Goal: Task Accomplishment & Management: Manage account settings

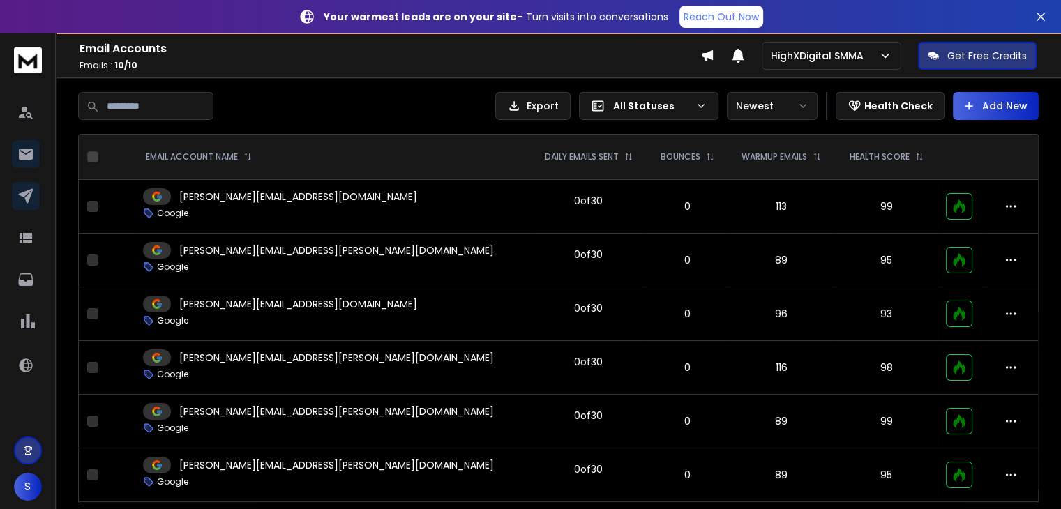
click at [30, 201] on icon at bounding box center [25, 196] width 17 height 17
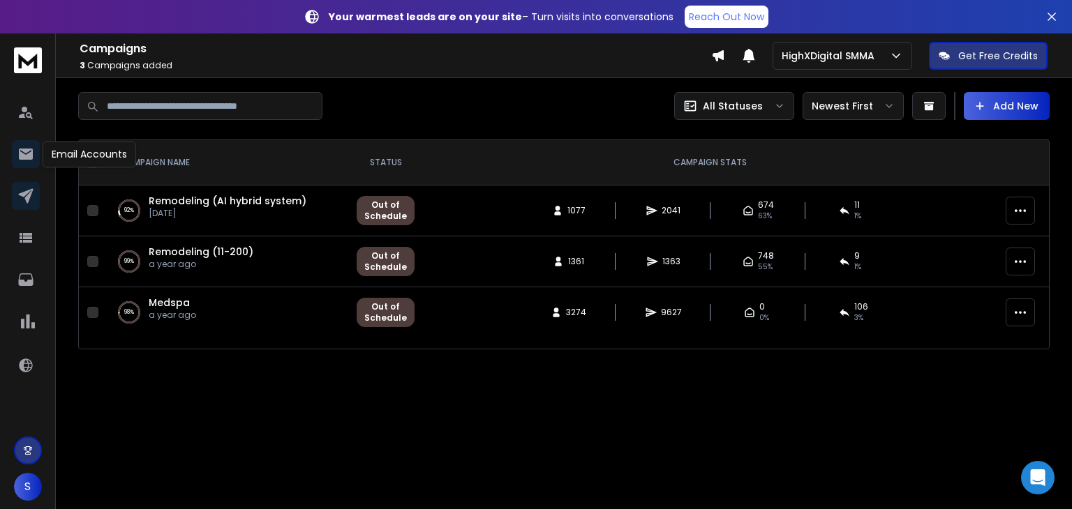
click at [28, 153] on icon at bounding box center [26, 154] width 14 height 11
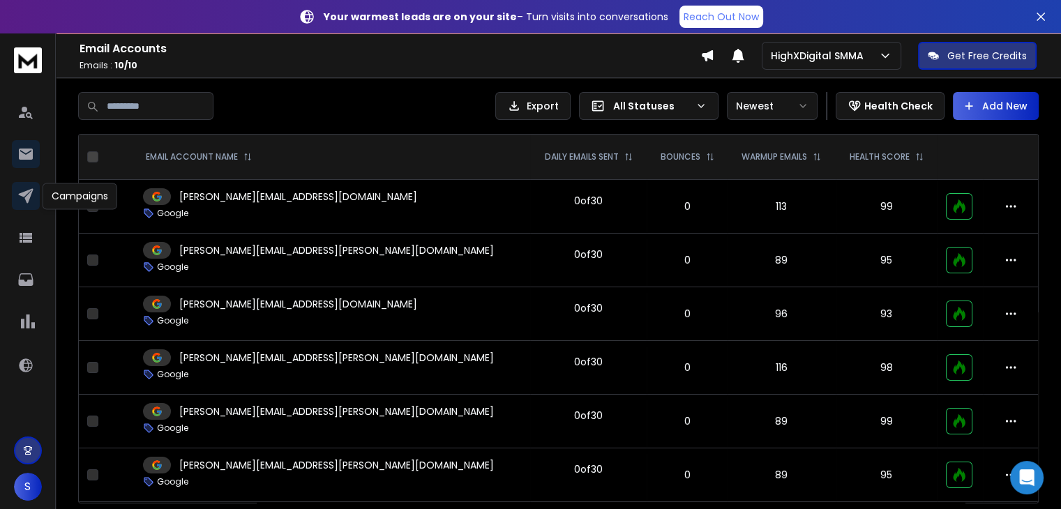
click at [24, 191] on icon at bounding box center [25, 196] width 17 height 17
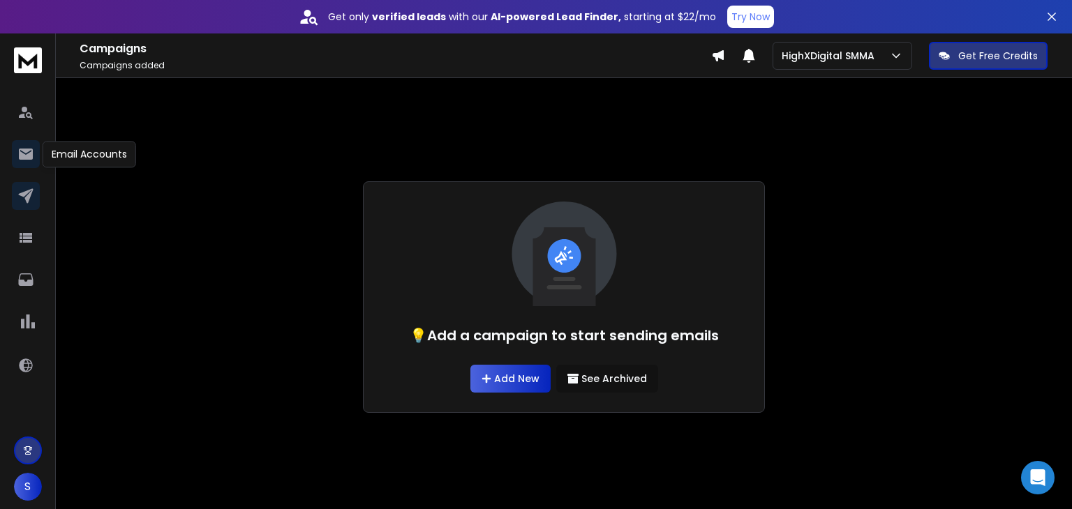
click at [15, 151] on link at bounding box center [26, 154] width 28 height 28
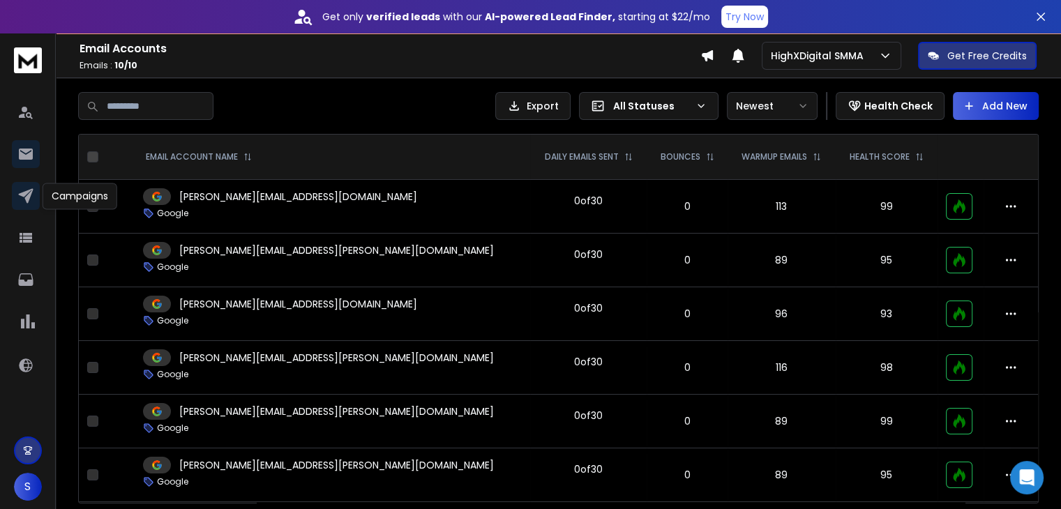
click at [18, 195] on icon at bounding box center [25, 196] width 17 height 17
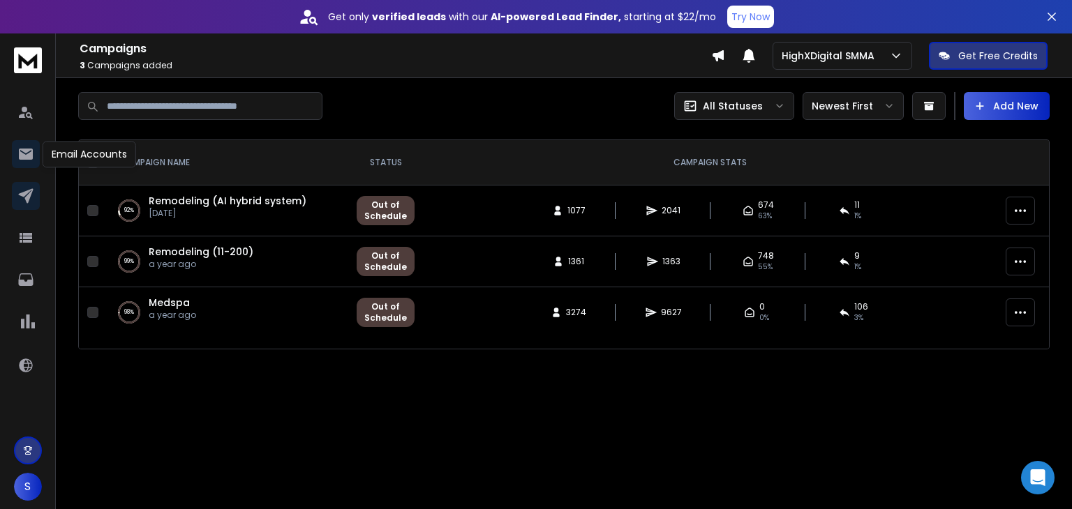
click at [28, 151] on icon at bounding box center [25, 154] width 17 height 17
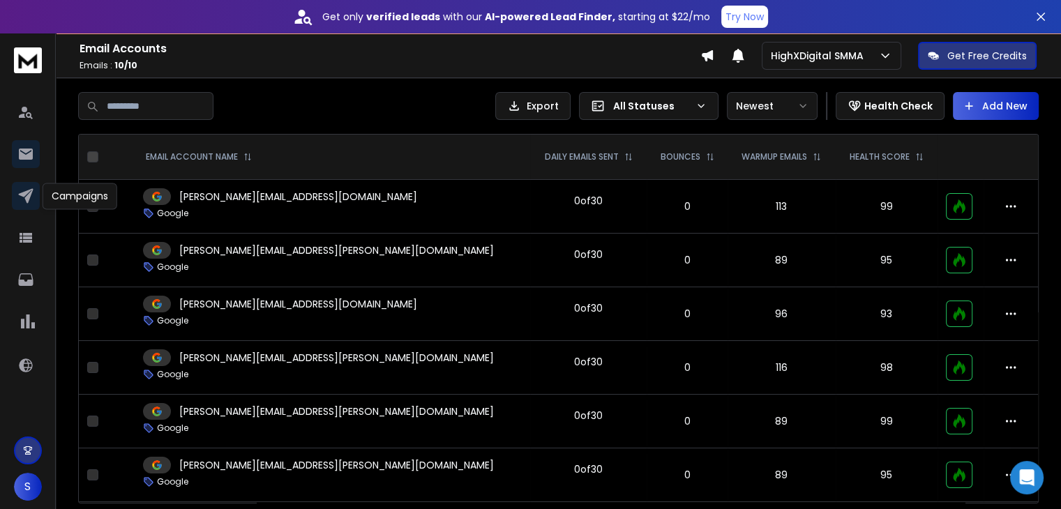
click at [22, 204] on link at bounding box center [26, 196] width 28 height 28
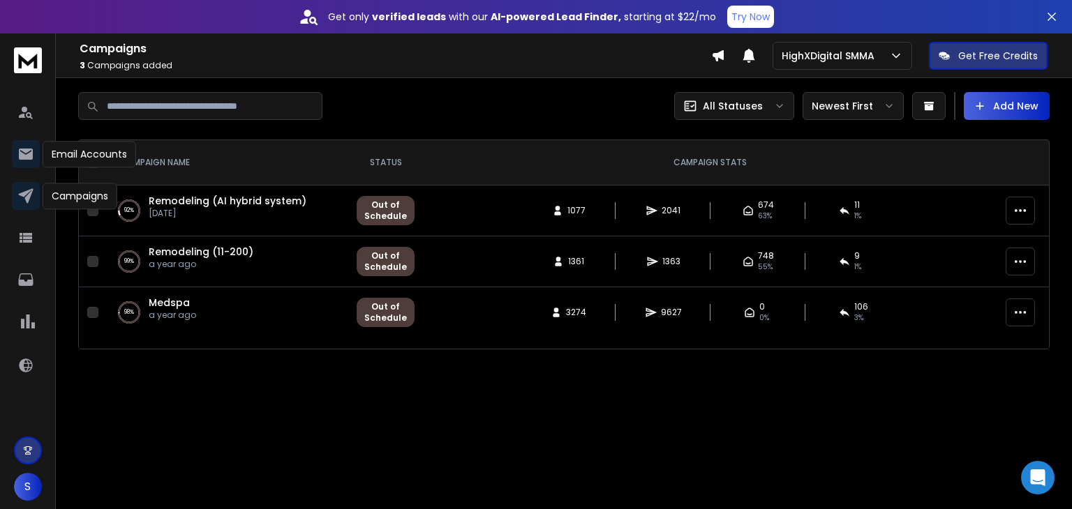
click at [27, 159] on icon at bounding box center [26, 154] width 14 height 11
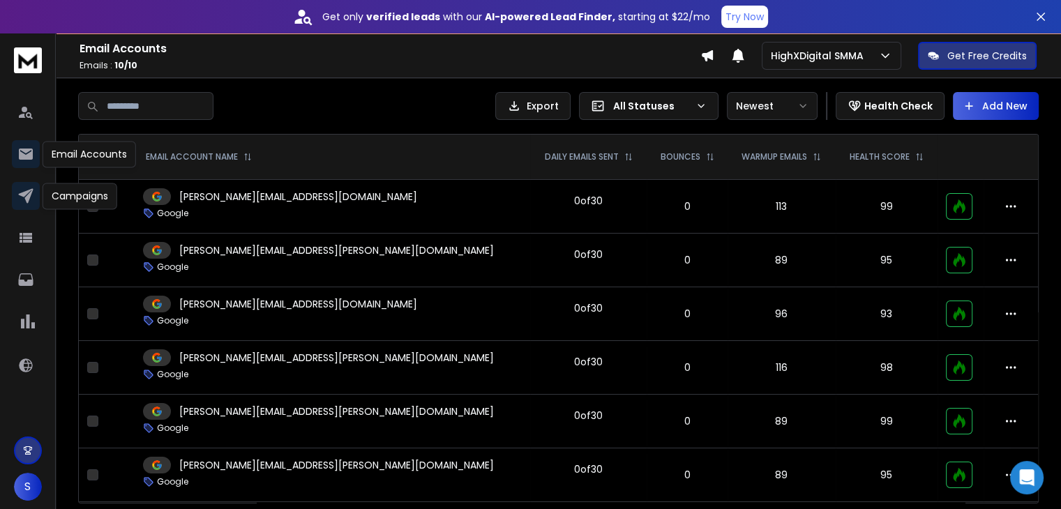
click at [33, 199] on icon at bounding box center [25, 196] width 17 height 17
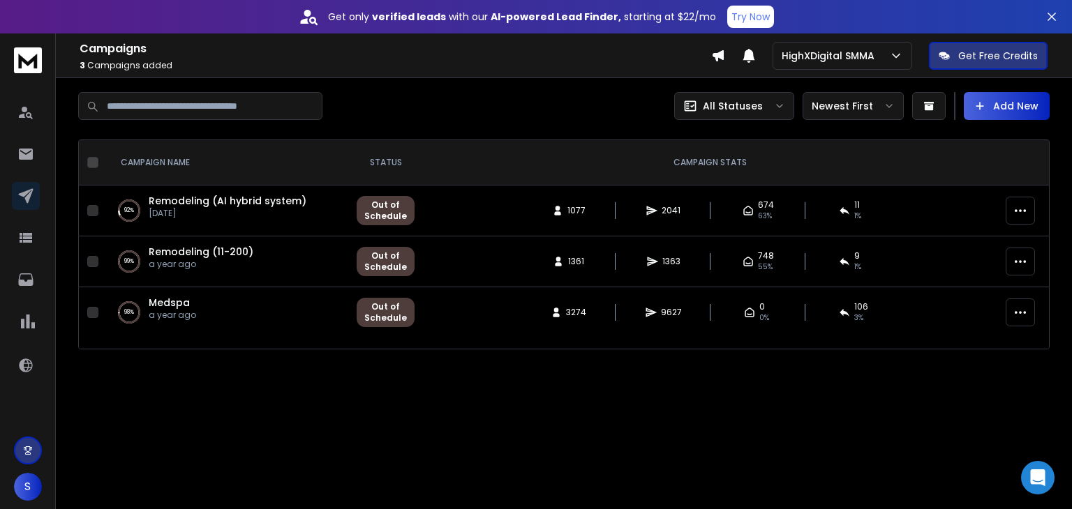
click at [227, 202] on span "Remodeling (AI hybrid system)" at bounding box center [228, 201] width 158 height 14
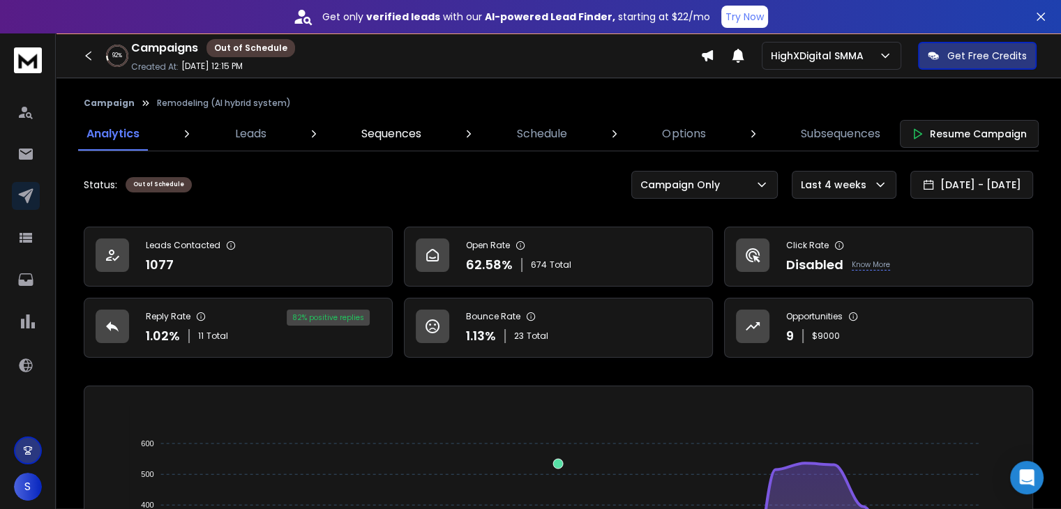
click at [406, 140] on p "Sequences" at bounding box center [391, 134] width 60 height 17
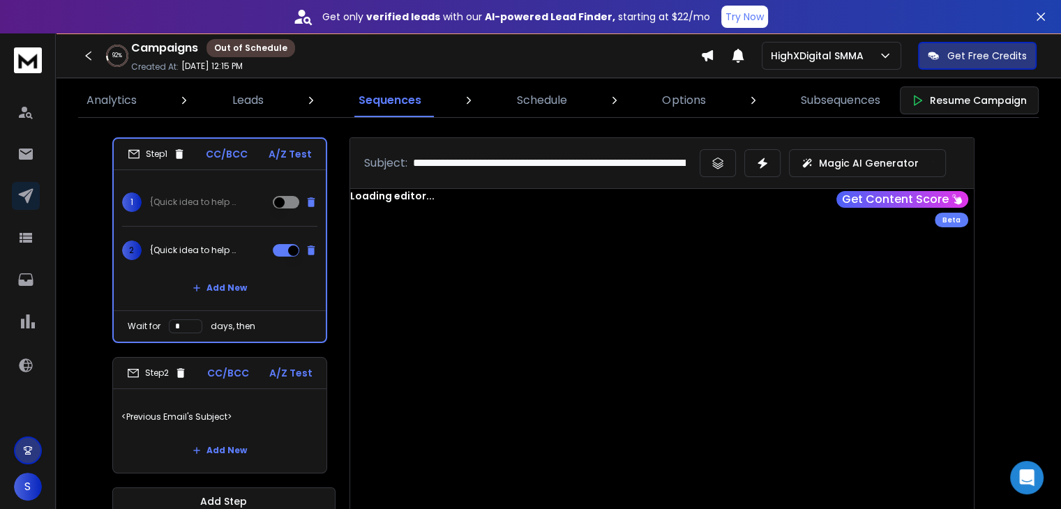
scroll to position [63, 0]
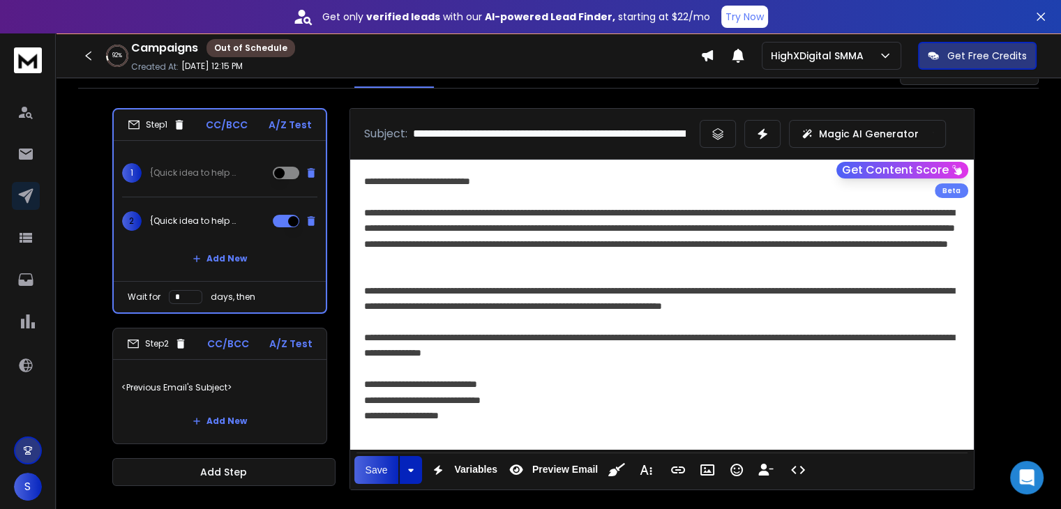
click at [222, 473] on button "Add Step" at bounding box center [223, 472] width 223 height 28
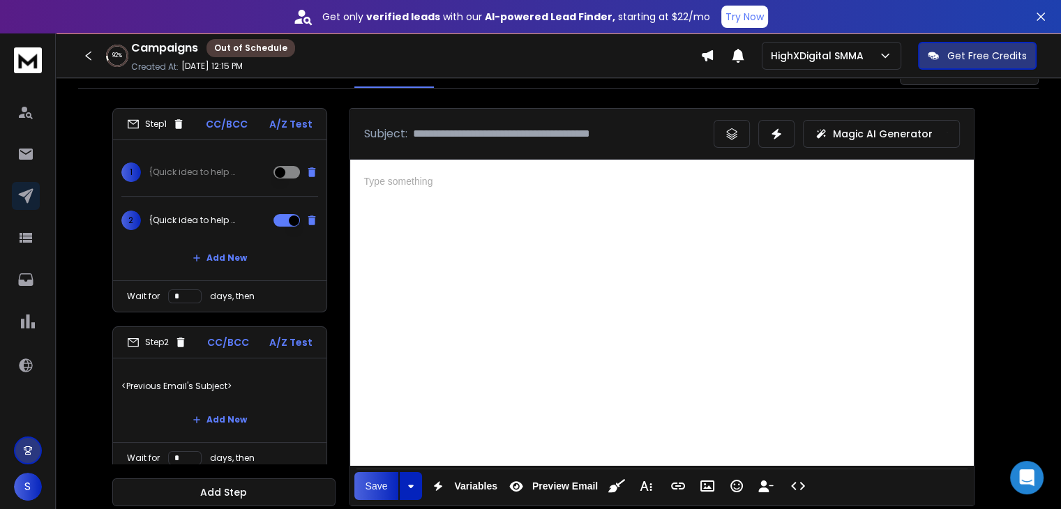
scroll to position [140, 0]
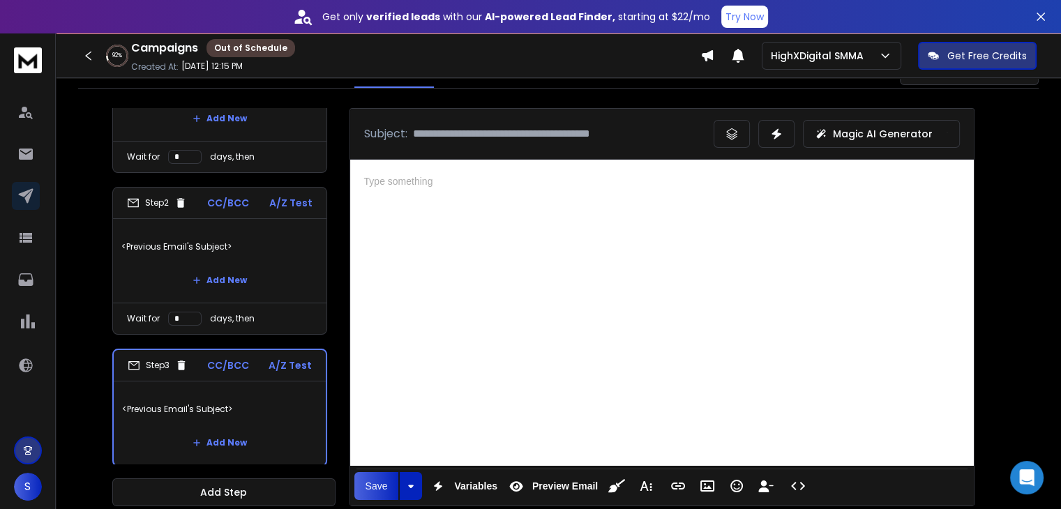
drag, startPoint x: 179, startPoint y: 315, endPoint x: 158, endPoint y: 319, distance: 21.9
click at [158, 319] on div "Wait for * days, then" at bounding box center [220, 318] width 214 height 31
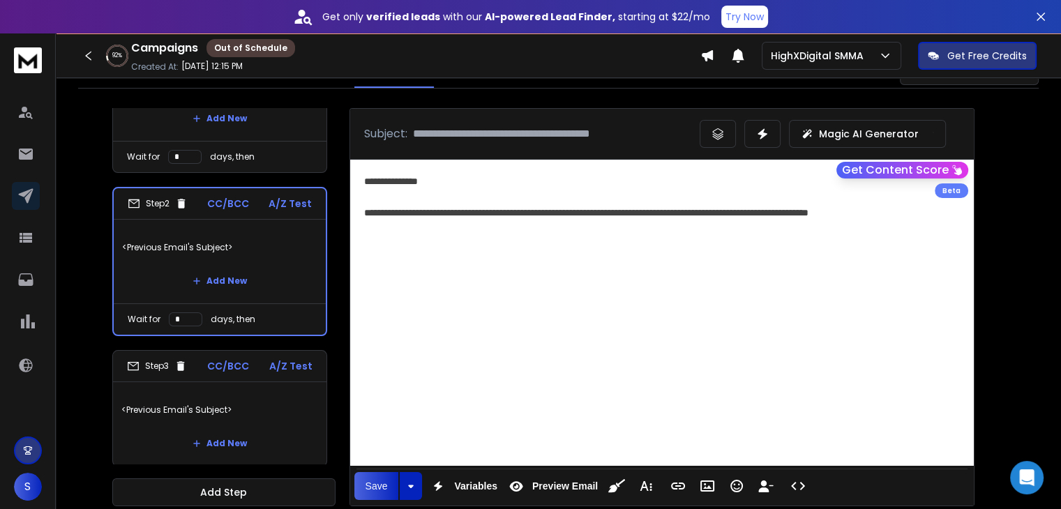
click at [187, 411] on p "<Previous Email's Subject>" at bounding box center [219, 410] width 197 height 39
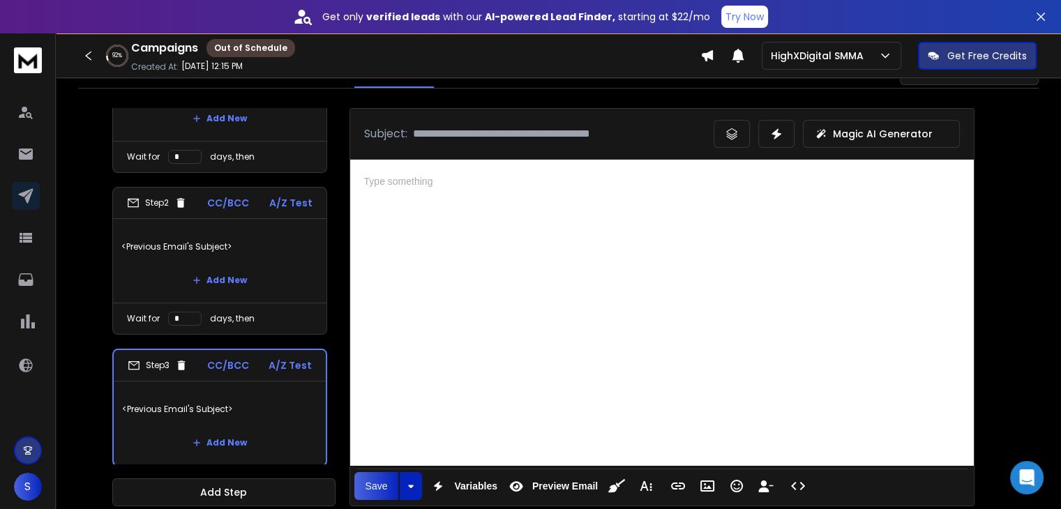
type input "*"
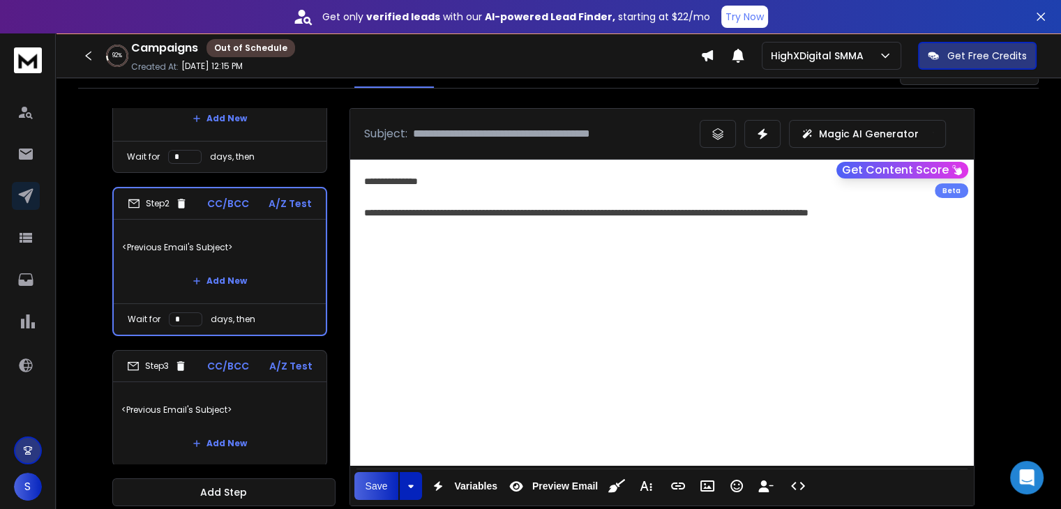
click at [179, 400] on p "<Previous Email's Subject>" at bounding box center [219, 410] width 197 height 39
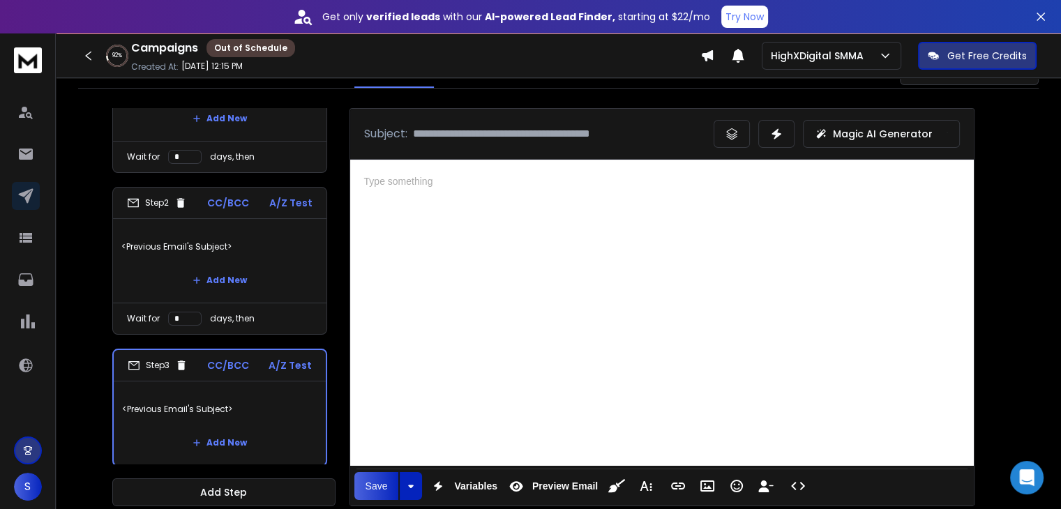
click at [451, 248] on div at bounding box center [662, 313] width 624 height 306
click at [426, 206] on div "To enrich screen reader interactions, please activate Accessibility in Grammarl…" at bounding box center [662, 313] width 624 height 306
click at [236, 236] on p "<Previous Email's Subject>" at bounding box center [219, 246] width 197 height 39
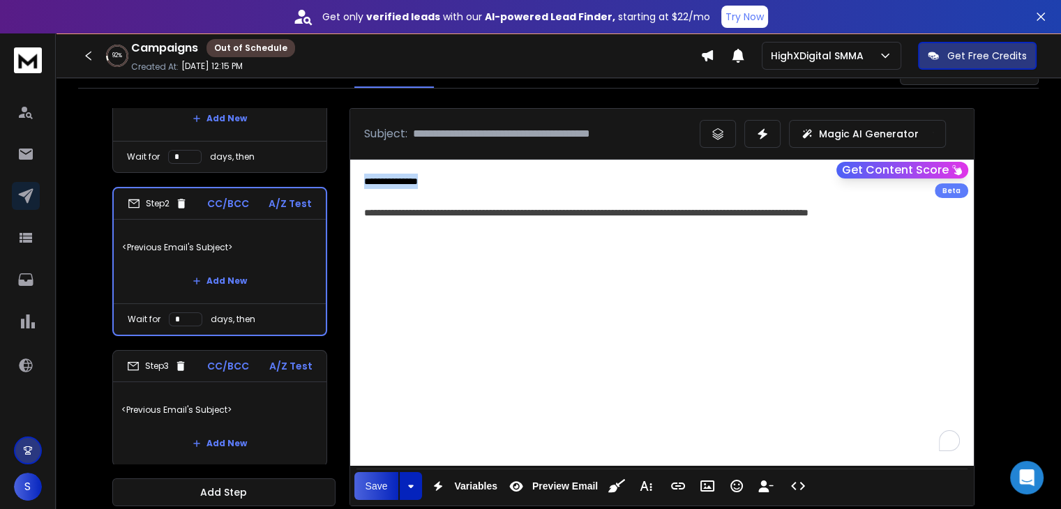
drag, startPoint x: 434, startPoint y: 177, endPoint x: 348, endPoint y: 177, distance: 85.8
click at [348, 177] on div "**********" at bounding box center [558, 307] width 893 height 398
copy div "**********"
click at [220, 409] on p "<Previous Email's Subject>" at bounding box center [219, 410] width 197 height 39
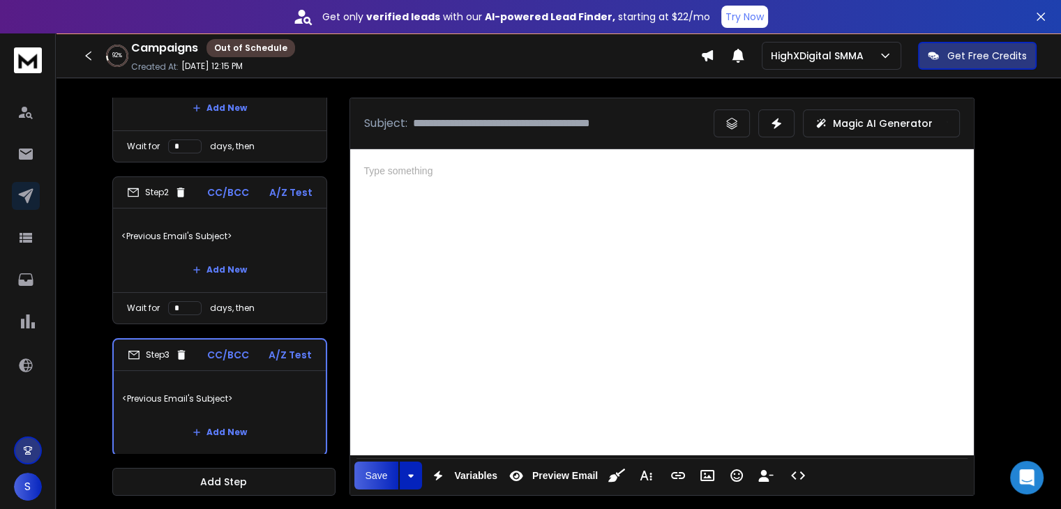
scroll to position [79, 0]
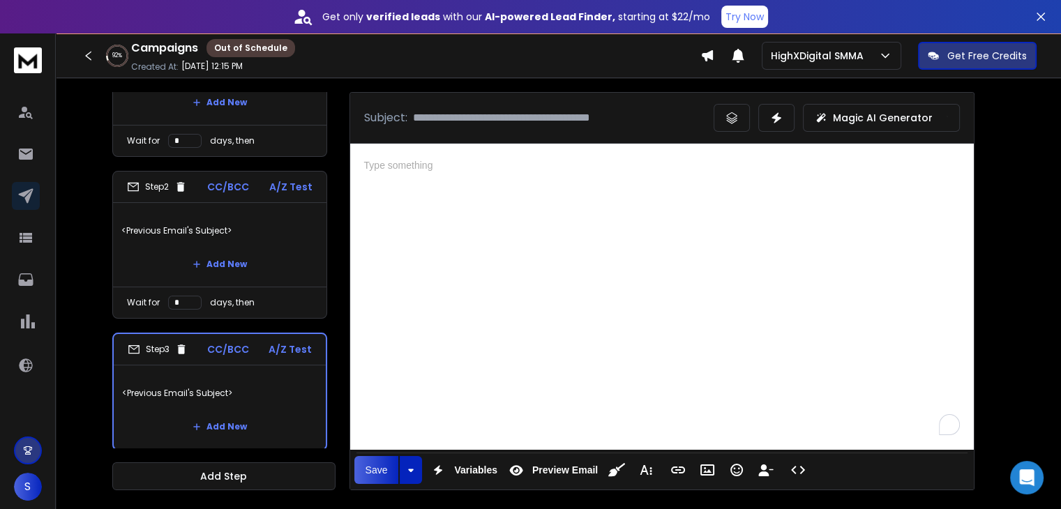
click at [412, 193] on div "To enrich screen reader interactions, please activate Accessibility in Grammarl…" at bounding box center [662, 297] width 624 height 306
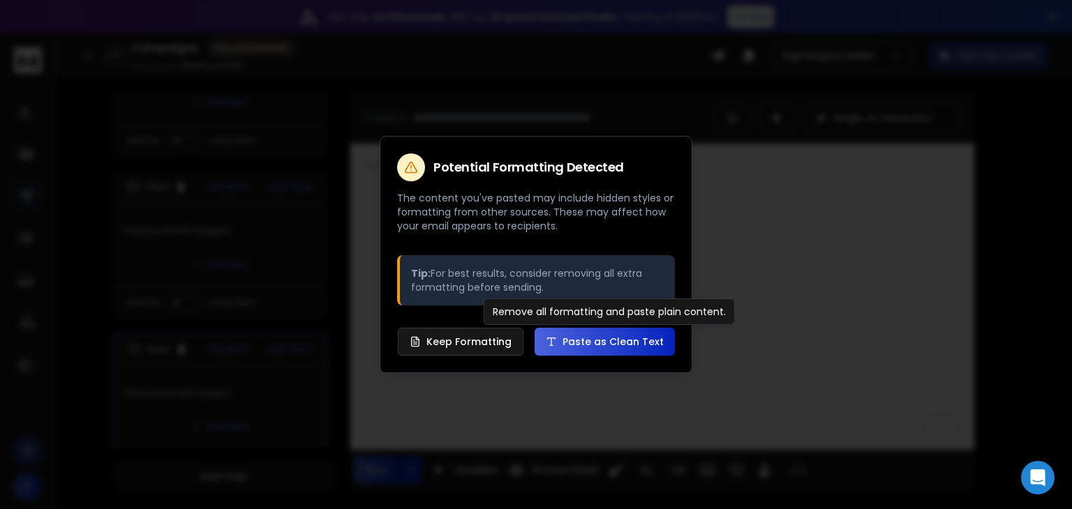
click at [597, 347] on button "Paste as Clean Text" at bounding box center [605, 342] width 140 height 28
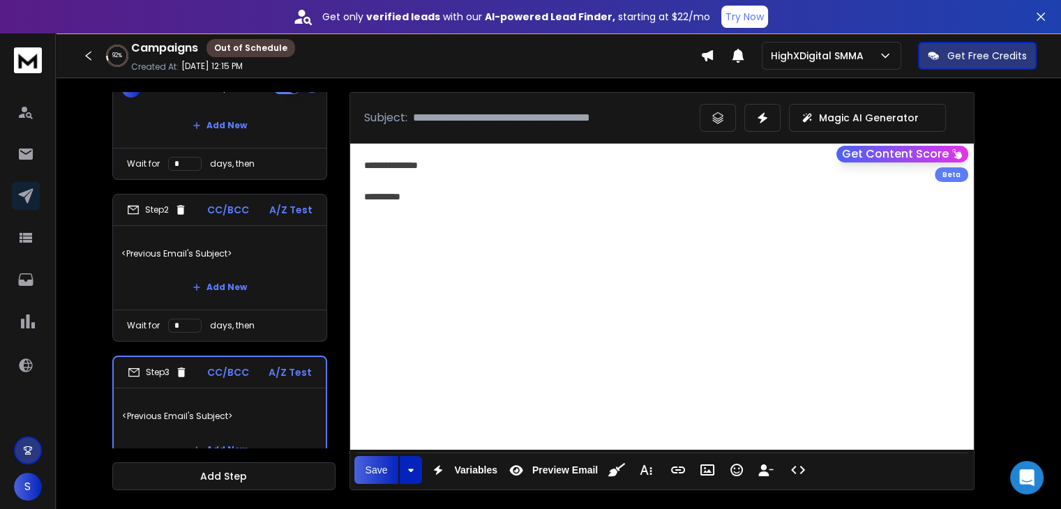
scroll to position [140, 0]
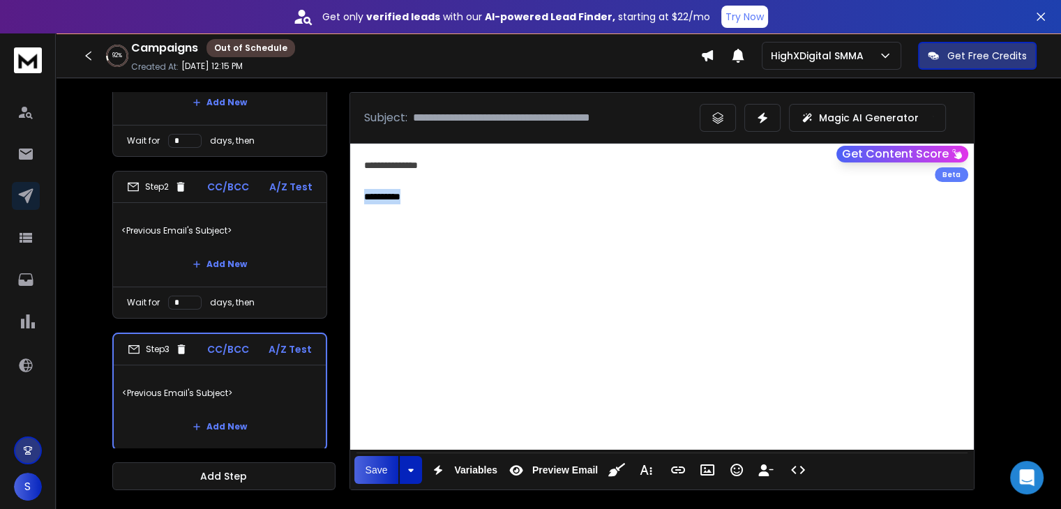
drag, startPoint x: 410, startPoint y: 196, endPoint x: 342, endPoint y: 197, distance: 67.7
click at [342, 197] on div "**********" at bounding box center [558, 291] width 893 height 398
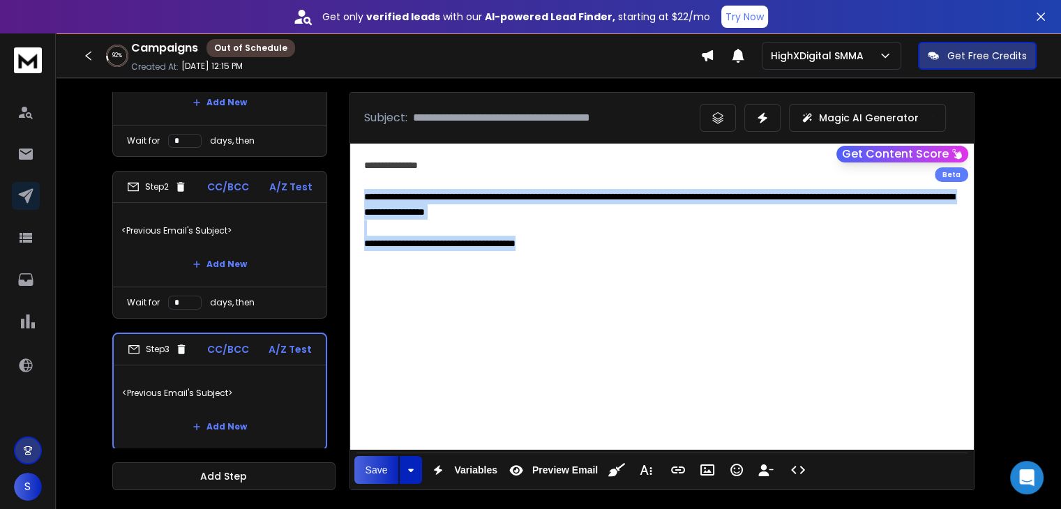
drag, startPoint x: 554, startPoint y: 245, endPoint x: 361, endPoint y: 193, distance: 199.6
click at [361, 193] on div "**********" at bounding box center [662, 297] width 624 height 306
copy div "**********"
click at [565, 241] on div "**********" at bounding box center [662, 243] width 596 height 15
drag, startPoint x: 505, startPoint y: 230, endPoint x: 363, endPoint y: 199, distance: 145.8
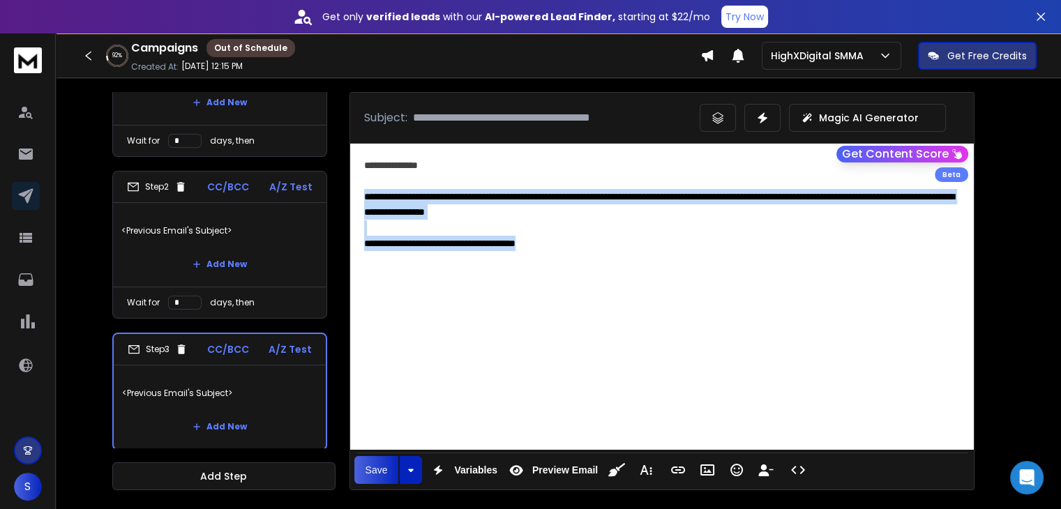
click at [363, 199] on div "**********" at bounding box center [662, 297] width 624 height 306
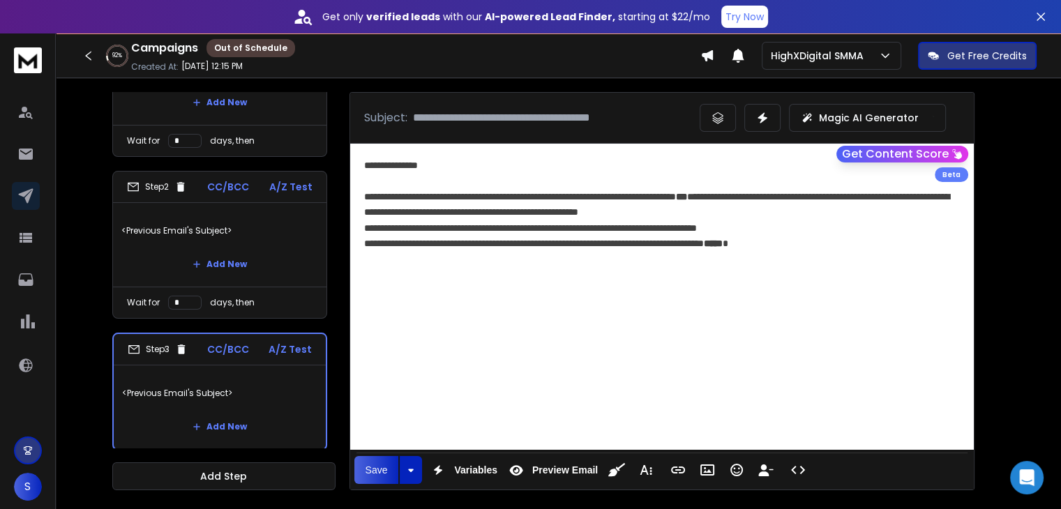
click at [392, 197] on p "**********" at bounding box center [662, 204] width 596 height 31
drag, startPoint x: 916, startPoint y: 196, endPoint x: 925, endPoint y: 197, distance: 9.2
click at [925, 197] on p "**********" at bounding box center [662, 204] width 596 height 31
click at [800, 211] on p "**********" at bounding box center [662, 204] width 596 height 31
click at [701, 211] on p "**********" at bounding box center [662, 204] width 596 height 31
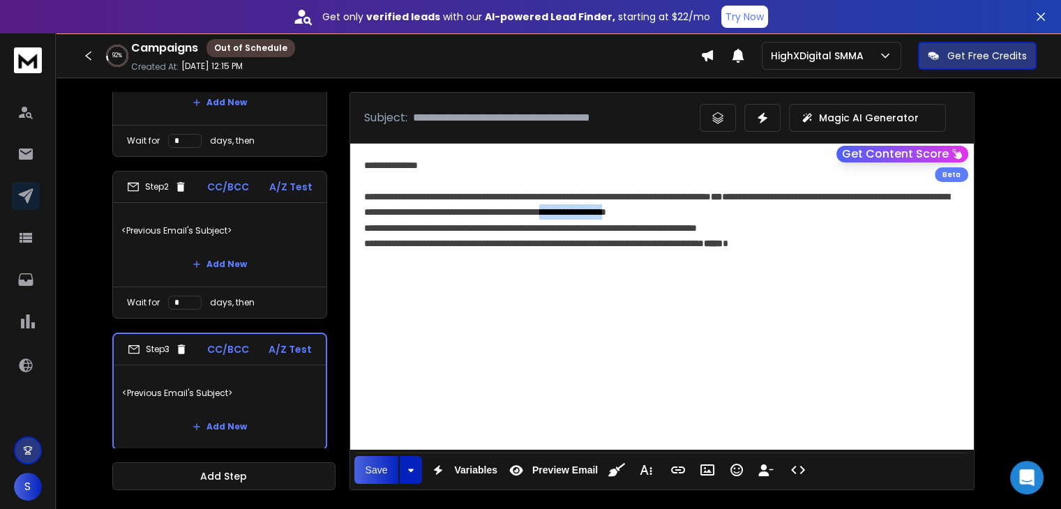
drag, startPoint x: 715, startPoint y: 210, endPoint x: 792, endPoint y: 213, distance: 76.8
click at [792, 213] on p "**********" at bounding box center [662, 204] width 596 height 31
click at [736, 214] on p "**********" at bounding box center [662, 204] width 596 height 31
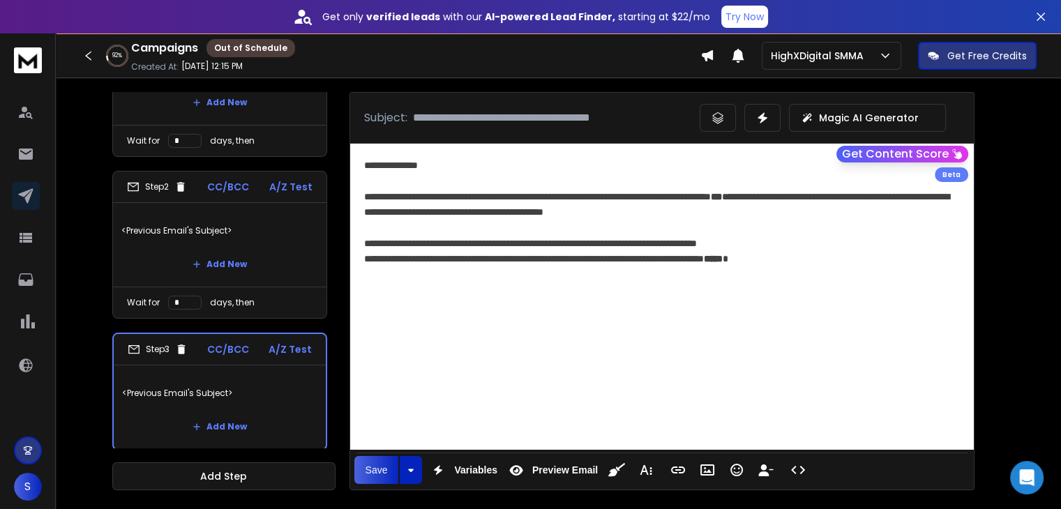
click at [489, 211] on p "**********" at bounding box center [662, 204] width 596 height 31
click at [739, 212] on p "**********" at bounding box center [662, 204] width 596 height 31
click at [768, 241] on p "**********" at bounding box center [662, 243] width 596 height 15
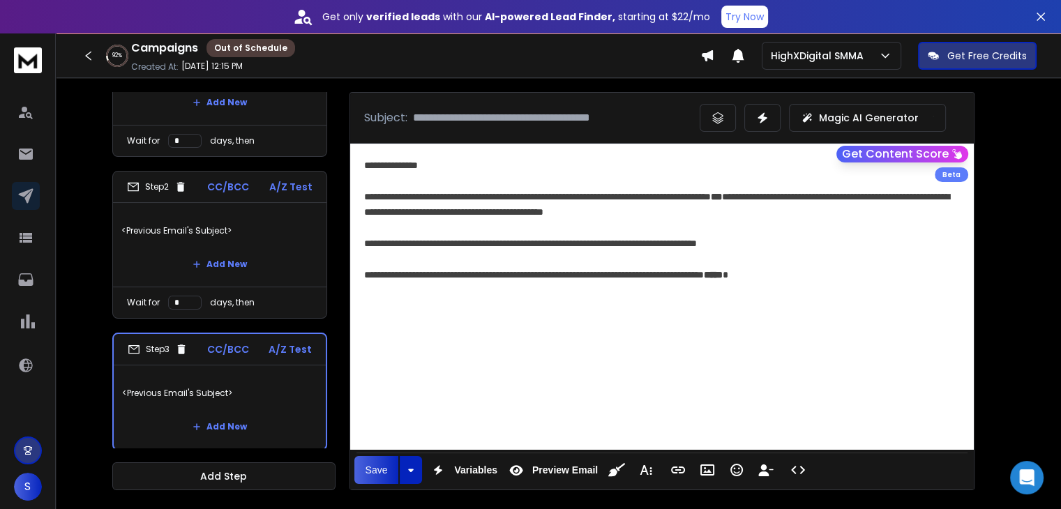
click at [797, 274] on p "**********" at bounding box center [662, 274] width 596 height 15
click at [234, 221] on p "<Previous Email's Subject>" at bounding box center [219, 230] width 197 height 39
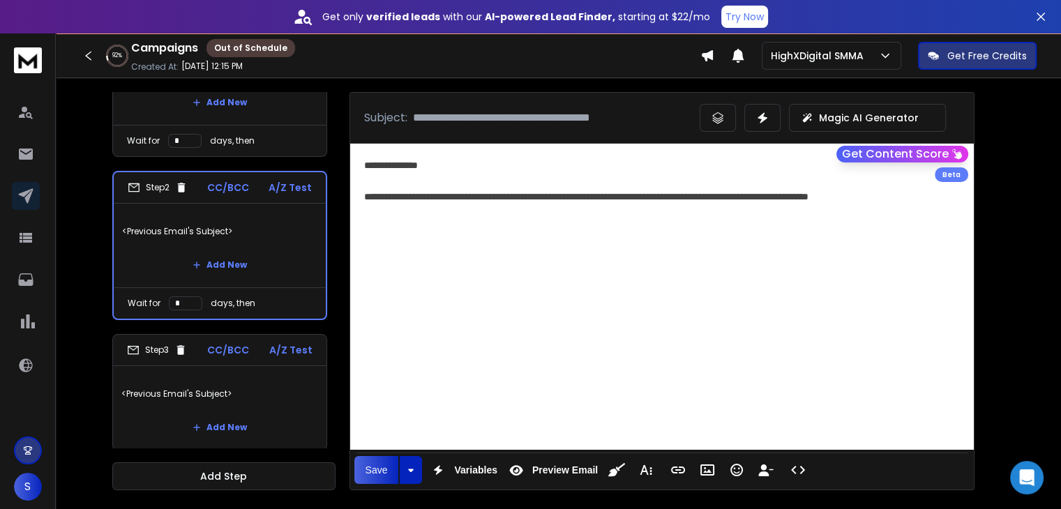
click at [223, 389] on p "<Previous Email's Subject>" at bounding box center [219, 394] width 197 height 39
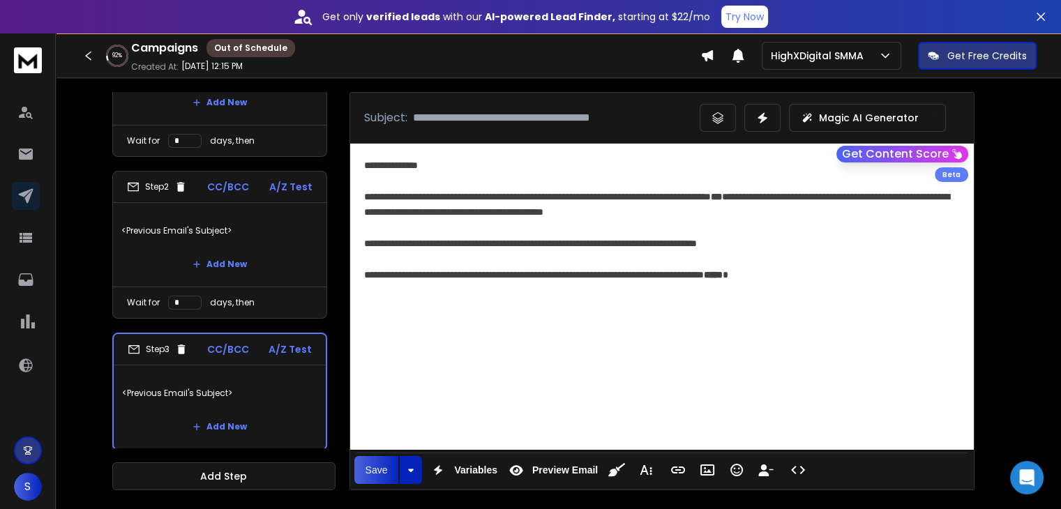
click at [403, 316] on div "**********" at bounding box center [662, 297] width 624 height 306
click at [220, 230] on p "<Previous Email's Subject>" at bounding box center [219, 230] width 197 height 39
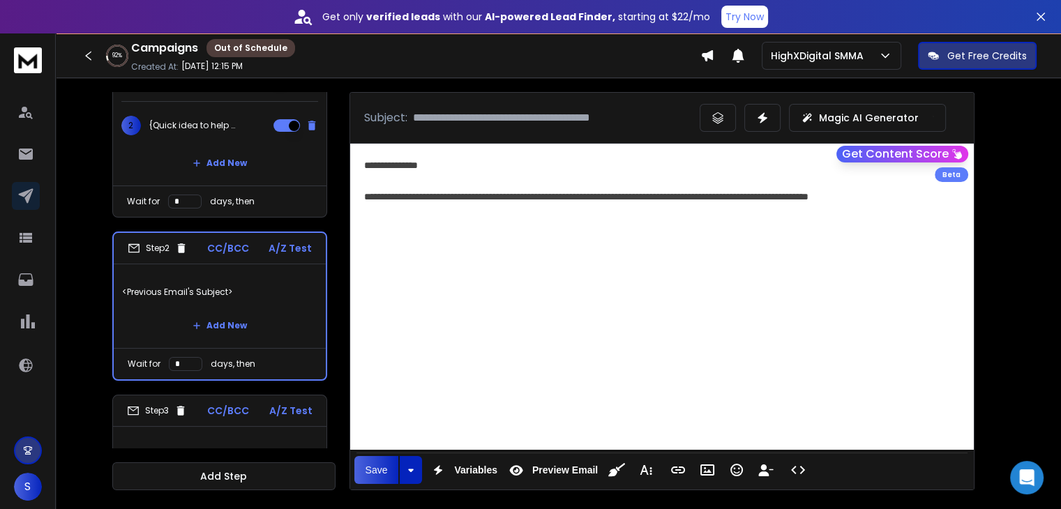
scroll to position [57, 0]
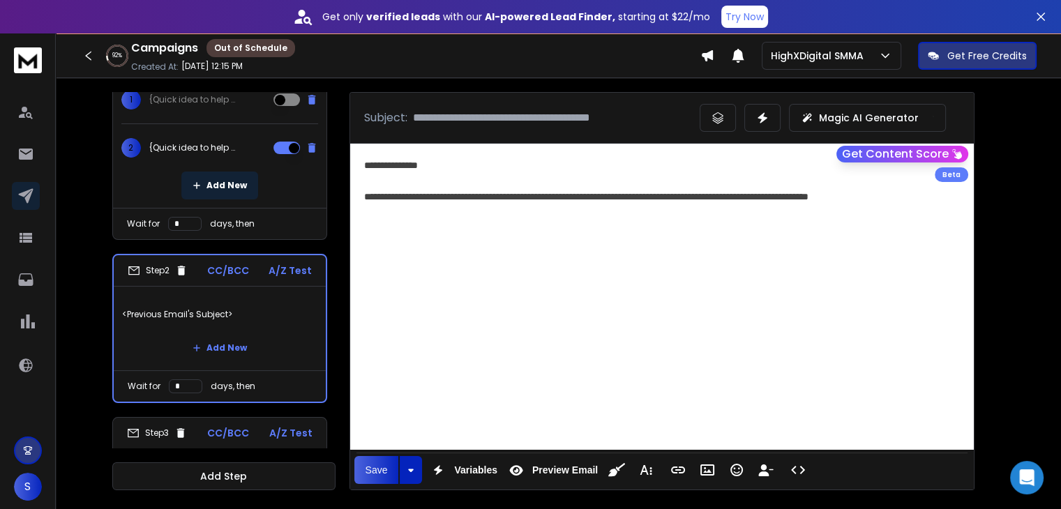
click at [209, 172] on button "Add New" at bounding box center [219, 186] width 77 height 28
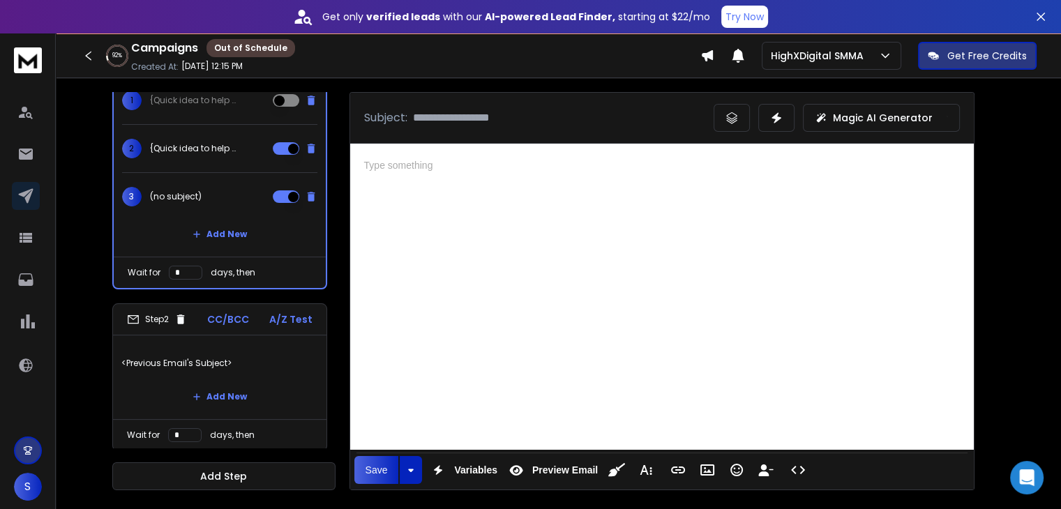
click at [307, 193] on icon at bounding box center [311, 197] width 8 height 10
type input "**********"
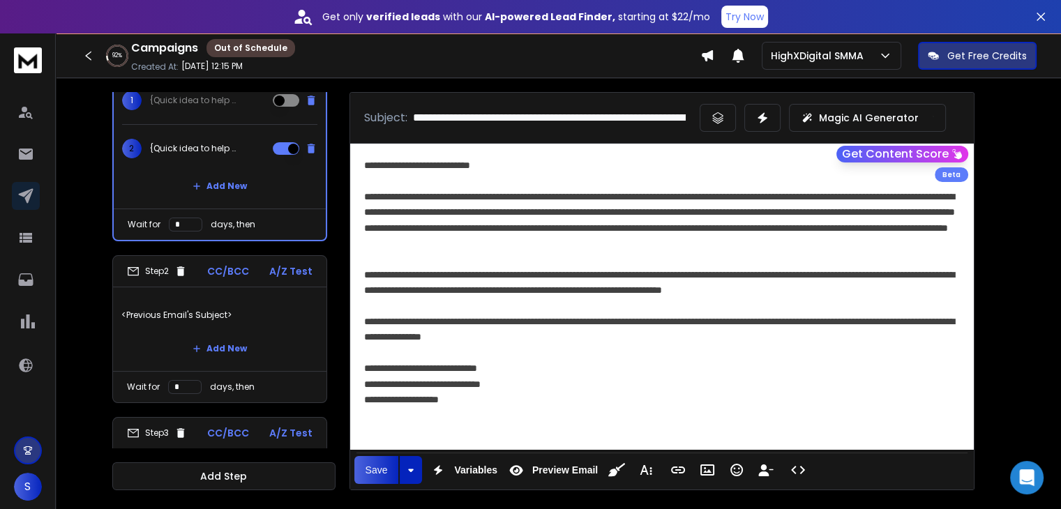
click at [197, 145] on p "{Quick idea to help with project flow|Small idea to improve your job pipeline|S…" at bounding box center [194, 148] width 89 height 11
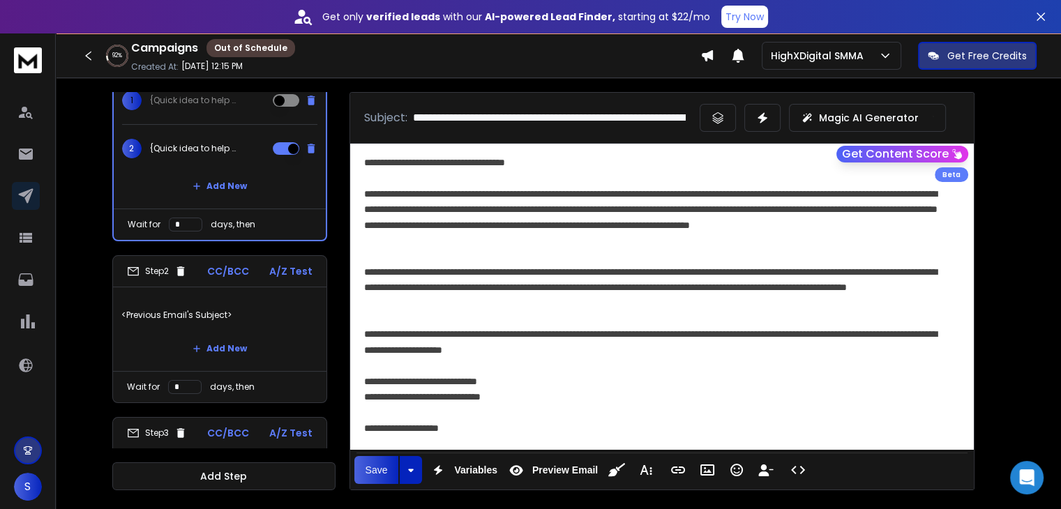
scroll to position [3, 0]
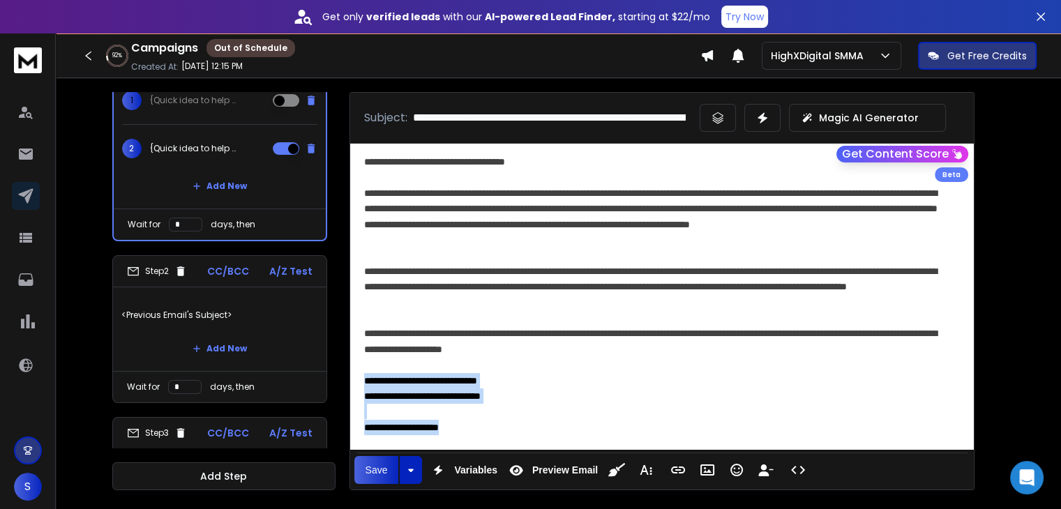
drag, startPoint x: 473, startPoint y: 426, endPoint x: 363, endPoint y: 384, distance: 118.2
click at [363, 384] on div "**********" at bounding box center [662, 297] width 624 height 306
copy div "**********"
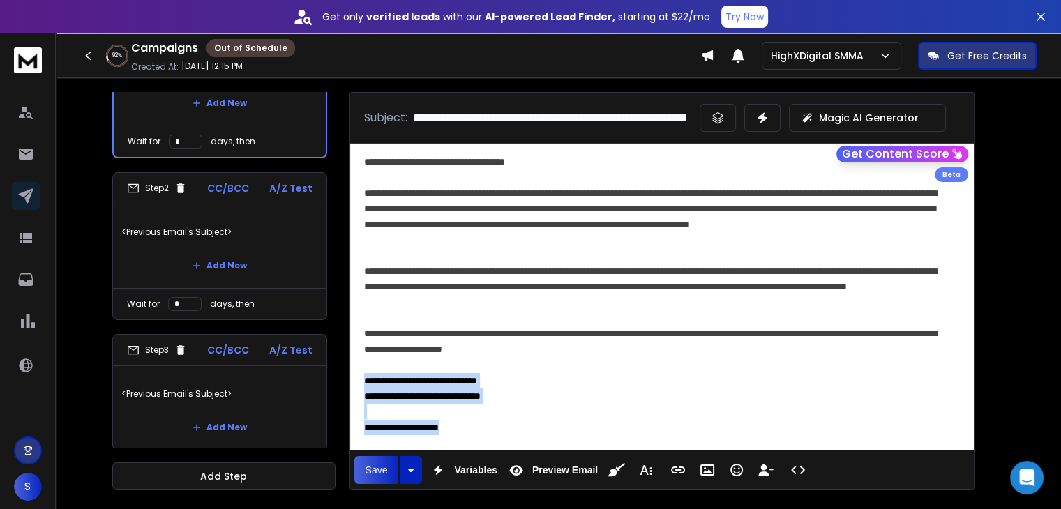
click at [218, 387] on p "<Previous Email's Subject>" at bounding box center [219, 394] width 197 height 39
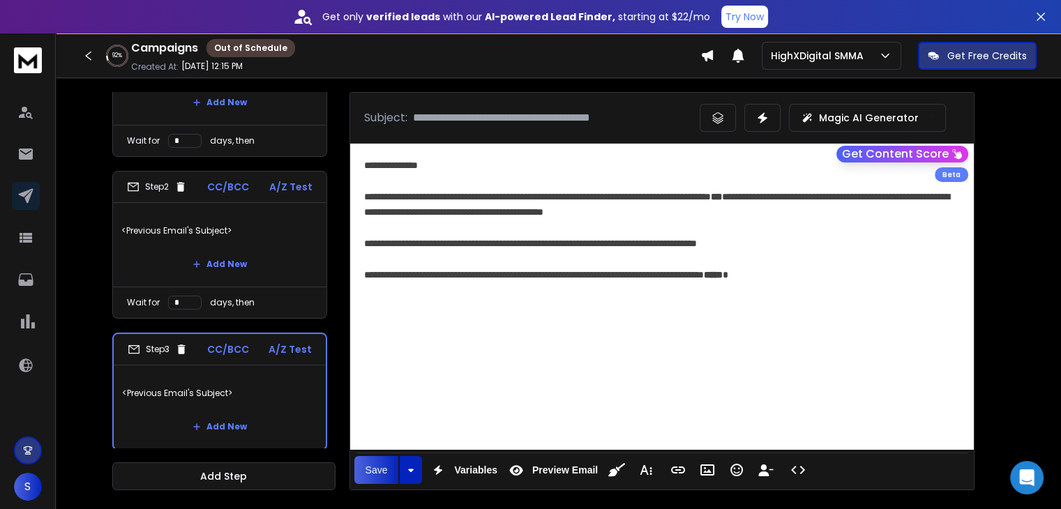
click at [681, 308] on div at bounding box center [662, 306] width 596 height 15
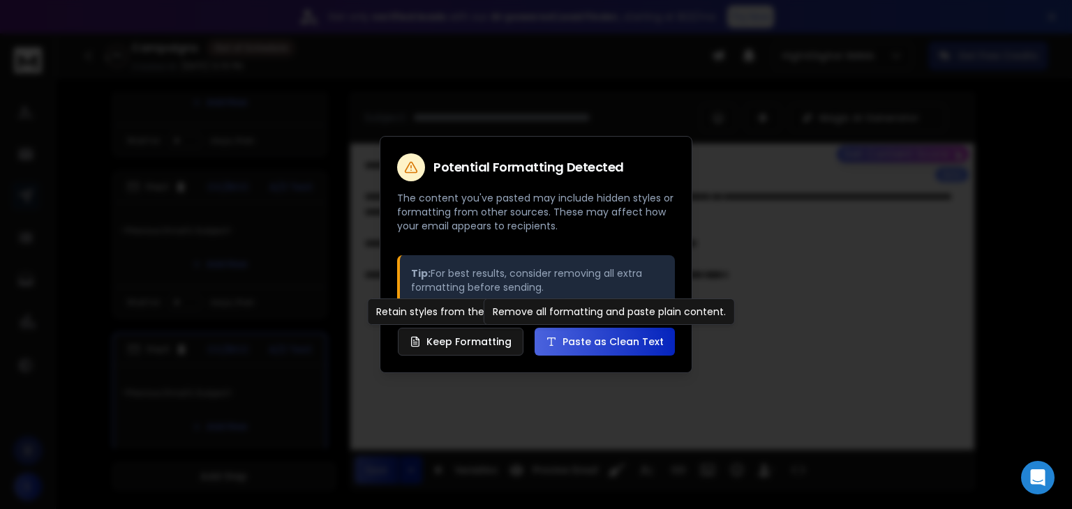
click at [611, 346] on button "Paste as Clean Text" at bounding box center [605, 342] width 140 height 28
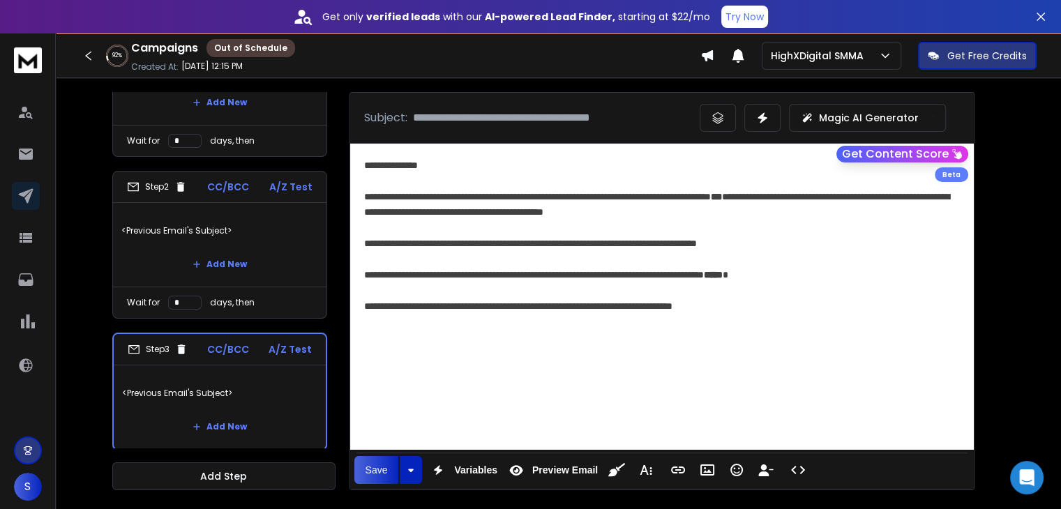
click at [510, 304] on div "**********" at bounding box center [662, 306] width 596 height 15
click at [536, 322] on div "**********" at bounding box center [662, 321] width 596 height 15
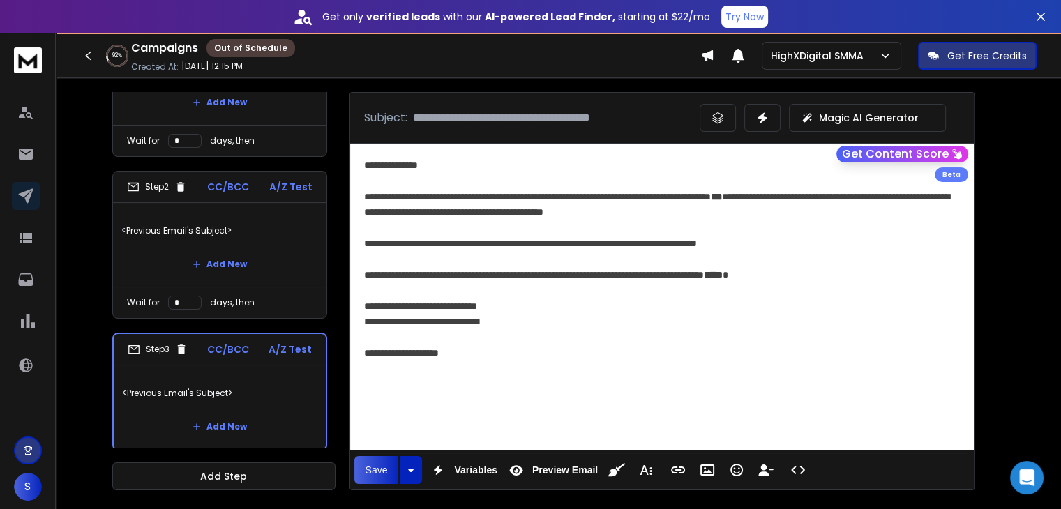
click at [796, 275] on p "**********" at bounding box center [662, 274] width 596 height 15
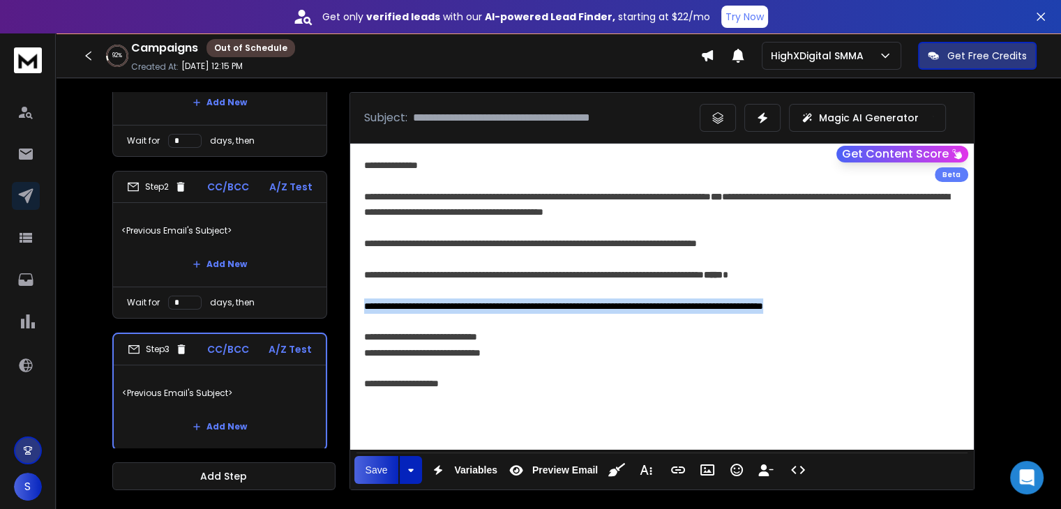
drag, startPoint x: 366, startPoint y: 304, endPoint x: 888, endPoint y: 305, distance: 521.3
click at [888, 305] on div "**********" at bounding box center [662, 306] width 596 height 15
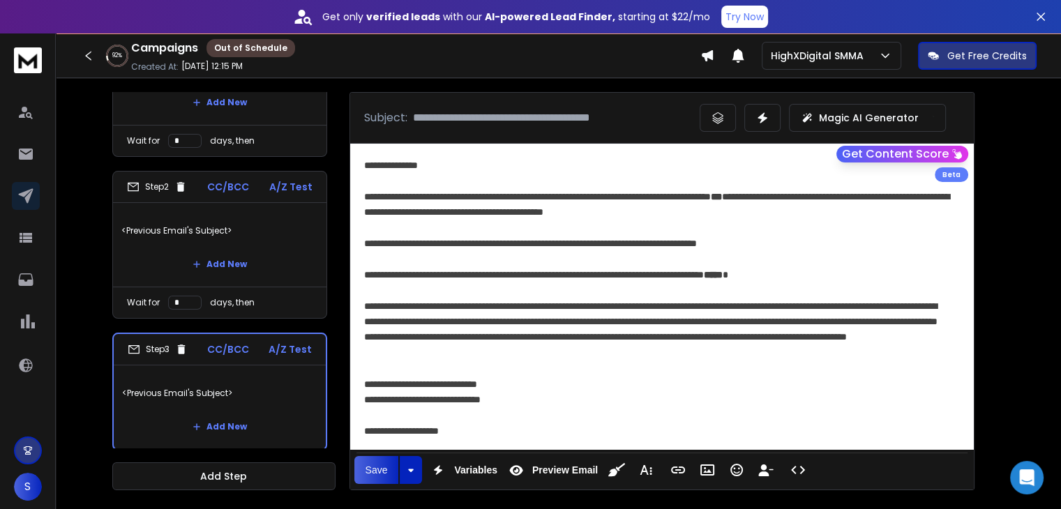
click at [361, 308] on div "**********" at bounding box center [662, 297] width 624 height 306
click at [583, 320] on div "**********" at bounding box center [656, 330] width 585 height 63
drag, startPoint x: 806, startPoint y: 322, endPoint x: 862, endPoint y: 322, distance: 55.8
click at [862, 322] on div "**********" at bounding box center [656, 330] width 585 height 63
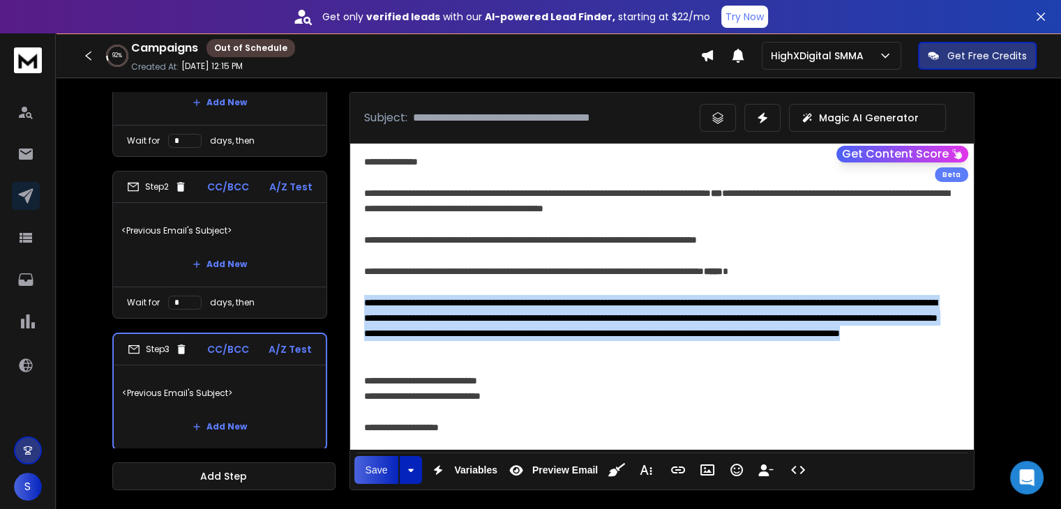
drag, startPoint x: 662, startPoint y: 350, endPoint x: 364, endPoint y: 299, distance: 302.2
click at [364, 299] on div "**********" at bounding box center [656, 326] width 585 height 63
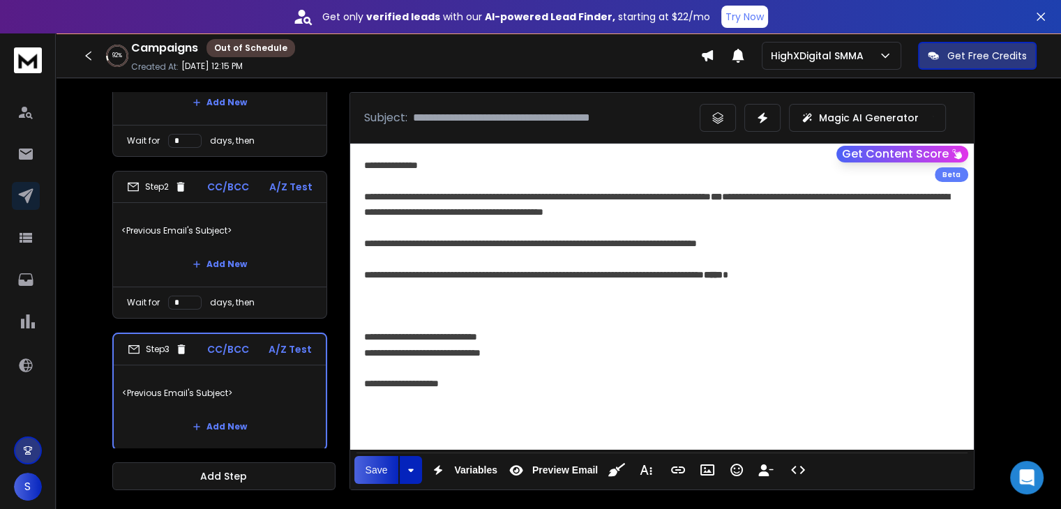
scroll to position [0, 0]
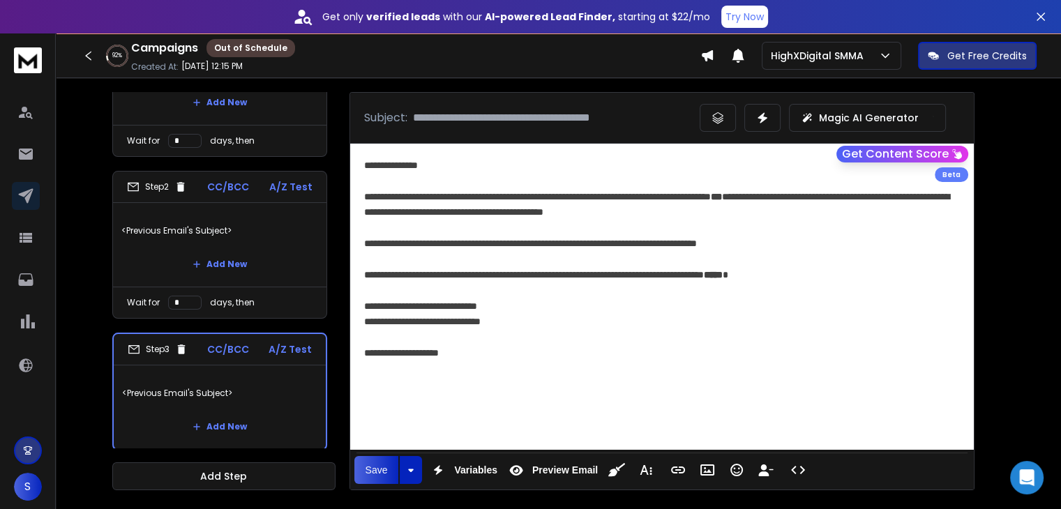
click at [451, 400] on div "**********" at bounding box center [662, 297] width 624 height 306
click at [495, 352] on div "**********" at bounding box center [662, 352] width 596 height 15
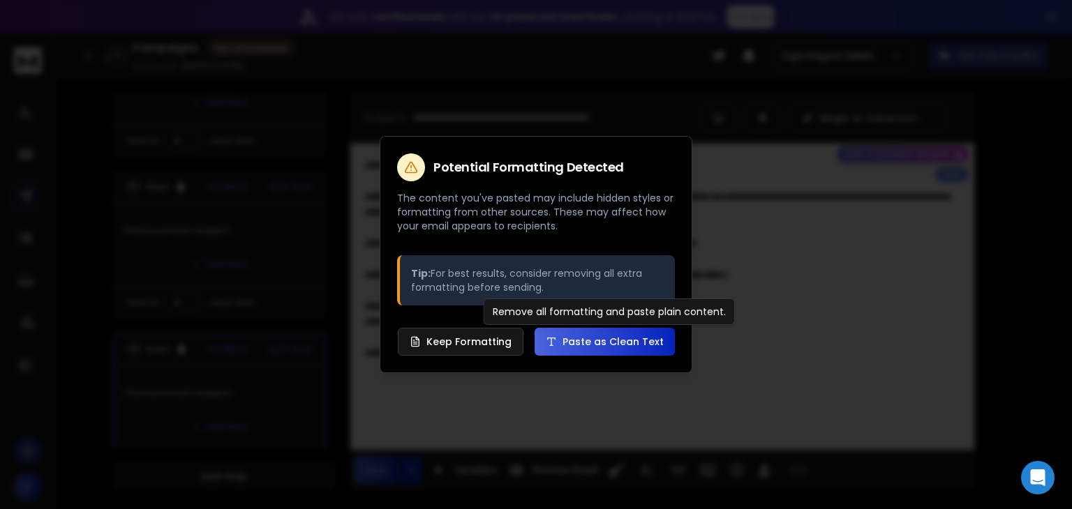
click at [590, 341] on button "Paste as Clean Text" at bounding box center [605, 342] width 140 height 28
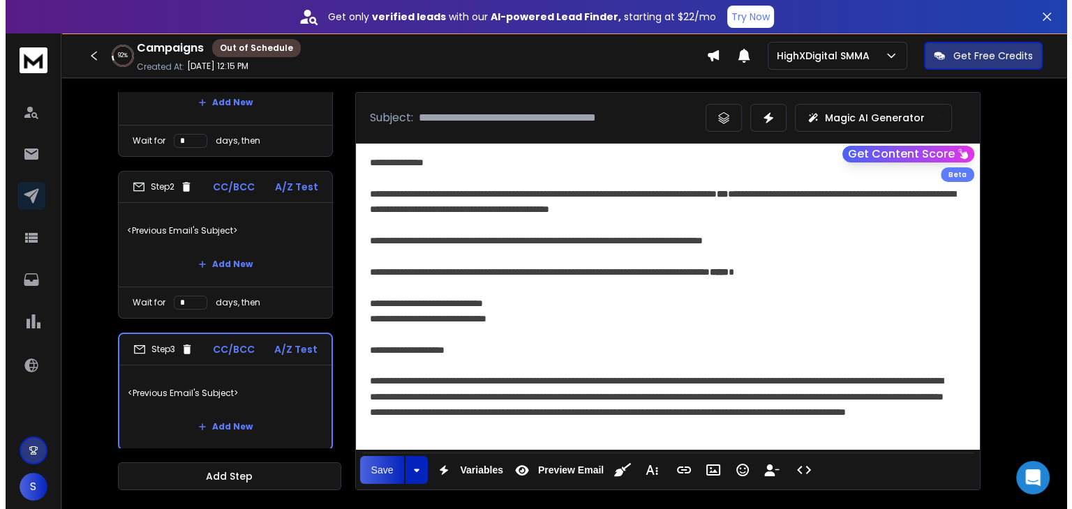
scroll to position [3, 0]
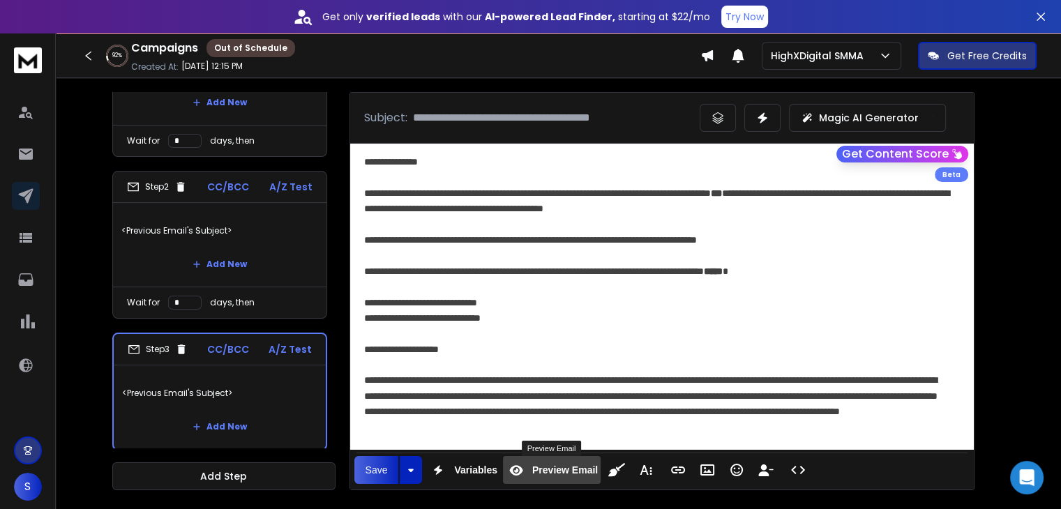
click at [548, 470] on span "Preview Email" at bounding box center [565, 471] width 71 height 12
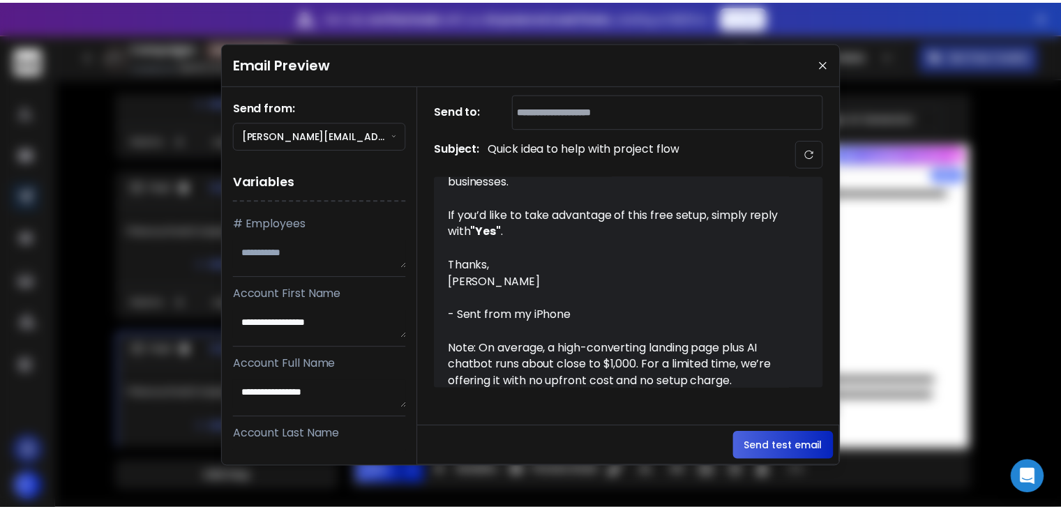
scroll to position [136, 0]
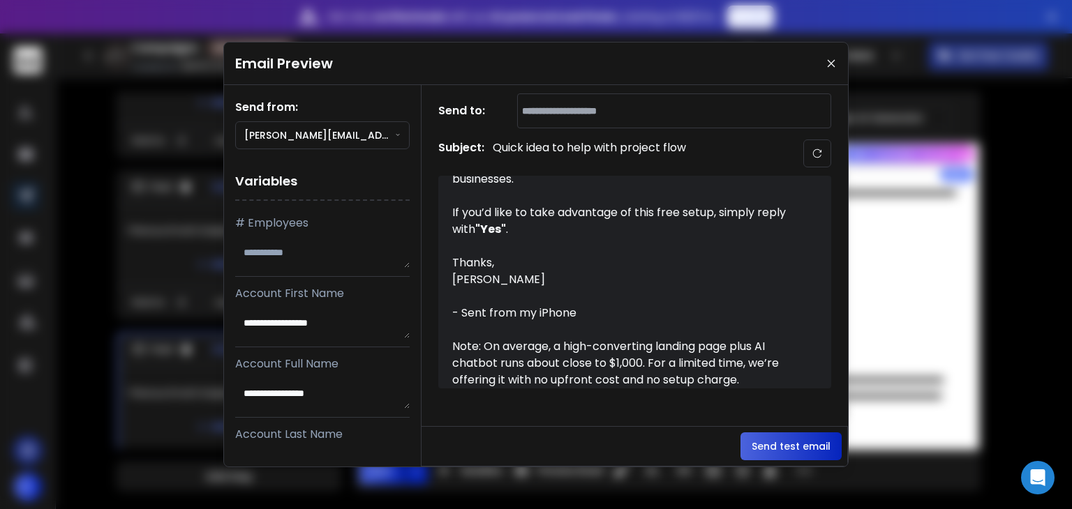
click at [832, 60] on icon at bounding box center [831, 63] width 11 height 11
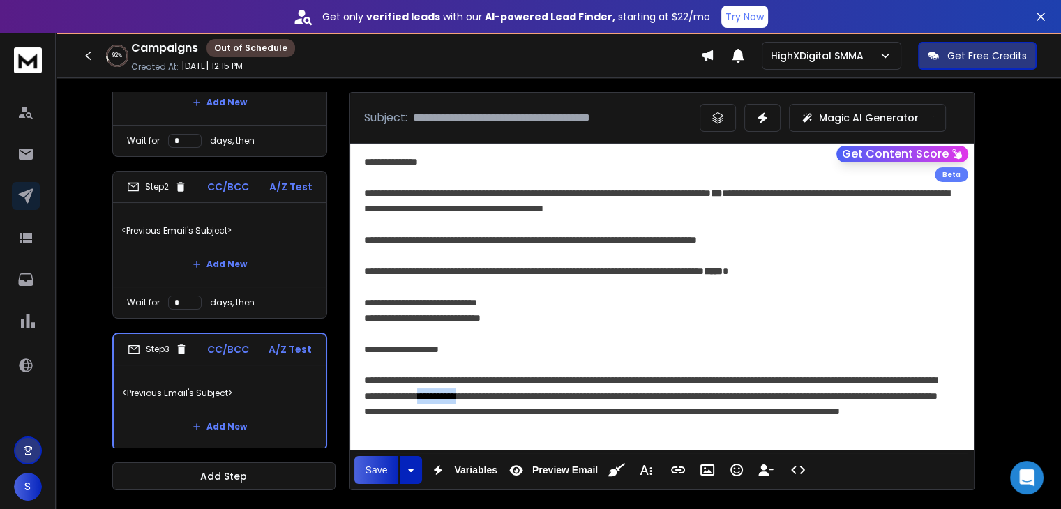
drag, startPoint x: 584, startPoint y: 394, endPoint x: 633, endPoint y: 396, distance: 48.9
click at [633, 396] on div "**********" at bounding box center [656, 404] width 585 height 63
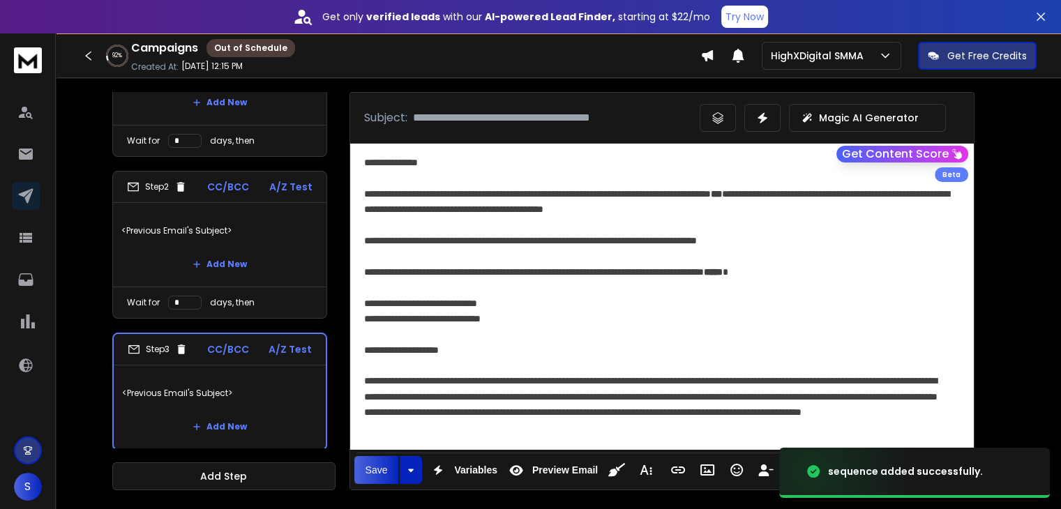
scroll to position [3, 0]
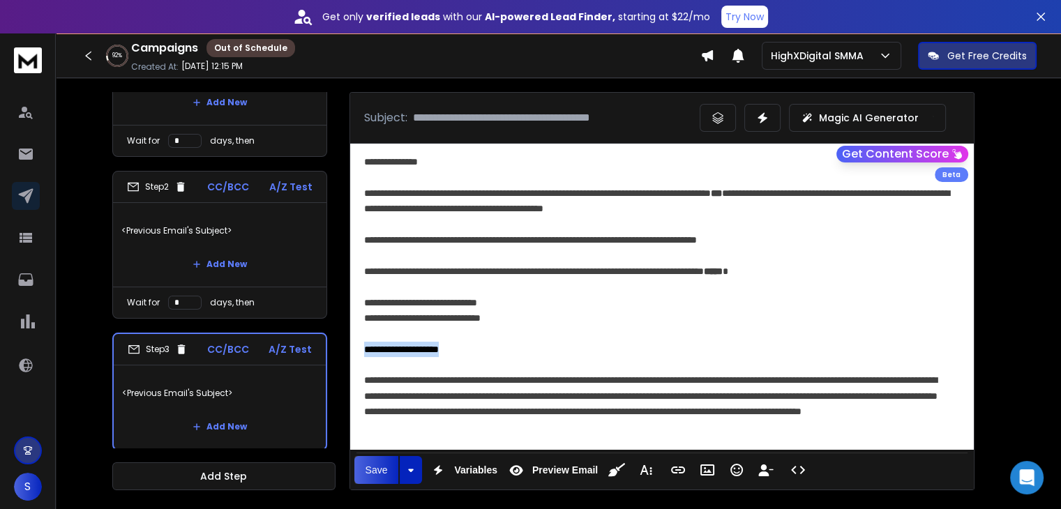
drag, startPoint x: 470, startPoint y: 350, endPoint x: 358, endPoint y: 352, distance: 111.7
click at [358, 352] on div "**********" at bounding box center [662, 297] width 624 height 306
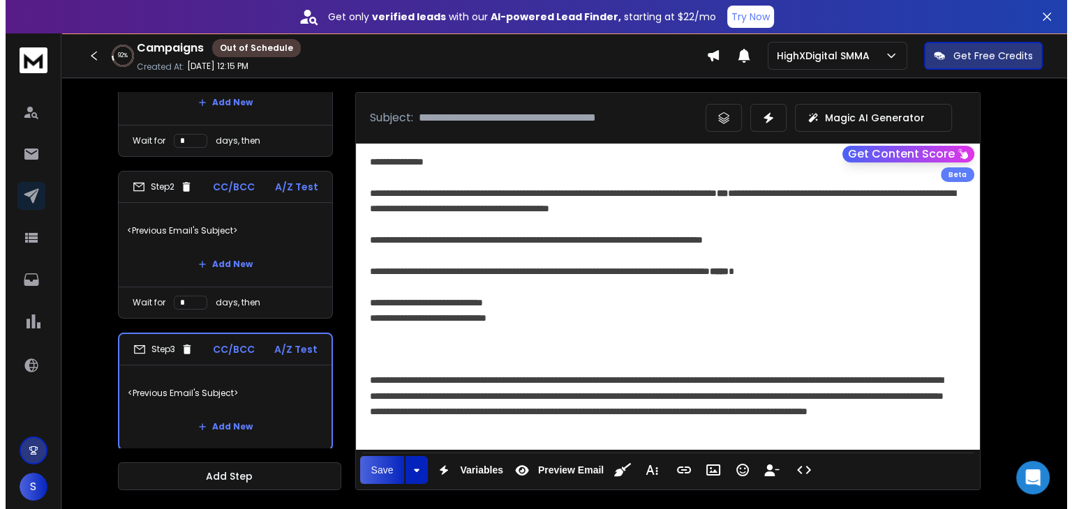
scroll to position [0, 0]
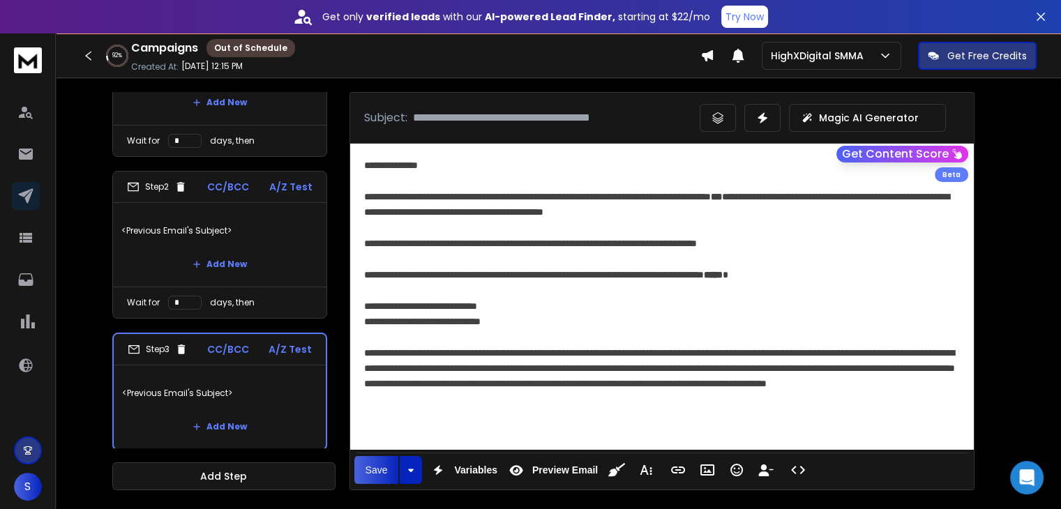
click at [550, 403] on div "**********" at bounding box center [662, 376] width 596 height 63
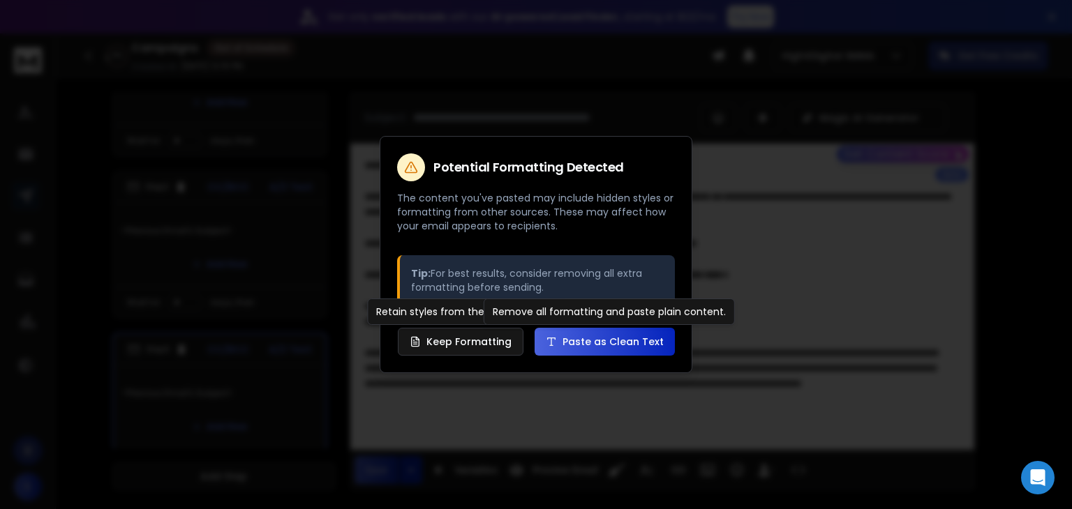
click at [604, 345] on button "Paste as Clean Text" at bounding box center [605, 342] width 140 height 28
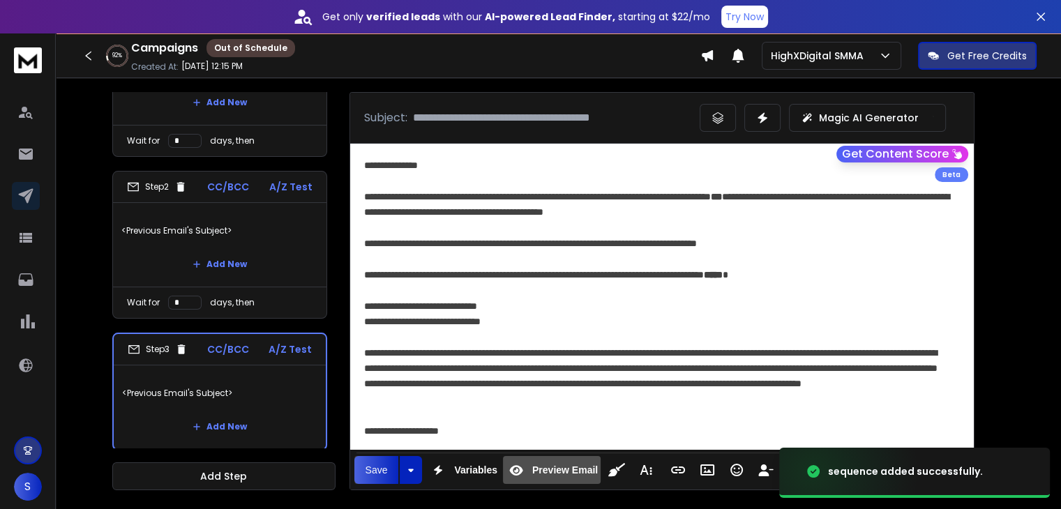
click at [556, 472] on span "Preview Email" at bounding box center [565, 471] width 71 height 12
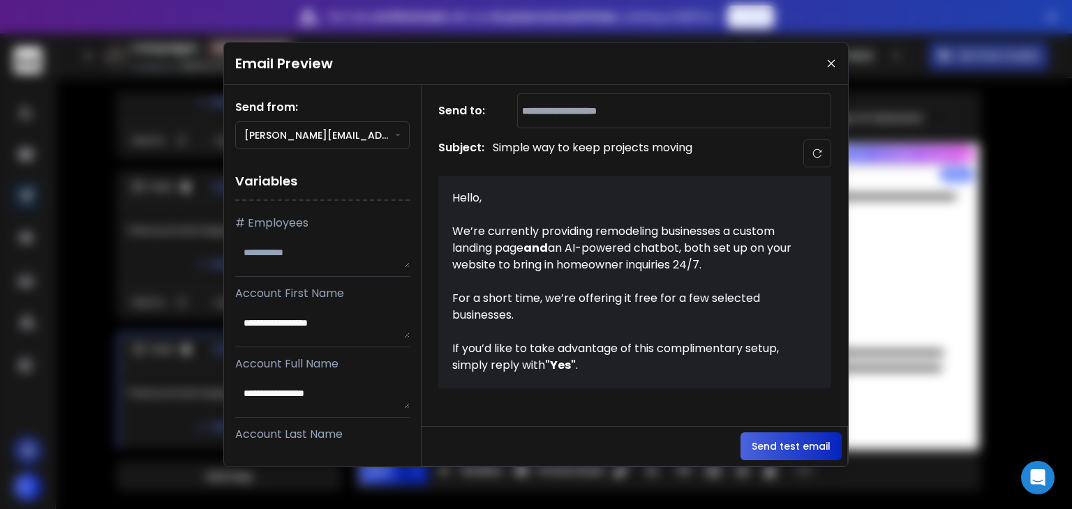
click at [832, 61] on icon at bounding box center [832, 64] width 8 height 8
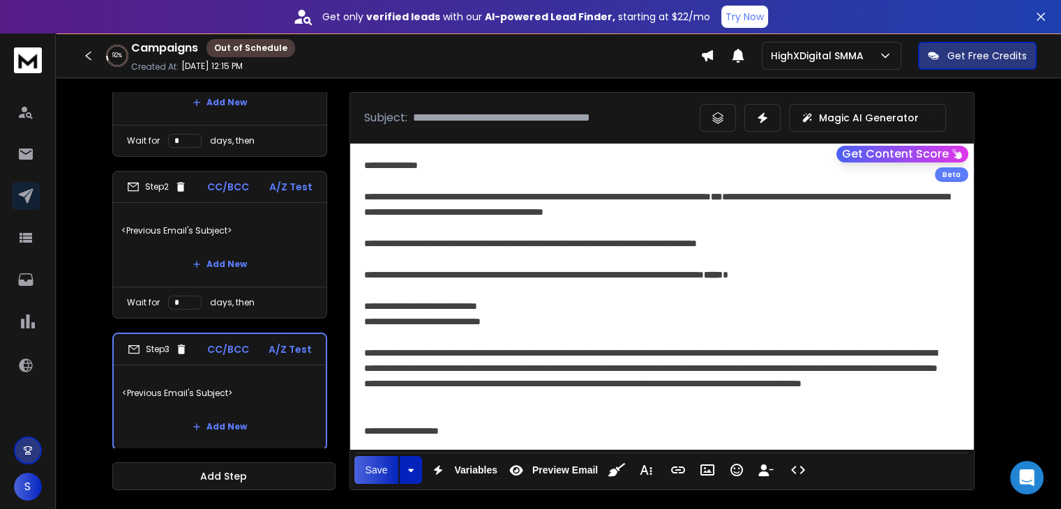
click at [388, 351] on div "**********" at bounding box center [656, 376] width 585 height 63
click at [567, 475] on span "Preview Email" at bounding box center [565, 471] width 71 height 12
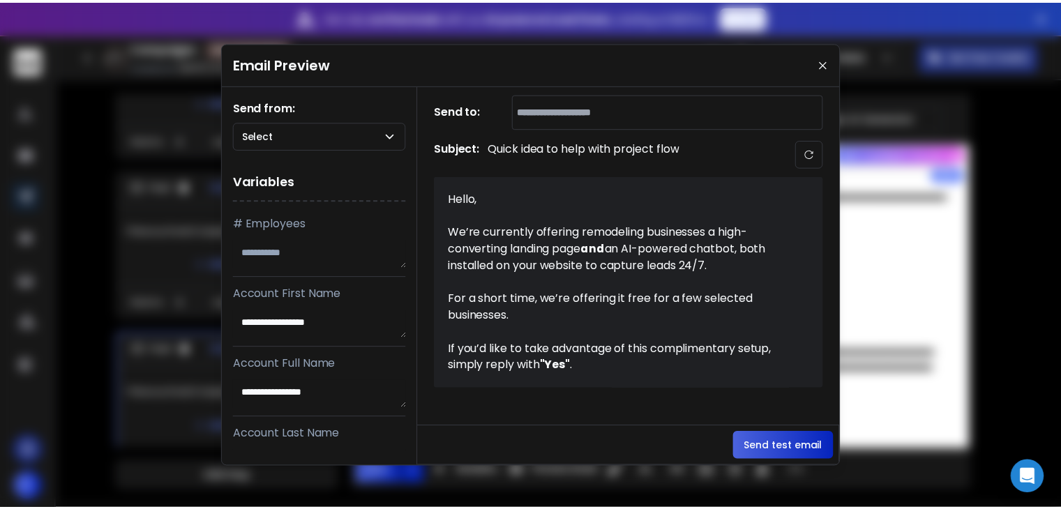
scroll to position [136, 0]
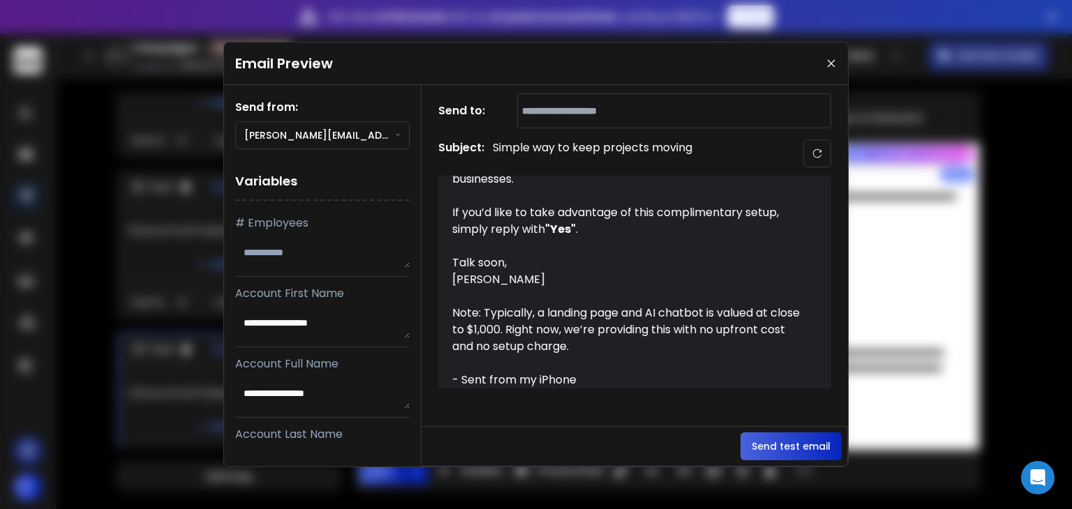
click at [832, 58] on icon at bounding box center [831, 63] width 11 height 11
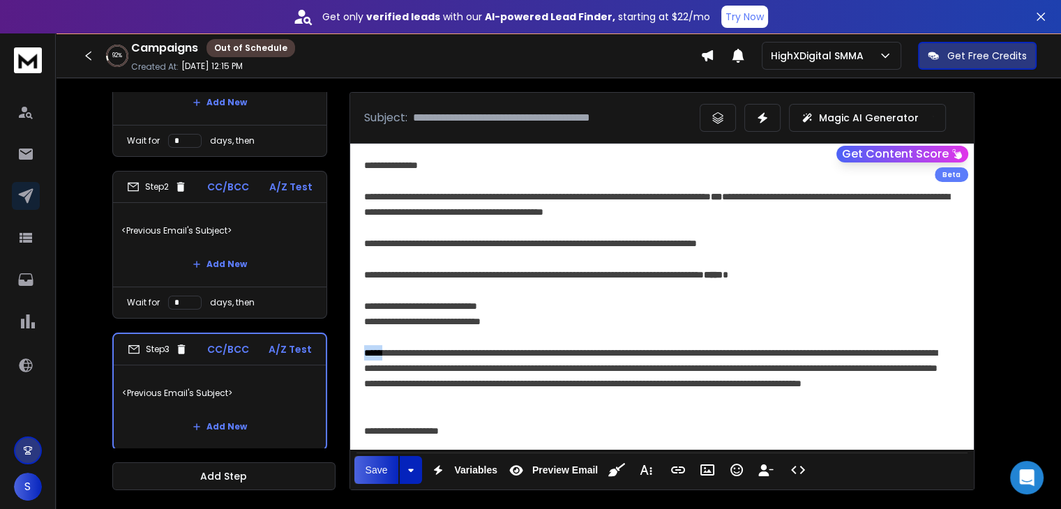
drag, startPoint x: 388, startPoint y: 352, endPoint x: 366, endPoint y: 354, distance: 22.5
click at [366, 354] on div "**********" at bounding box center [656, 376] width 585 height 63
click at [635, 382] on div "**********" at bounding box center [656, 376] width 585 height 63
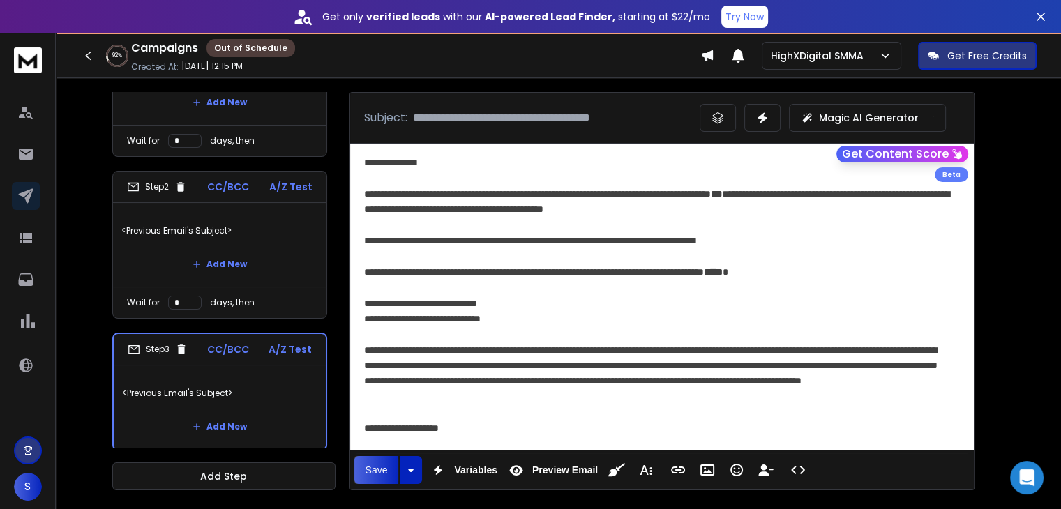
scroll to position [3, 0]
click at [246, 389] on p "<Previous Email's Subject>" at bounding box center [219, 393] width 195 height 39
click at [569, 271] on div "**********" at bounding box center [656, 271] width 585 height 15
drag, startPoint x: 581, startPoint y: 271, endPoint x: 650, endPoint y: 271, distance: 69.1
click at [650, 271] on div "**********" at bounding box center [656, 271] width 585 height 15
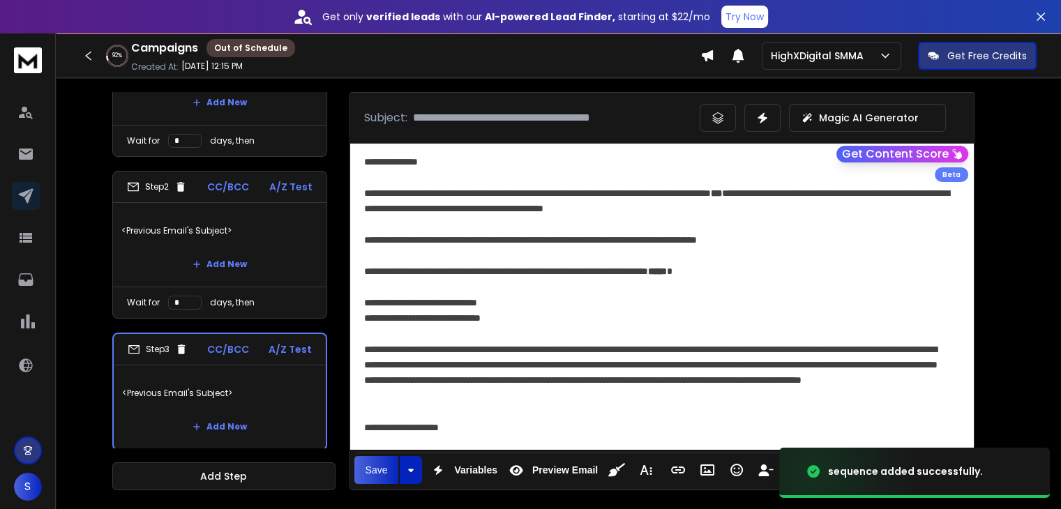
click at [566, 267] on div "**********" at bounding box center [656, 271] width 585 height 15
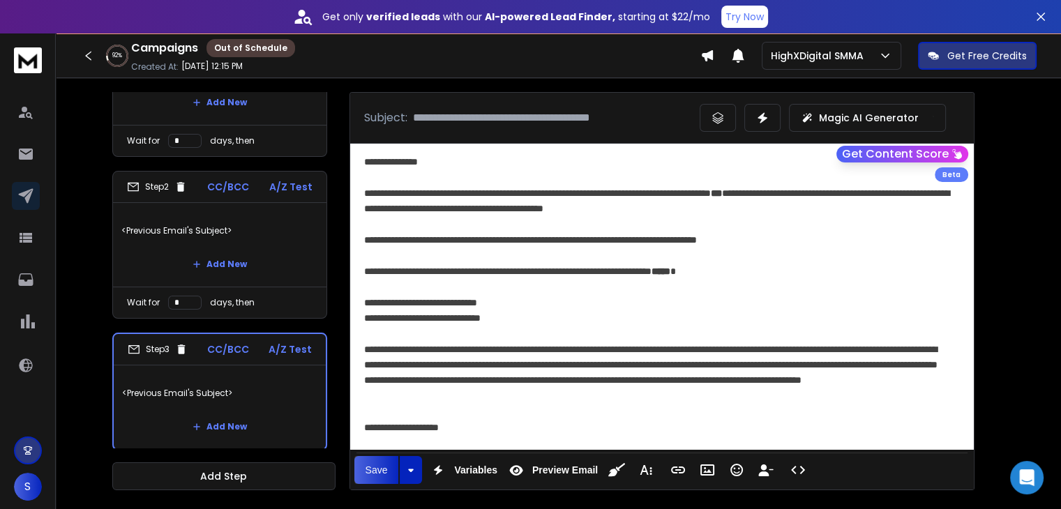
click at [582, 271] on div "**********" at bounding box center [656, 271] width 585 height 15
click at [586, 273] on div "**********" at bounding box center [656, 271] width 585 height 15
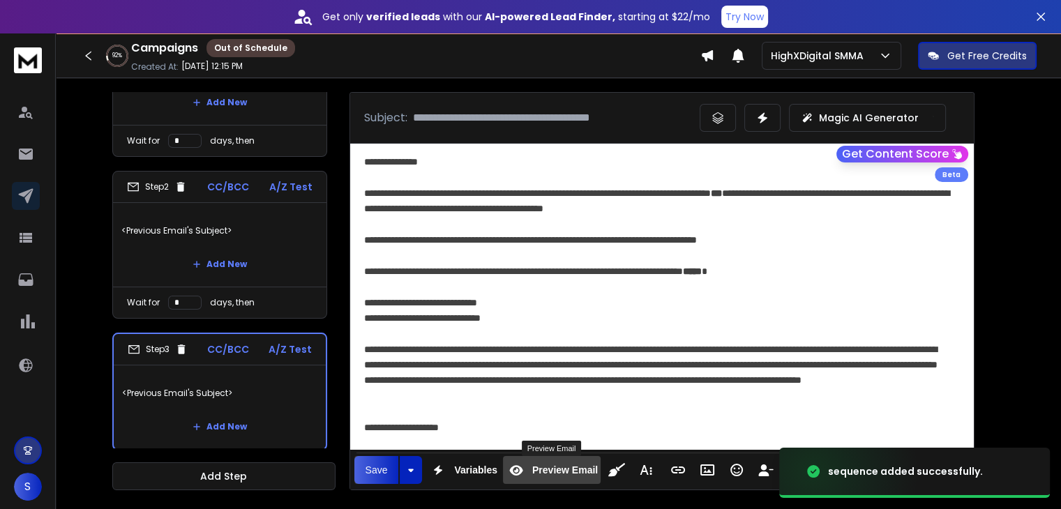
click at [553, 465] on span "Preview Email" at bounding box center [565, 471] width 71 height 12
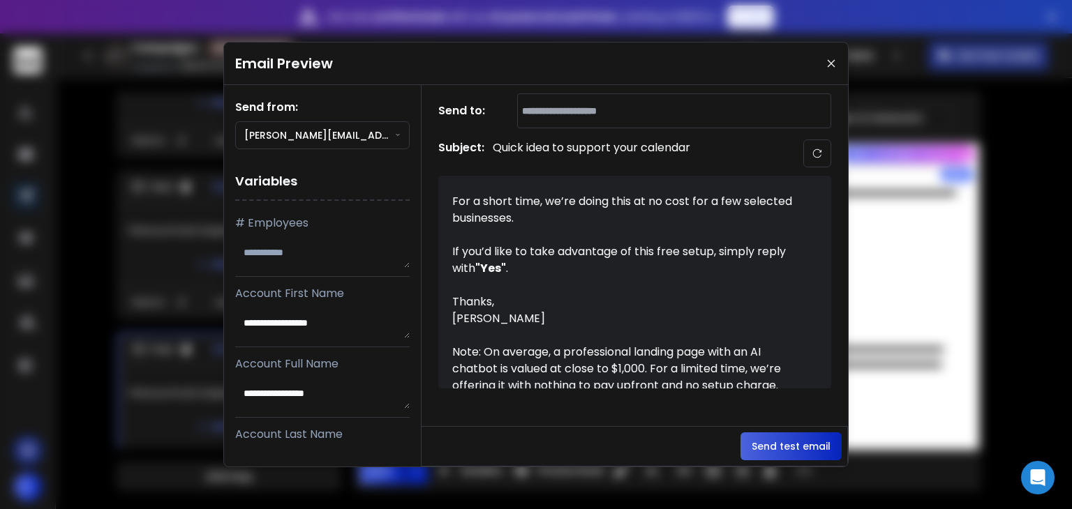
scroll to position [136, 0]
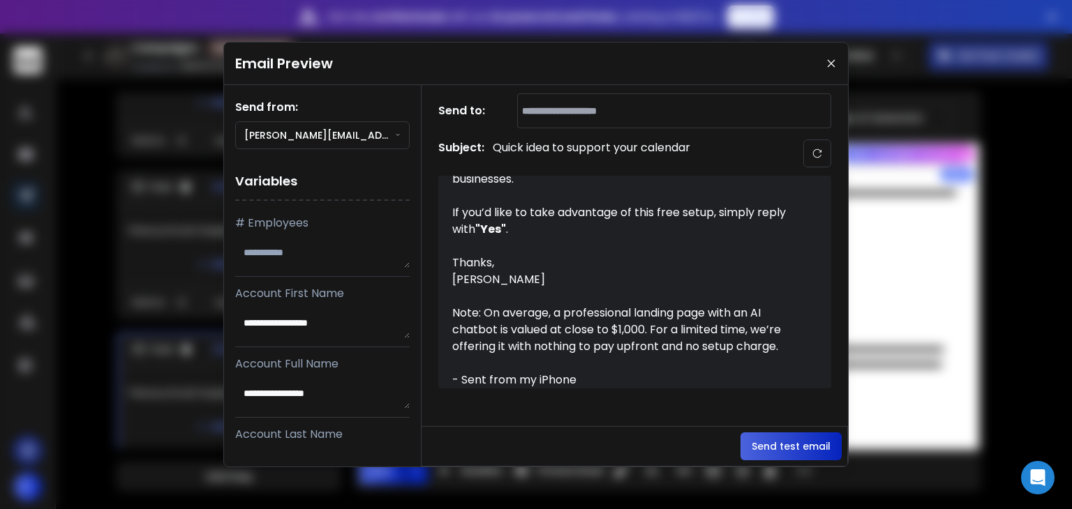
click at [832, 158] on div "Send to: Subject: Quick idea to support your calendar Hey, We’re currently prov…" at bounding box center [634, 237] width 426 height 304
click at [819, 158] on icon at bounding box center [817, 154] width 10 height 10
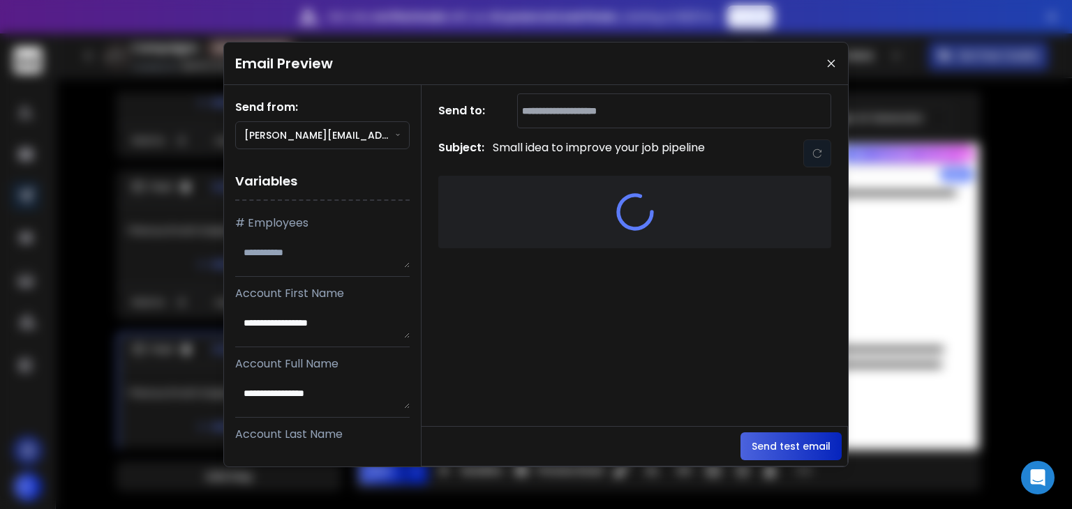
scroll to position [0, 0]
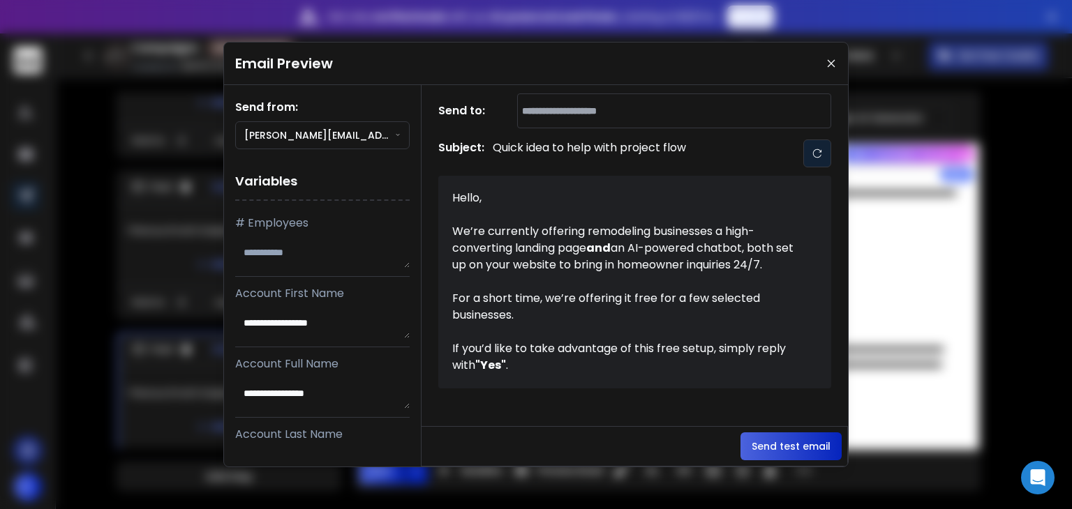
click at [809, 167] on button at bounding box center [817, 154] width 28 height 28
click at [814, 158] on icon at bounding box center [817, 154] width 10 height 10
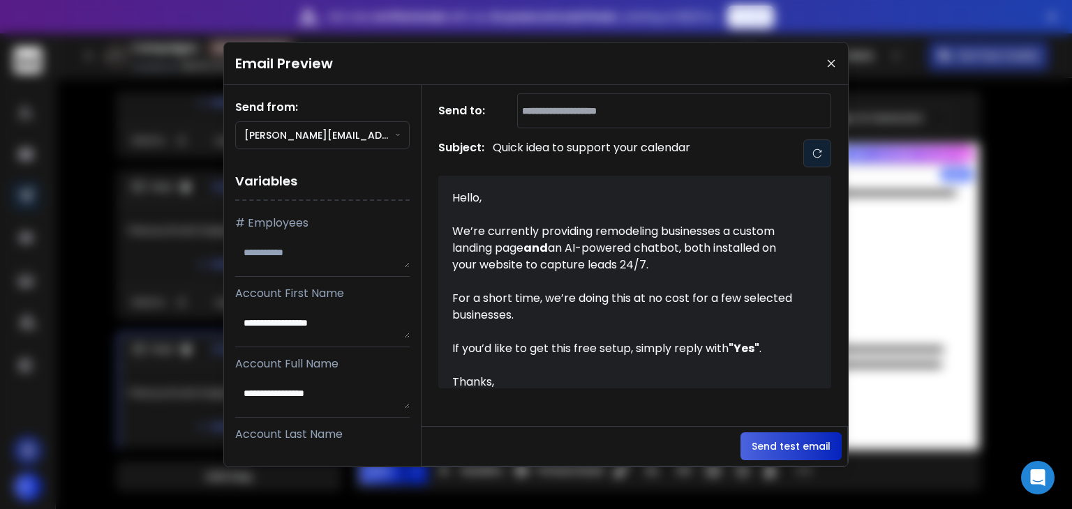
click at [811, 164] on button at bounding box center [817, 154] width 28 height 28
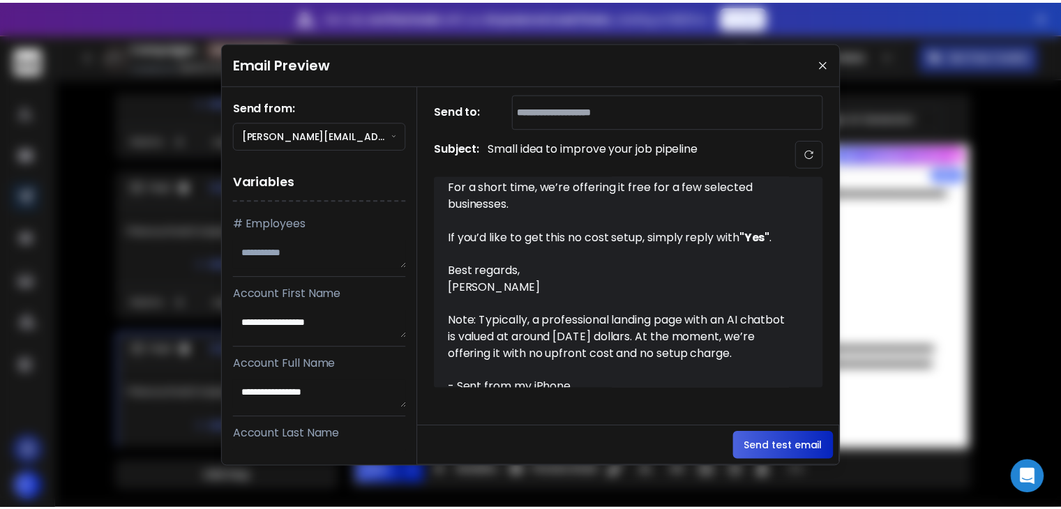
scroll to position [119, 0]
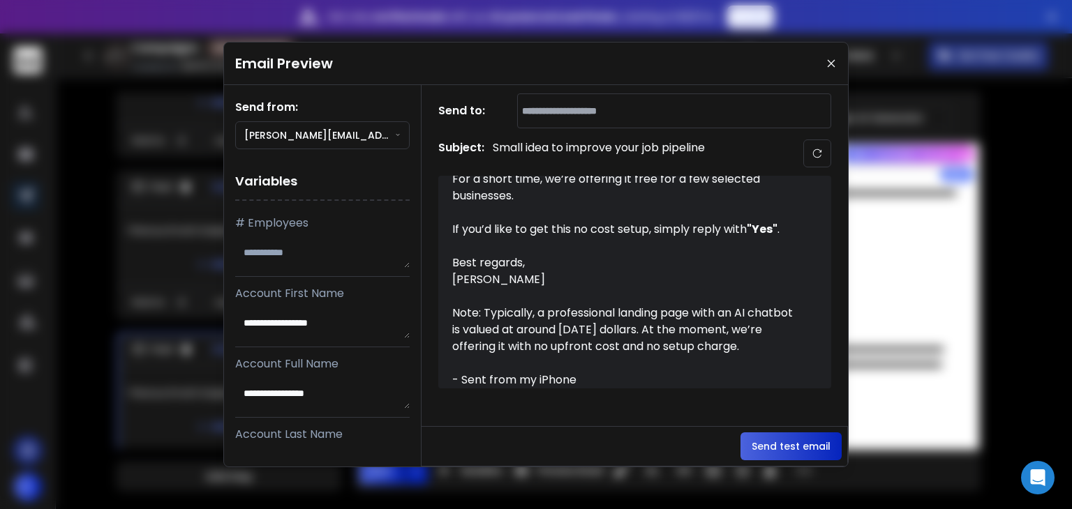
click at [832, 61] on icon at bounding box center [831, 63] width 11 height 11
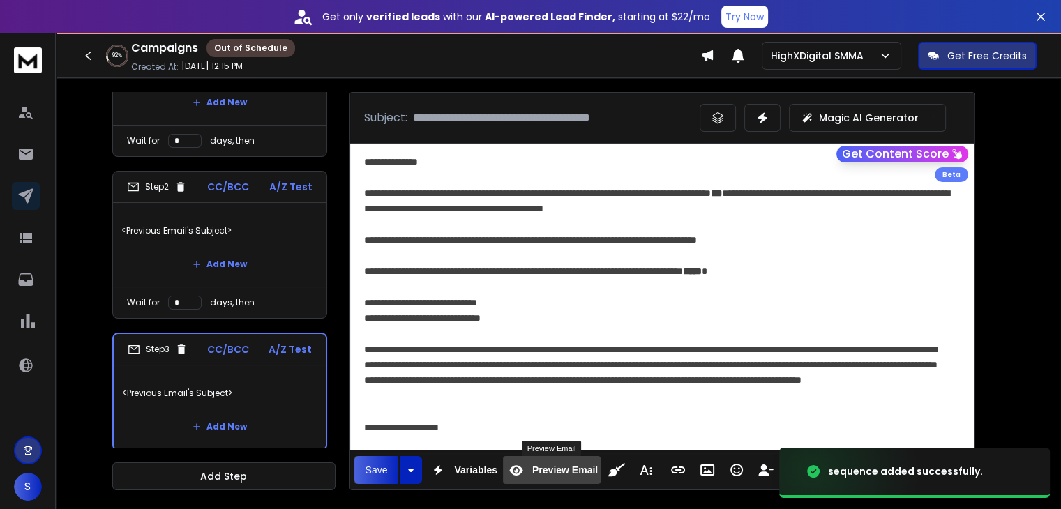
click at [544, 474] on span "Preview Email" at bounding box center [565, 471] width 71 height 12
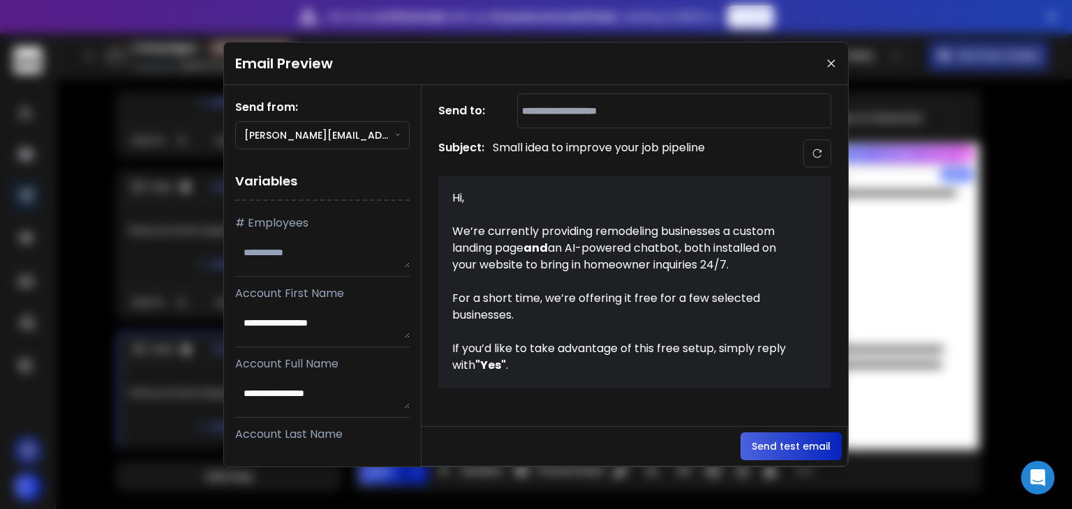
click at [833, 61] on icon at bounding box center [832, 64] width 8 height 8
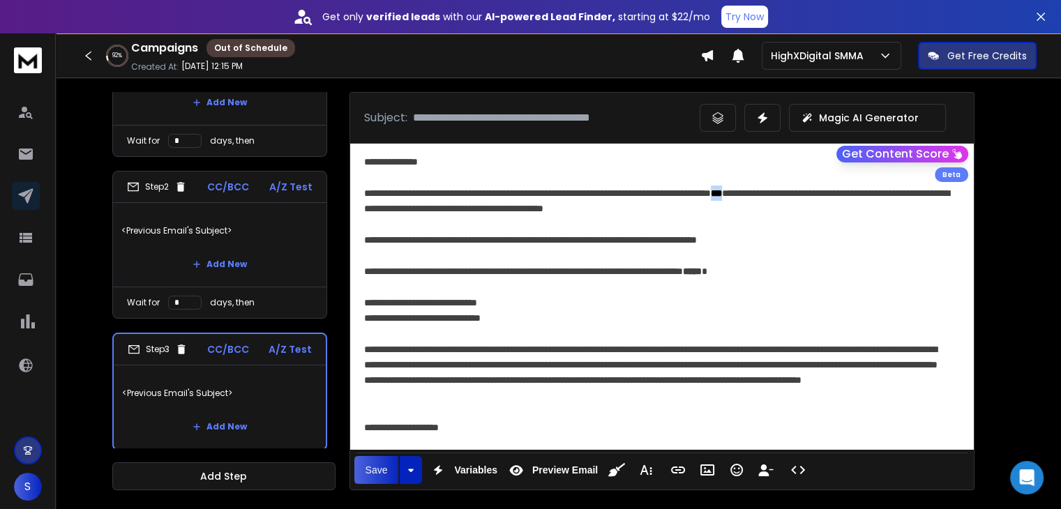
drag, startPoint x: 813, startPoint y: 188, endPoint x: 796, endPoint y: 195, distance: 18.1
click at [796, 195] on div "**********" at bounding box center [656, 201] width 585 height 31
click at [657, 343] on div "**********" at bounding box center [656, 373] width 585 height 63
drag, startPoint x: 387, startPoint y: 347, endPoint x: 363, endPoint y: 350, distance: 23.9
click at [363, 350] on div "**********" at bounding box center [662, 297] width 624 height 306
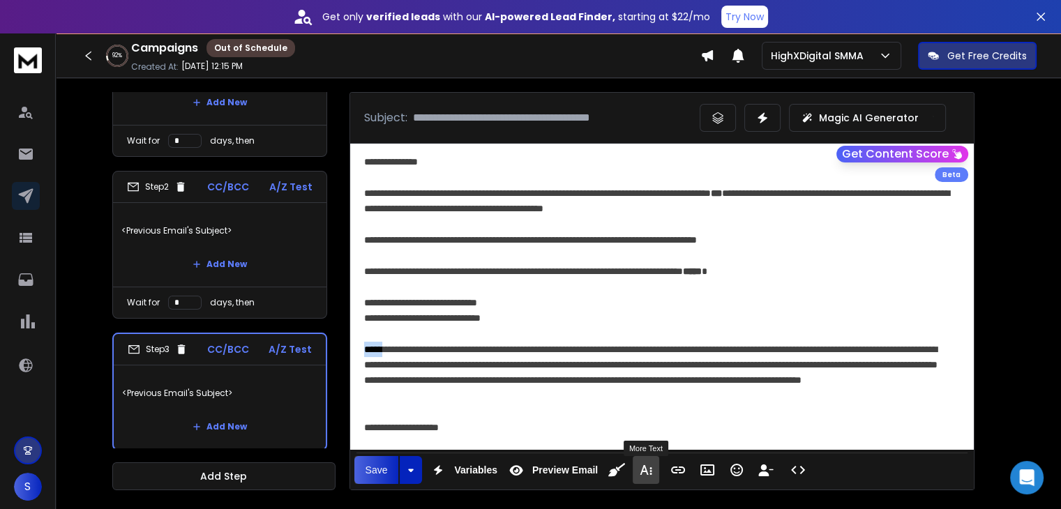
click at [645, 471] on icon "button" at bounding box center [647, 470] width 12 height 10
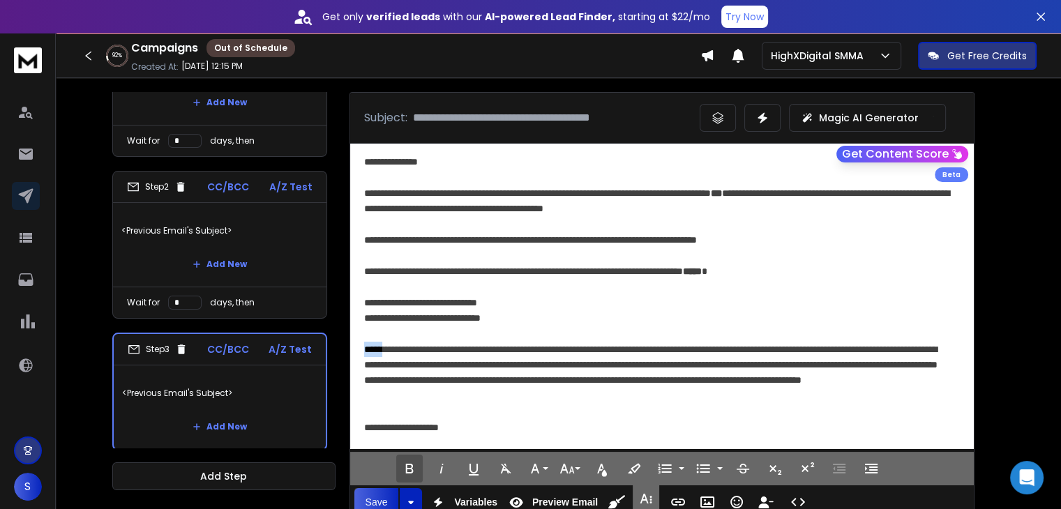
click at [410, 471] on icon "button" at bounding box center [409, 469] width 17 height 17
click at [494, 366] on div "**********" at bounding box center [656, 373] width 585 height 63
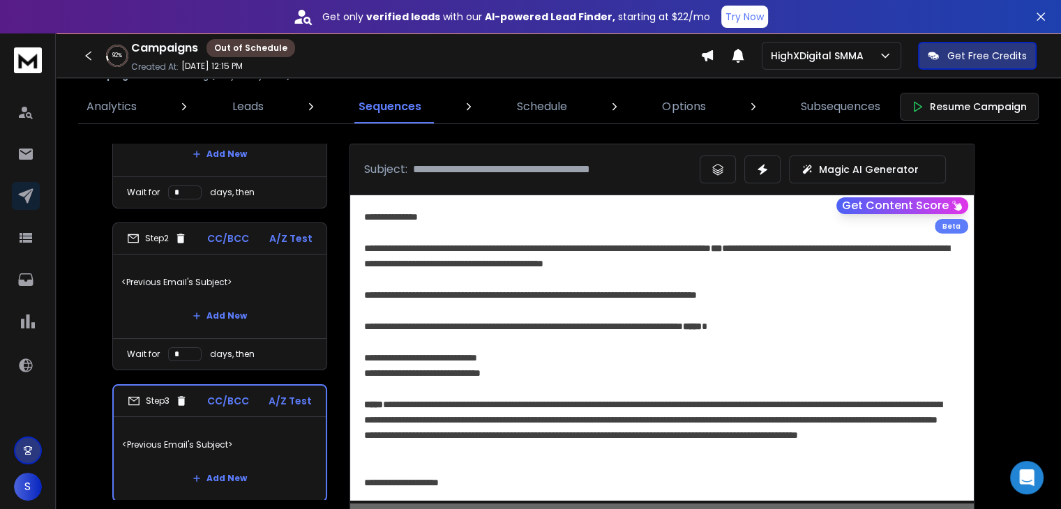
scroll to position [0, 0]
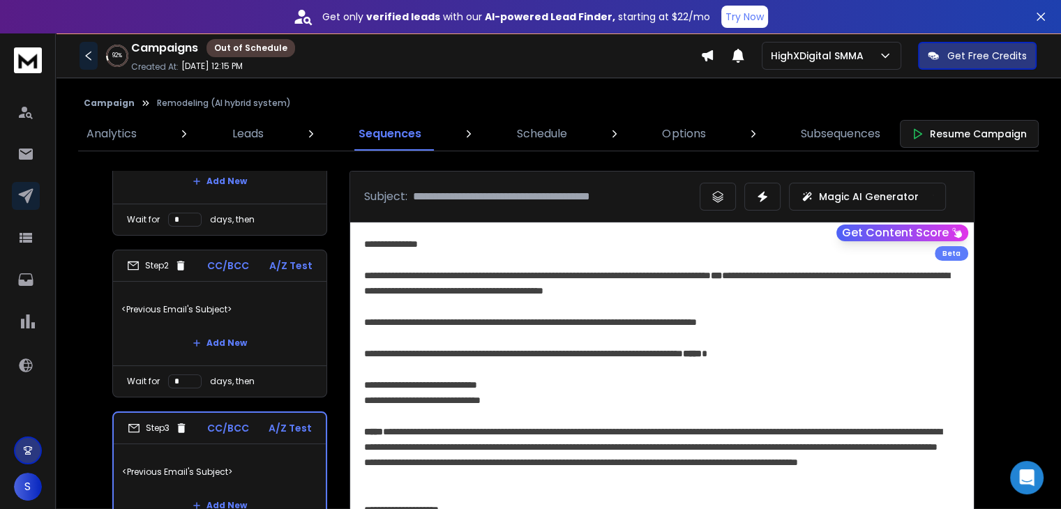
click at [87, 59] on icon at bounding box center [88, 56] width 13 height 13
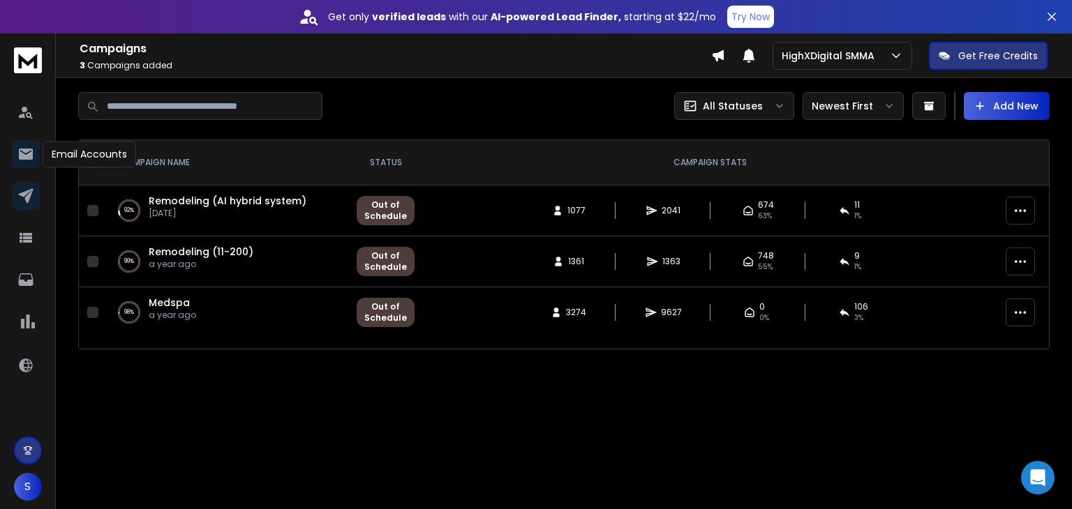
click at [28, 156] on icon at bounding box center [26, 154] width 14 height 11
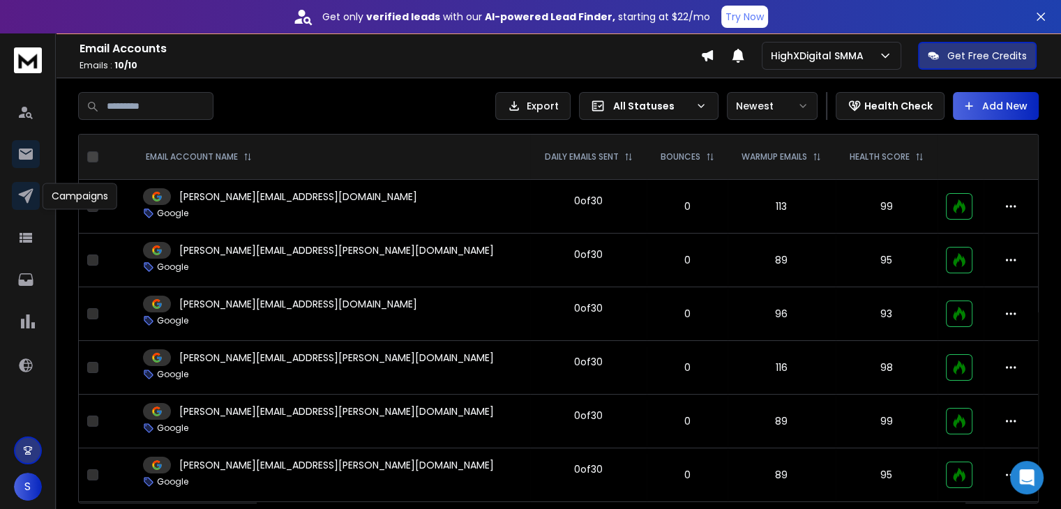
click at [25, 193] on icon at bounding box center [25, 195] width 15 height 15
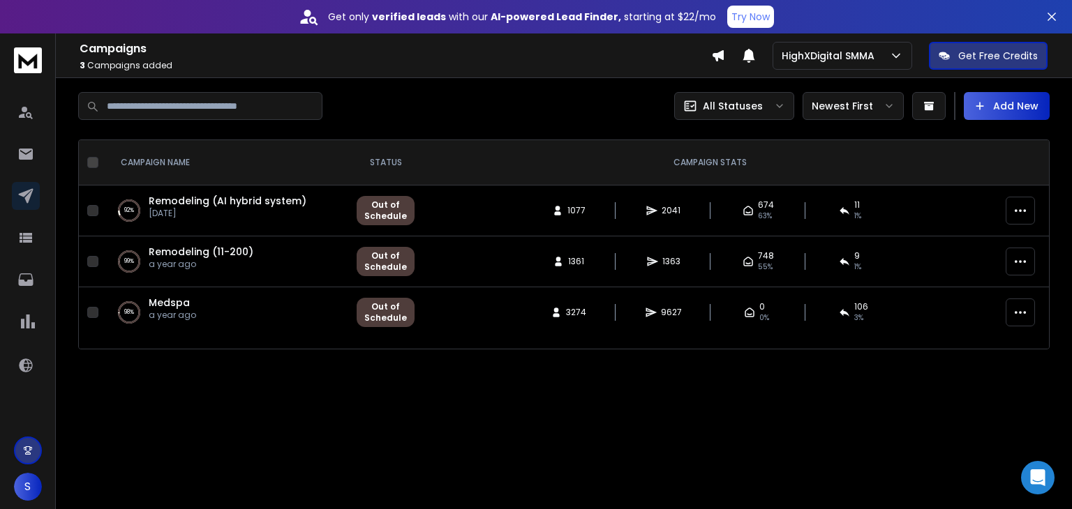
click at [377, 211] on div "Out of Schedule" at bounding box center [385, 211] width 43 height 22
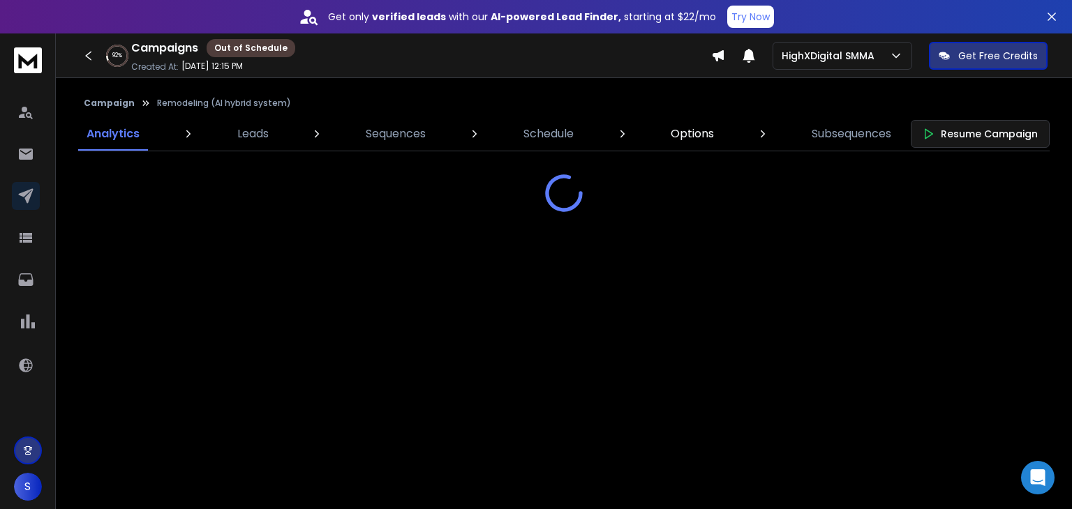
click at [686, 130] on p "Options" at bounding box center [692, 134] width 43 height 17
select select "**********"
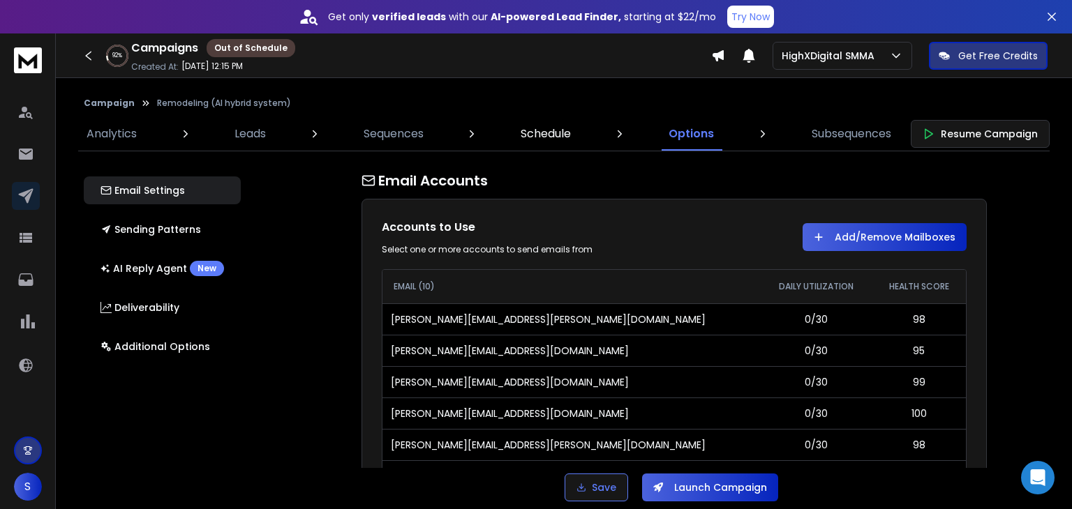
click at [554, 140] on p "Schedule" at bounding box center [546, 134] width 50 height 17
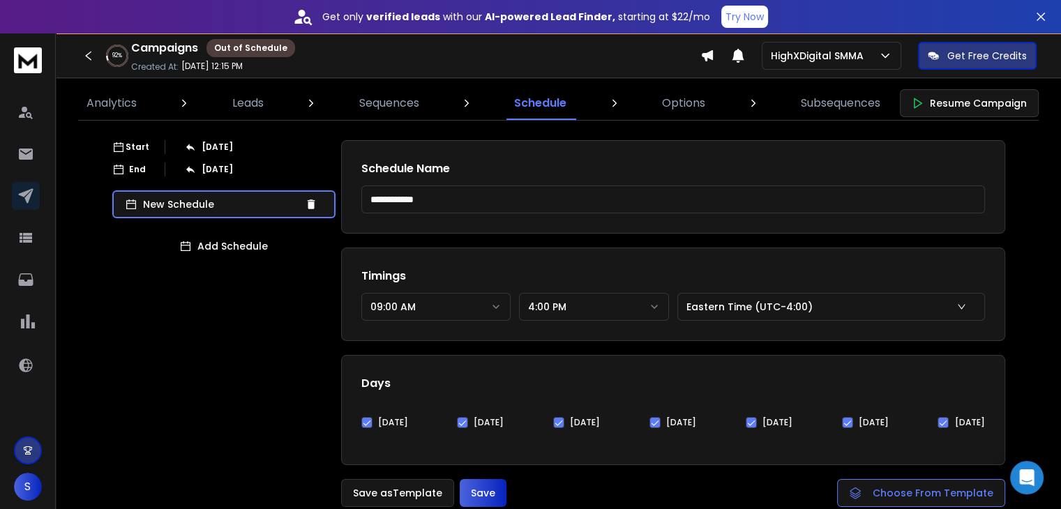
scroll to position [47, 0]
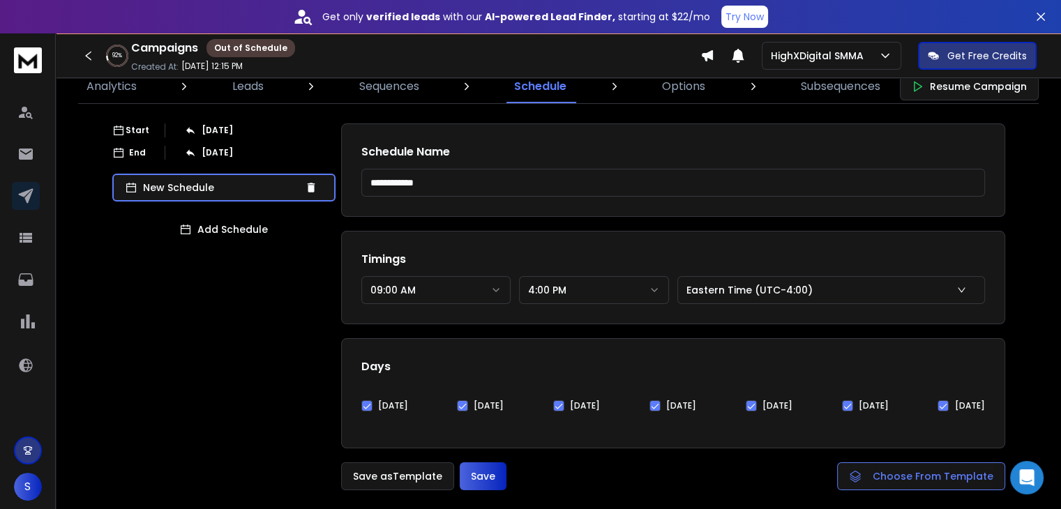
click at [476, 477] on button "Save" at bounding box center [483, 477] width 47 height 28
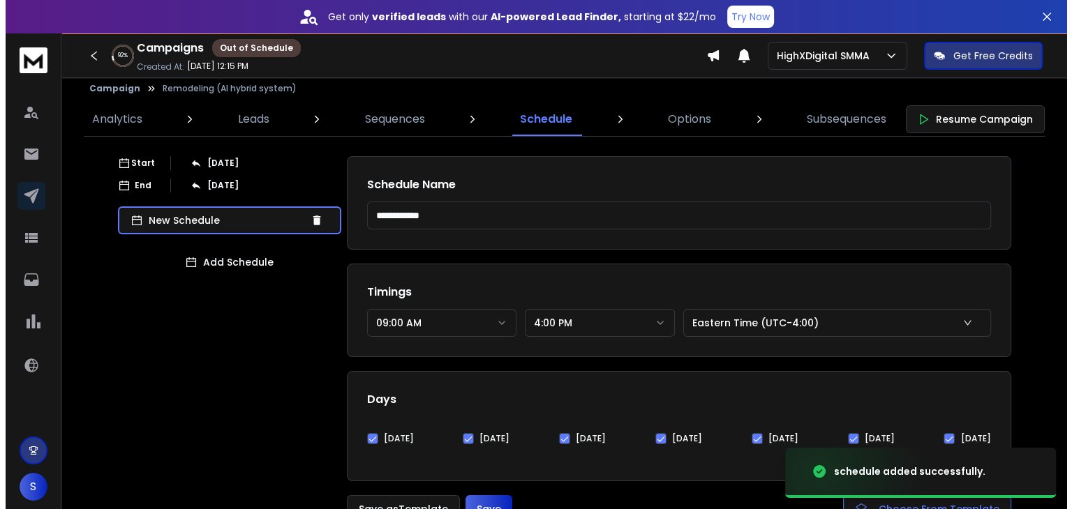
scroll to position [0, 0]
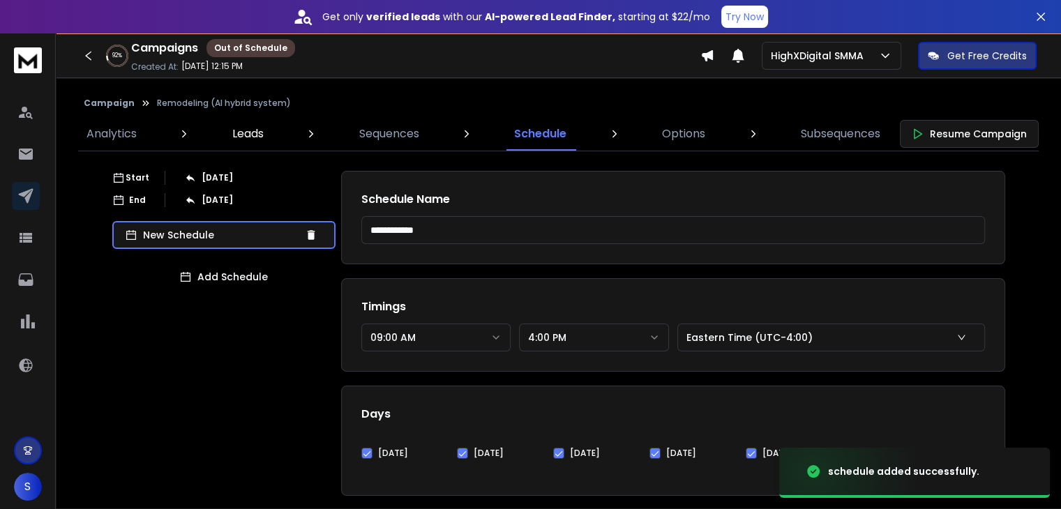
click at [244, 137] on p "Leads" at bounding box center [247, 134] width 31 height 17
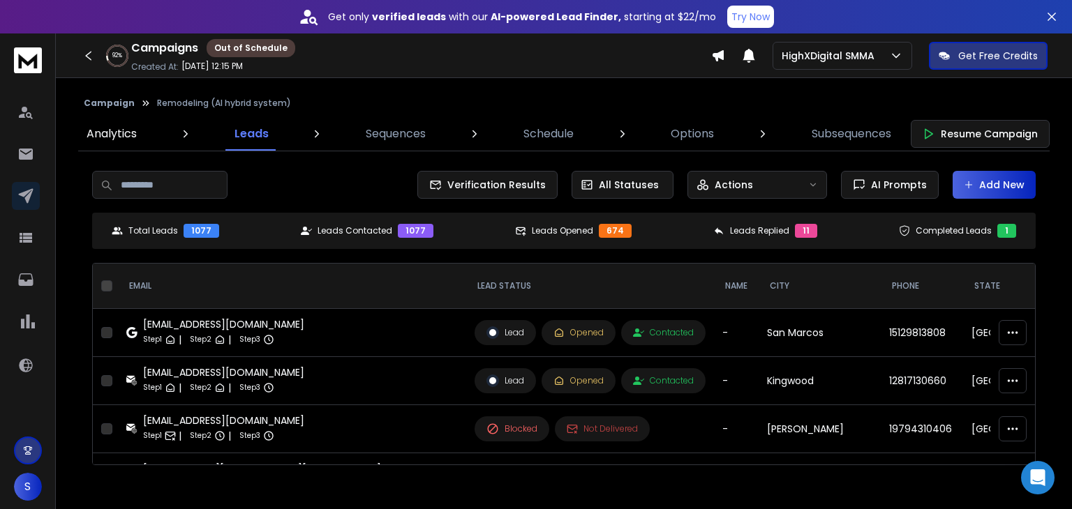
click at [108, 140] on p "Analytics" at bounding box center [112, 134] width 50 height 17
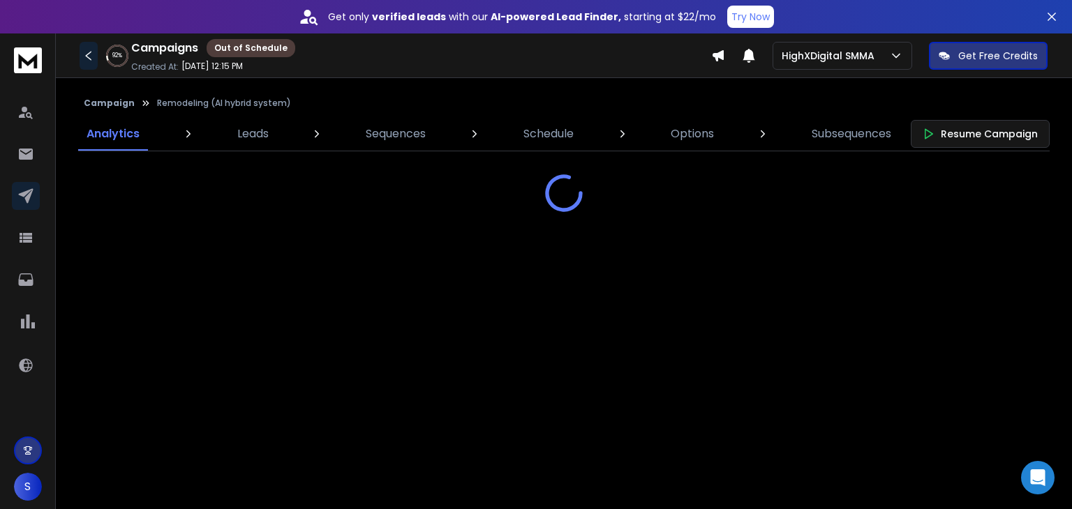
click at [84, 55] on icon at bounding box center [88, 56] width 13 height 13
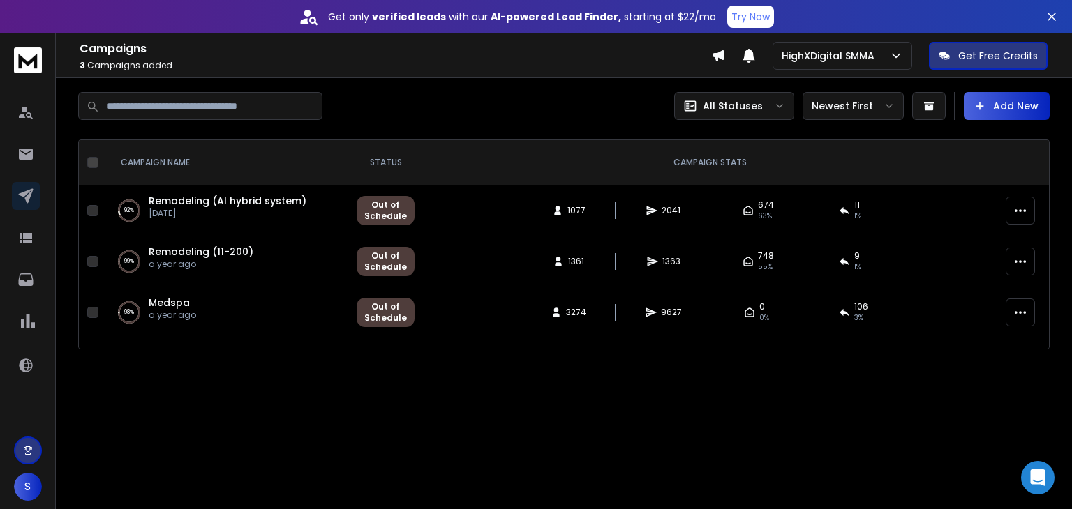
click at [1013, 211] on icon "button" at bounding box center [1020, 211] width 14 height 14
click at [250, 197] on span "Remodeling (AI hybrid system)" at bounding box center [228, 201] width 158 height 14
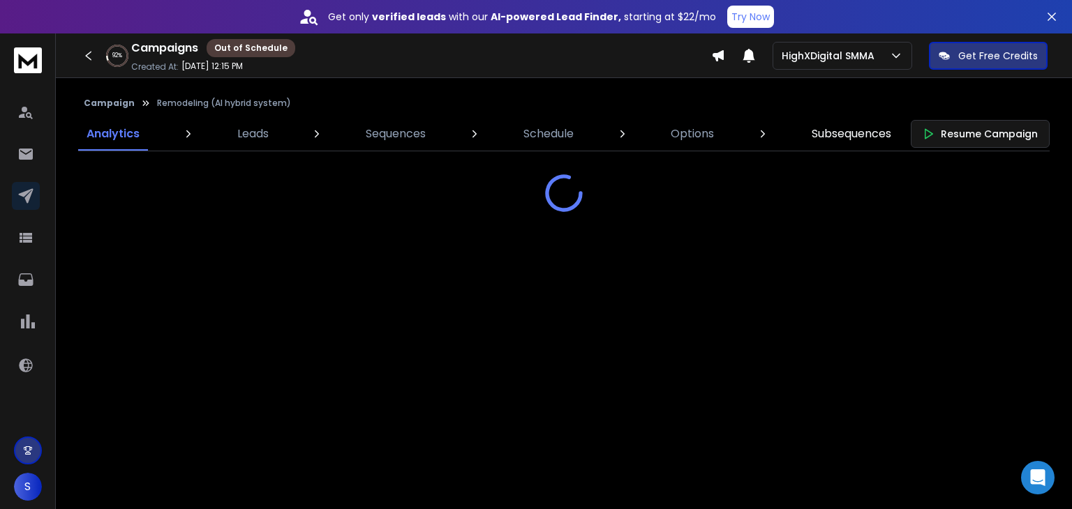
click at [845, 133] on p "Subsequences" at bounding box center [852, 134] width 80 height 17
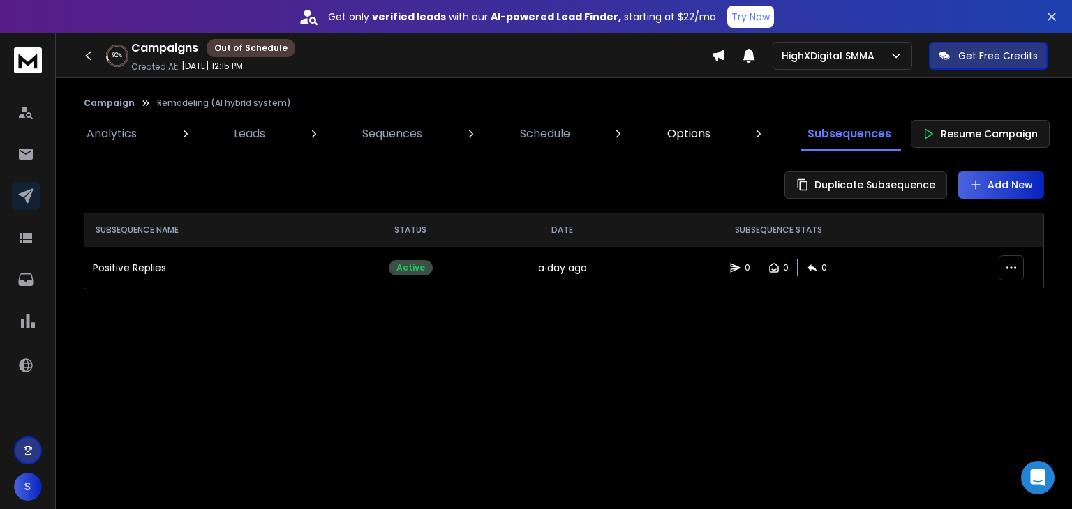
click at [689, 133] on p "Options" at bounding box center [688, 134] width 43 height 17
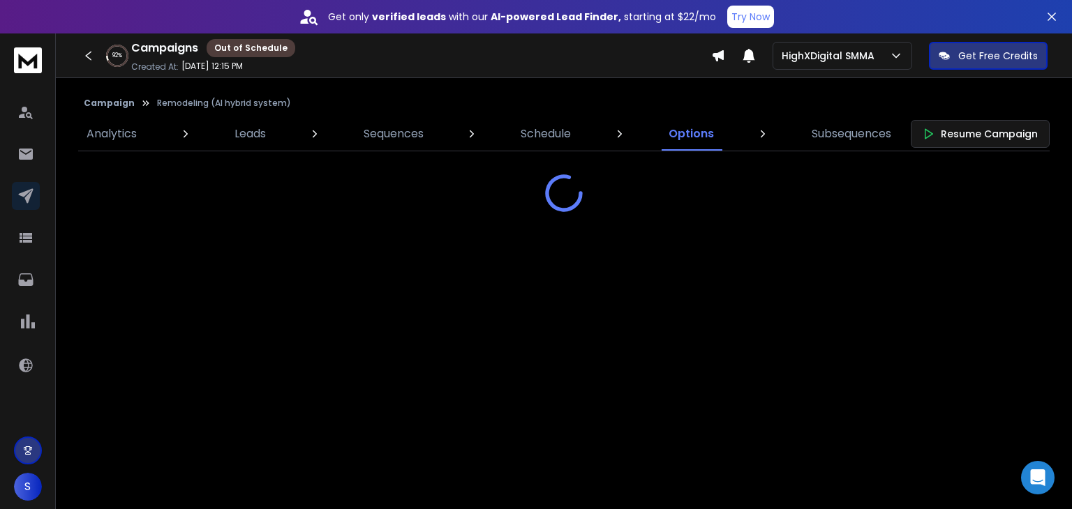
select select "**********"
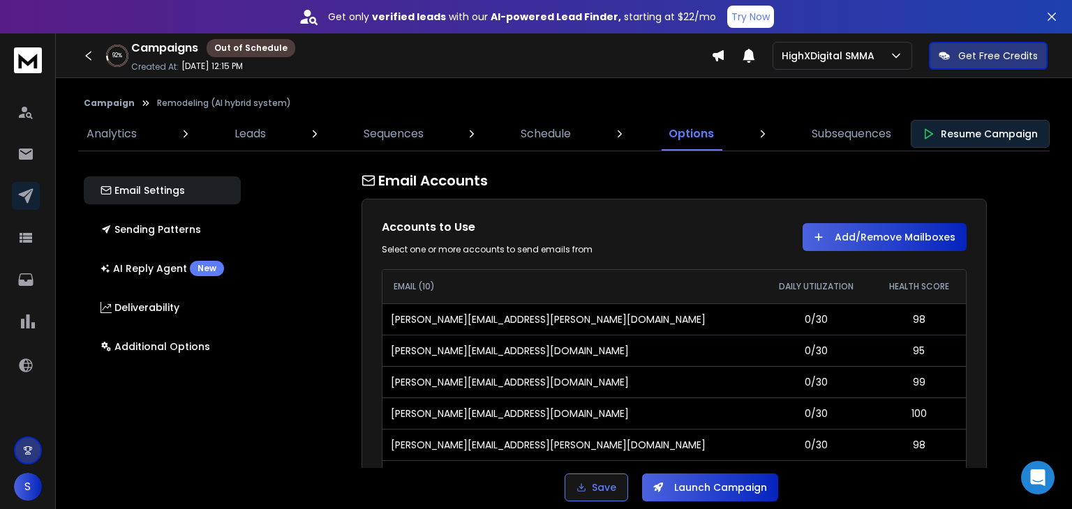
click at [938, 130] on button "Resume Campaign" at bounding box center [980, 134] width 139 height 28
click at [847, 137] on p "Subsequences" at bounding box center [852, 134] width 80 height 17
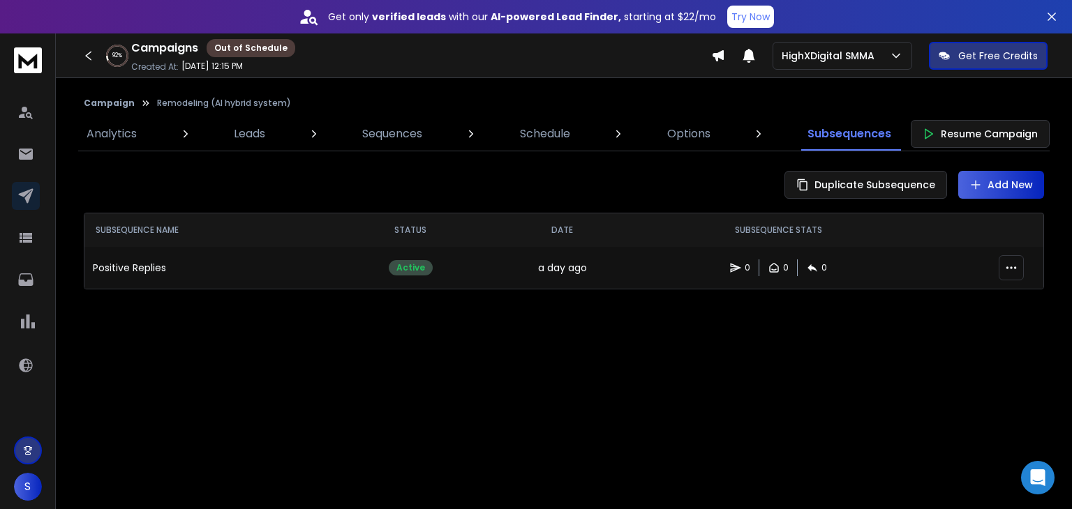
click at [154, 266] on td "Positive Replies" at bounding box center [210, 268] width 253 height 42
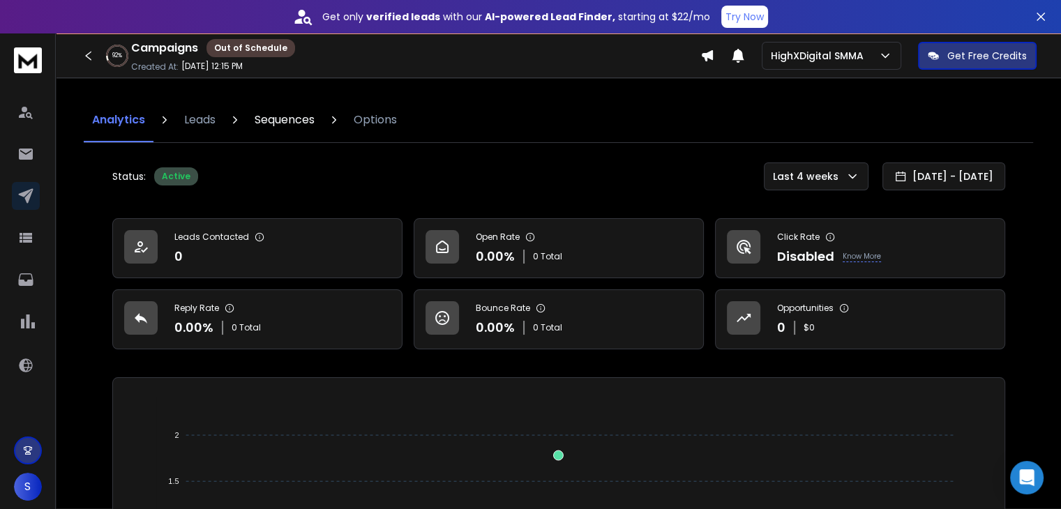
click at [285, 126] on p "Sequences" at bounding box center [285, 120] width 60 height 17
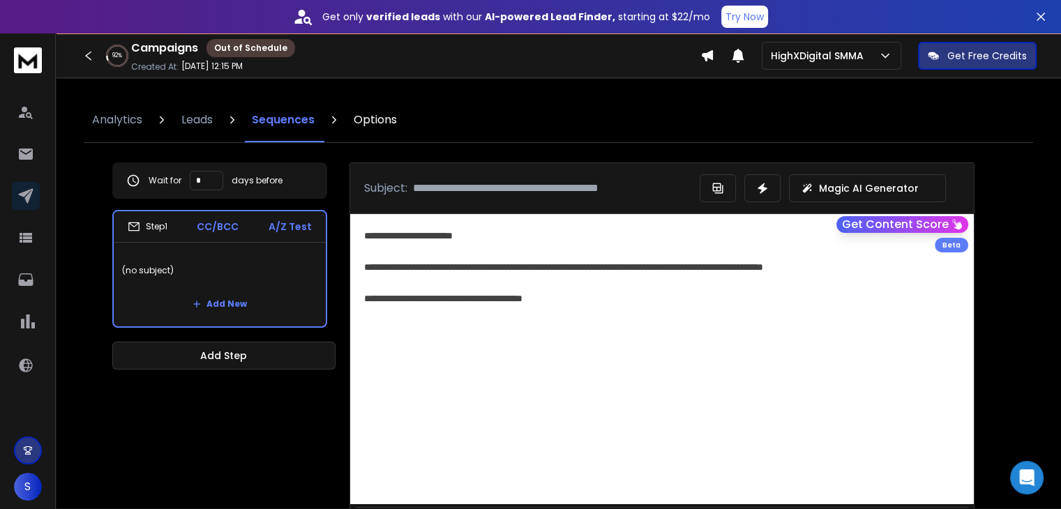
click at [377, 115] on p "Options" at bounding box center [375, 120] width 43 height 17
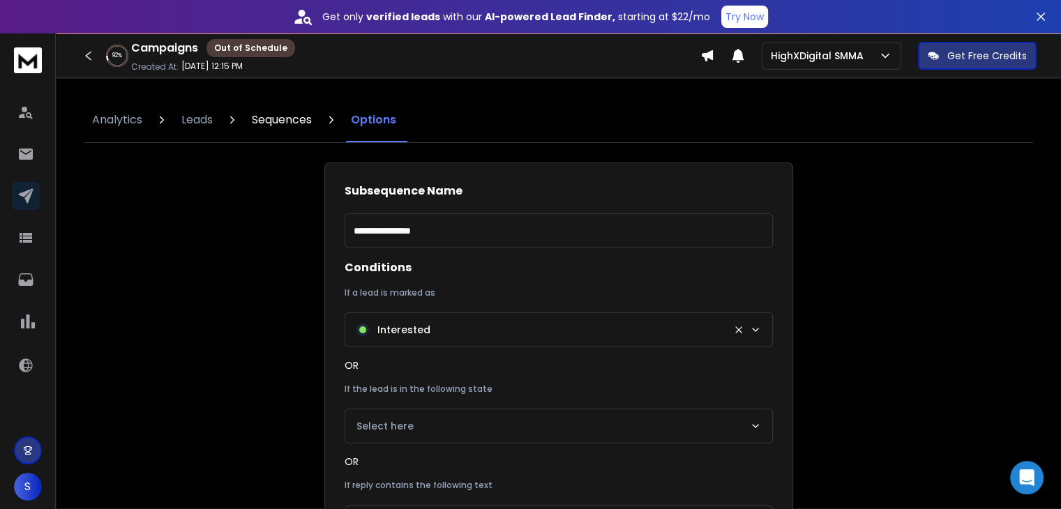
click at [293, 116] on p "Sequences" at bounding box center [282, 120] width 60 height 17
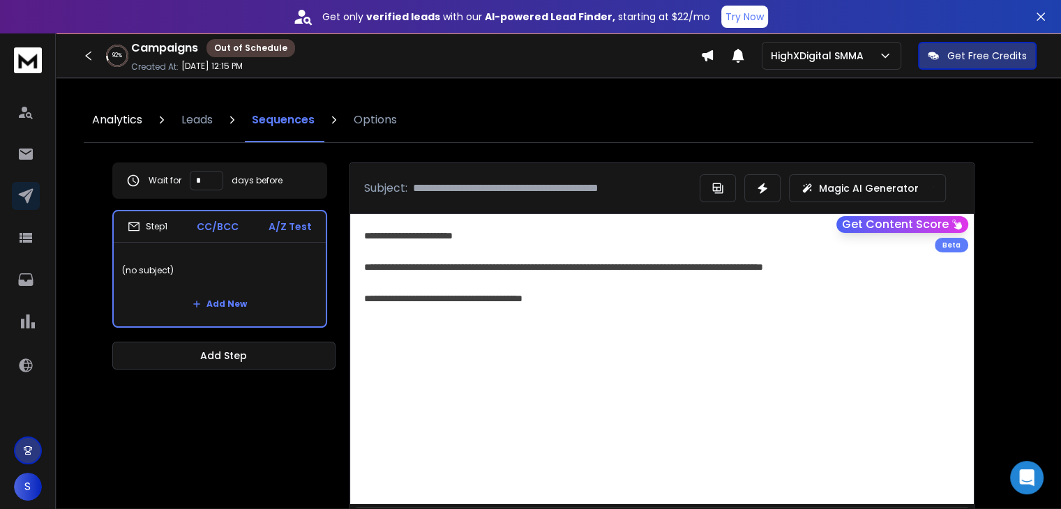
click at [117, 118] on p "Analytics" at bounding box center [117, 120] width 50 height 17
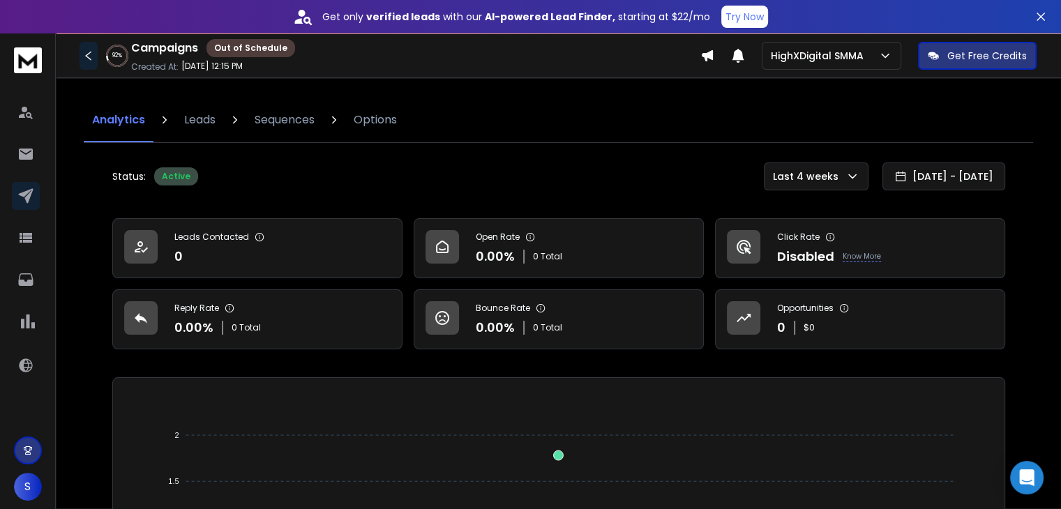
click at [84, 53] on icon at bounding box center [88, 56] width 13 height 13
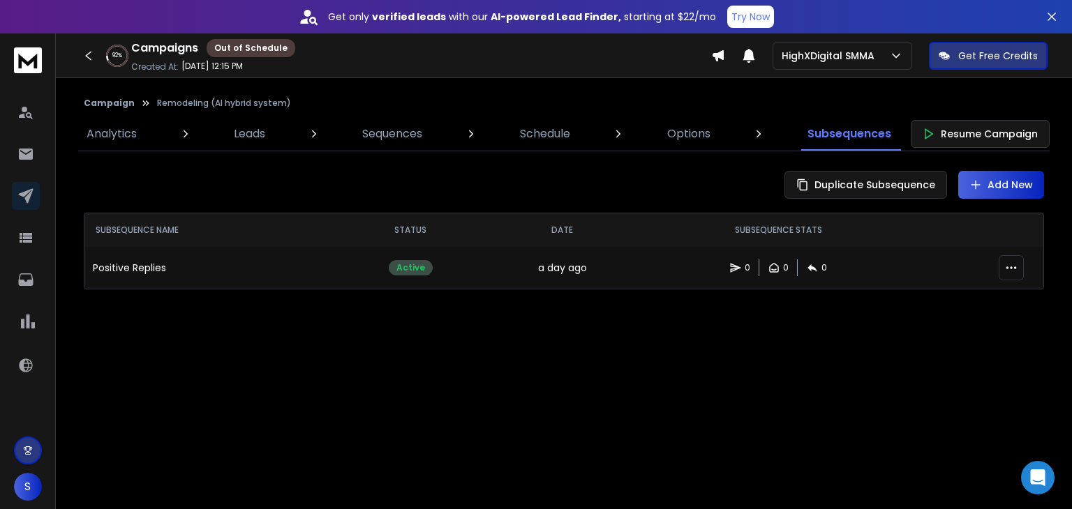
click at [1012, 264] on icon "button" at bounding box center [1011, 268] width 13 height 13
click at [134, 269] on td "Positive Replies" at bounding box center [210, 268] width 253 height 42
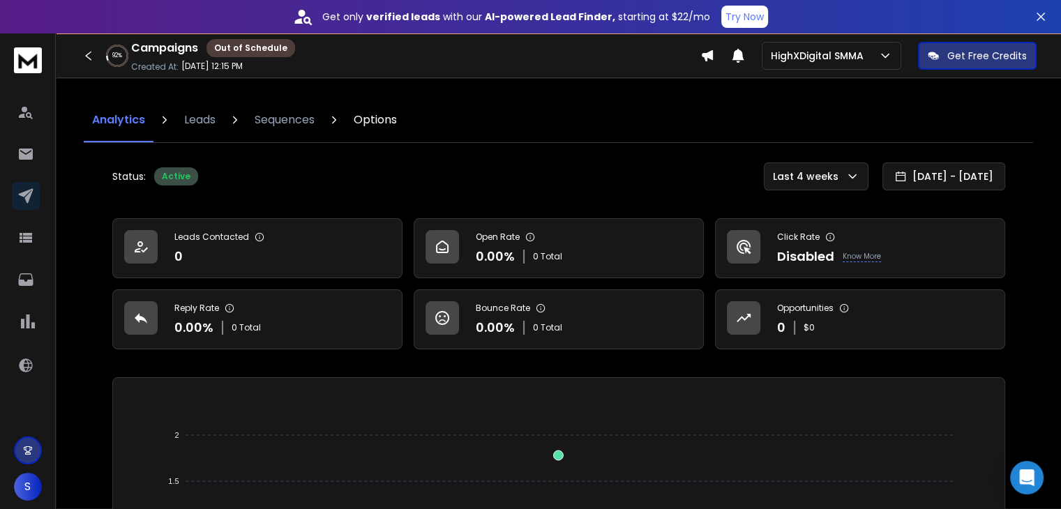
click at [381, 123] on p "Options" at bounding box center [375, 120] width 43 height 17
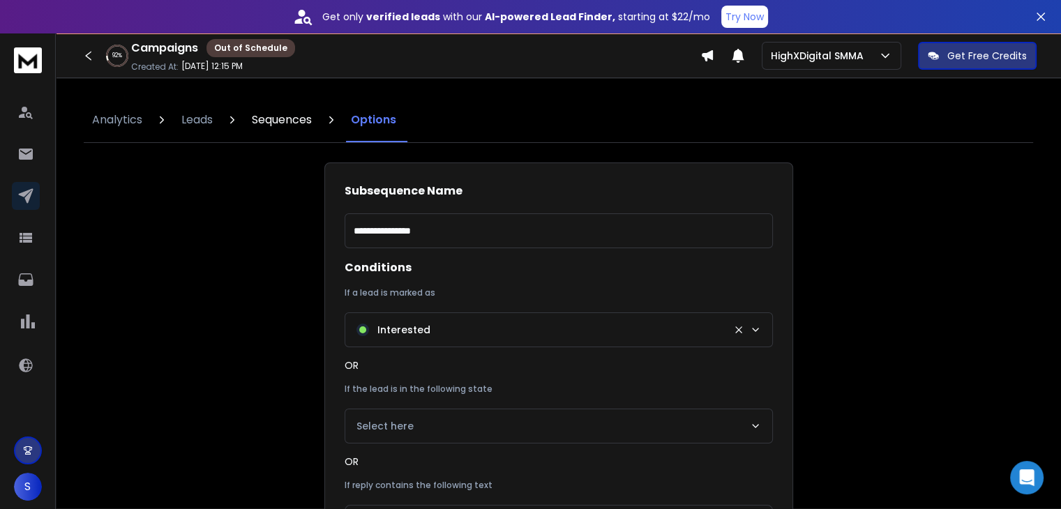
click at [282, 124] on p "Sequences" at bounding box center [282, 120] width 60 height 17
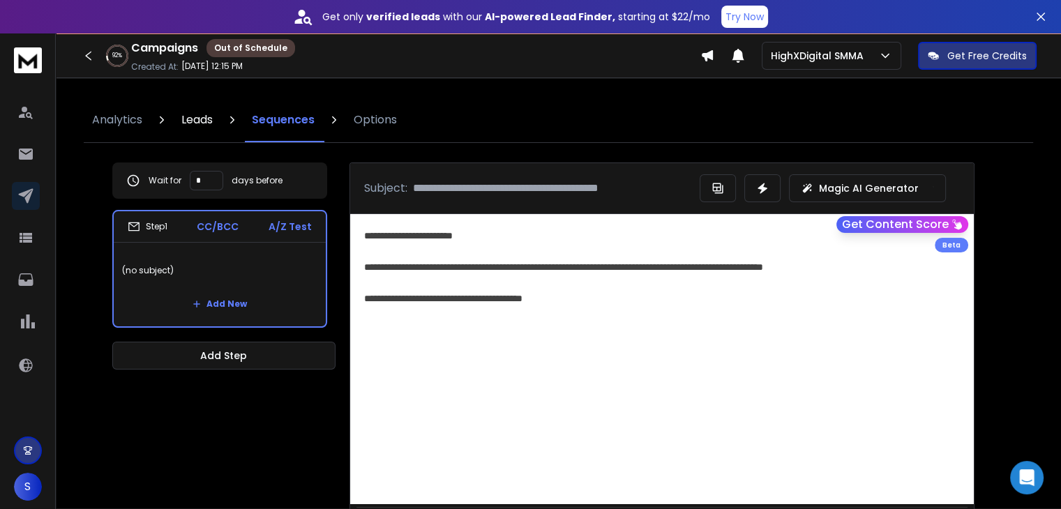
click at [210, 117] on p "Leads" at bounding box center [196, 120] width 31 height 17
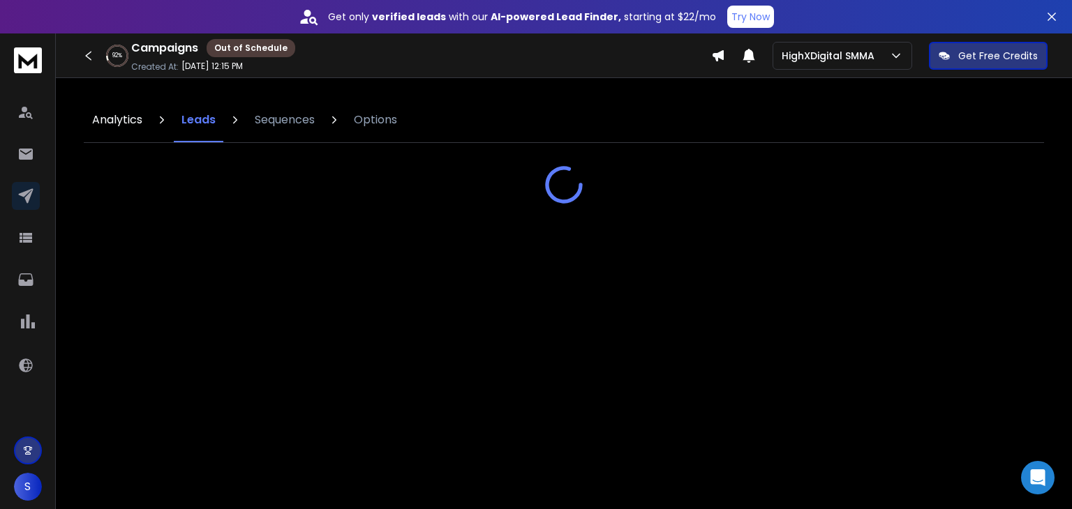
click at [98, 119] on p "Analytics" at bounding box center [117, 120] width 50 height 17
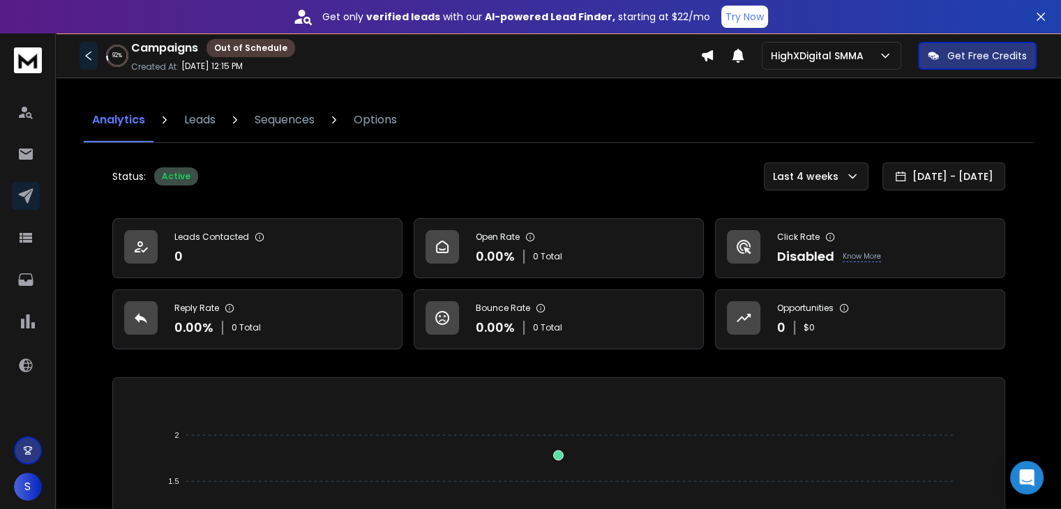
click at [84, 54] on icon at bounding box center [88, 56] width 13 height 13
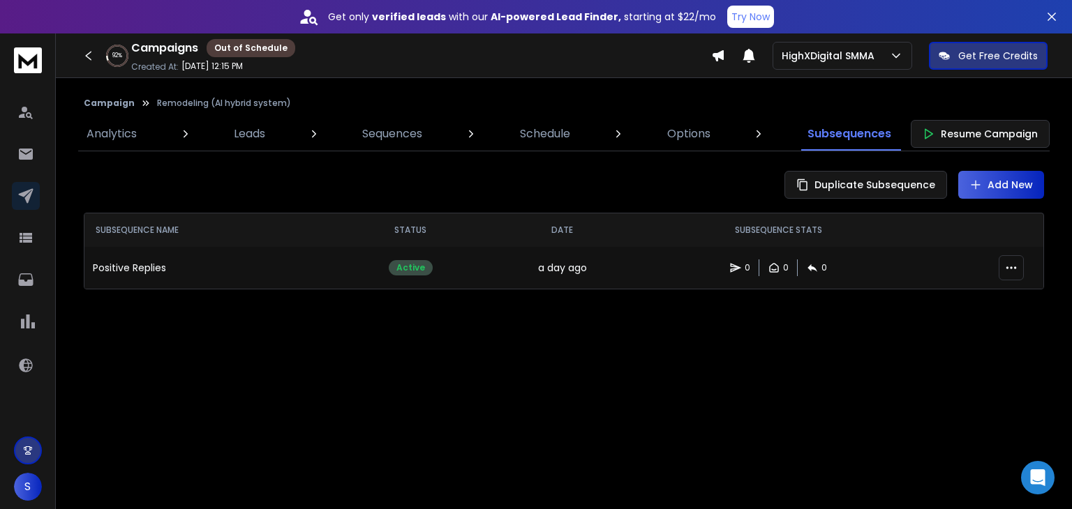
click at [1013, 266] on icon "button" at bounding box center [1011, 268] width 13 height 13
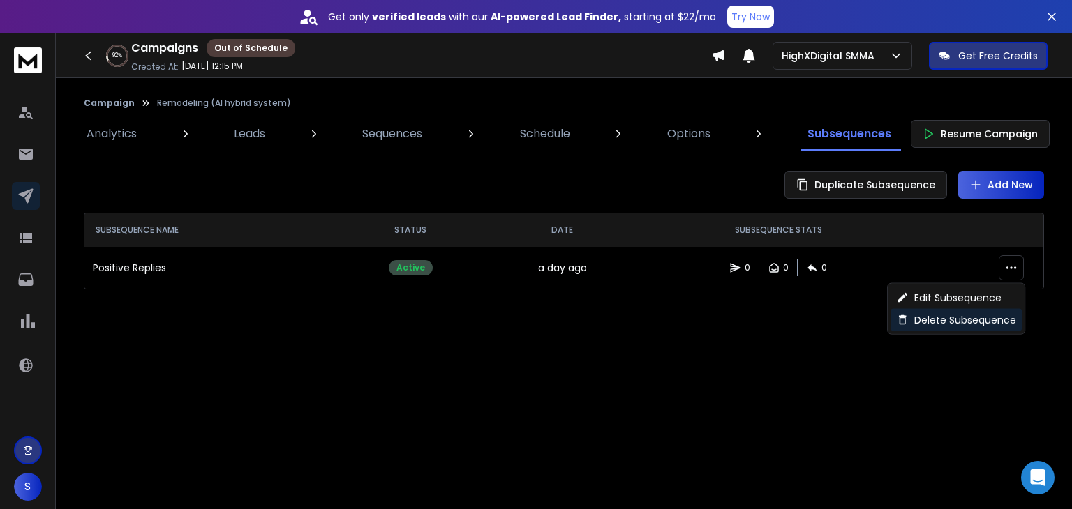
click at [927, 324] on div "Delete Subsequence" at bounding box center [956, 320] width 120 height 14
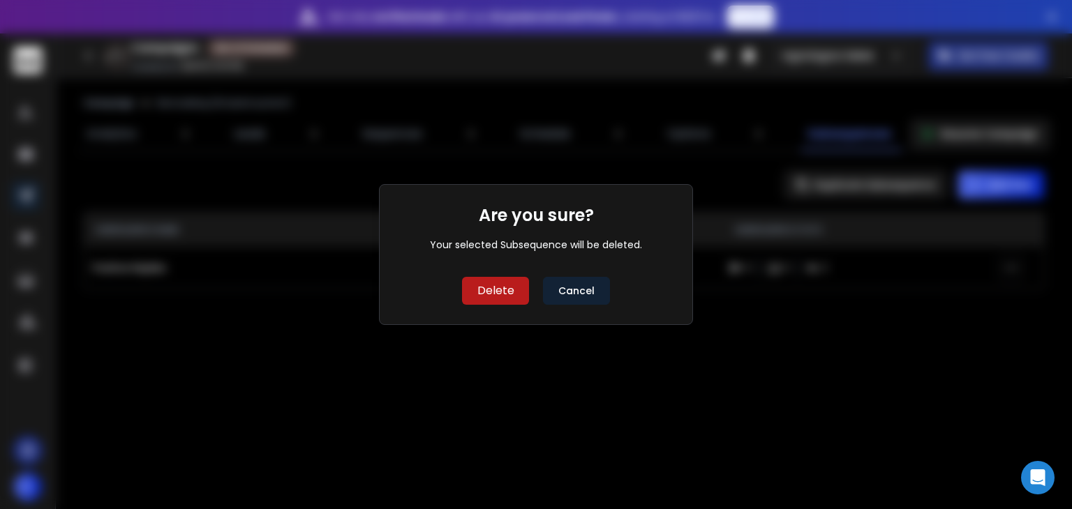
click at [491, 292] on button "Delete" at bounding box center [495, 291] width 67 height 28
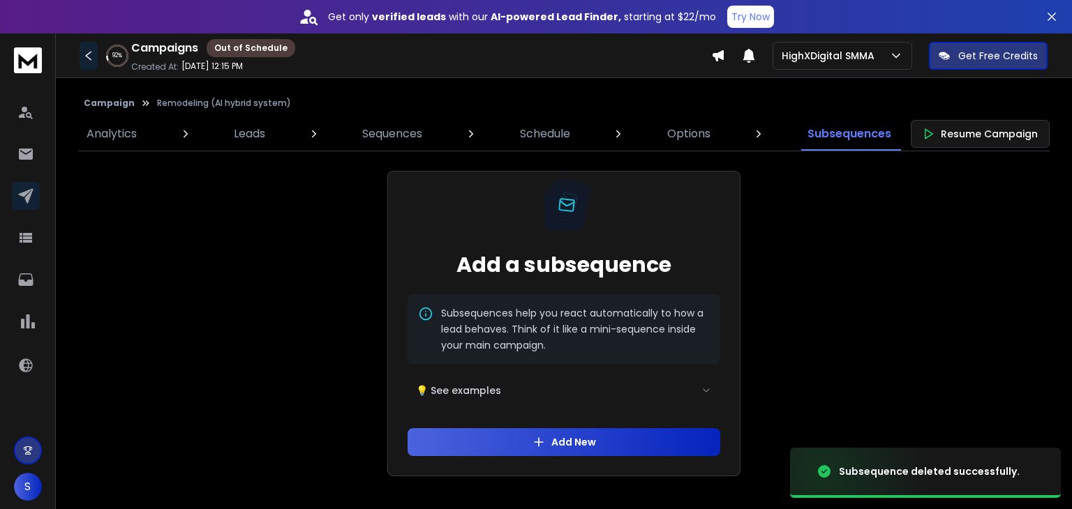
click at [83, 54] on icon at bounding box center [88, 56] width 13 height 13
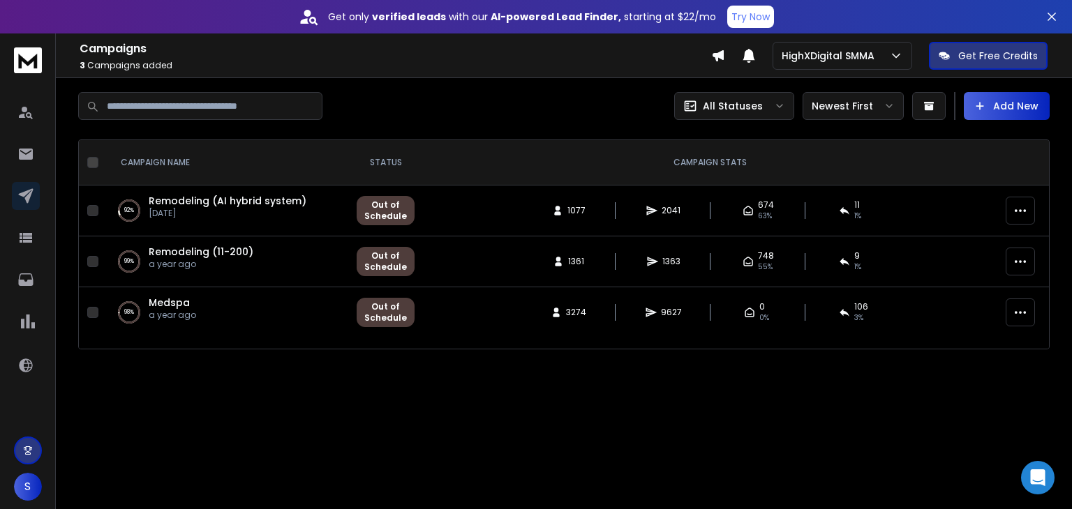
click at [193, 197] on span "Remodeling (AI hybrid system)" at bounding box center [228, 201] width 158 height 14
click at [274, 201] on span "Remodeling (AI hybrid system)" at bounding box center [228, 201] width 158 height 14
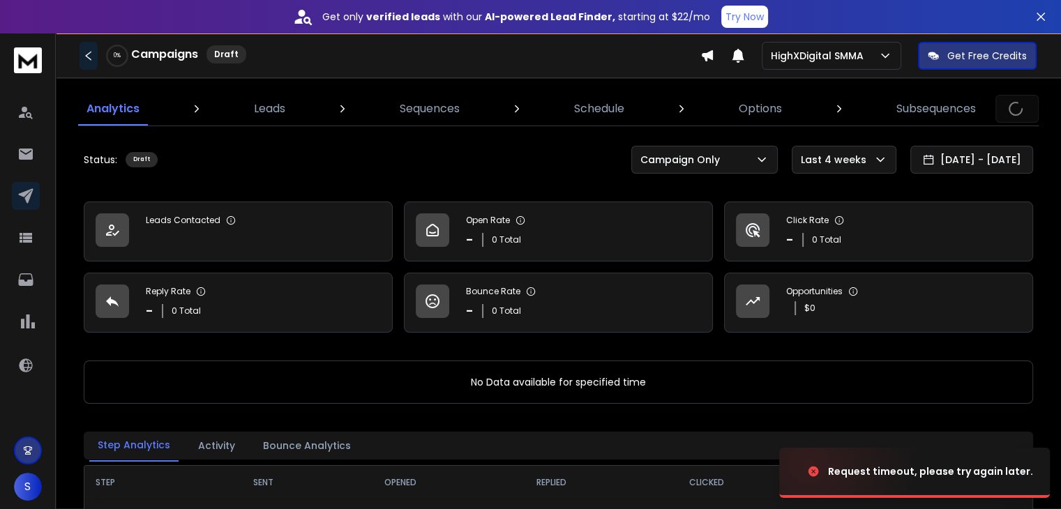
click at [83, 61] on icon at bounding box center [88, 56] width 13 height 13
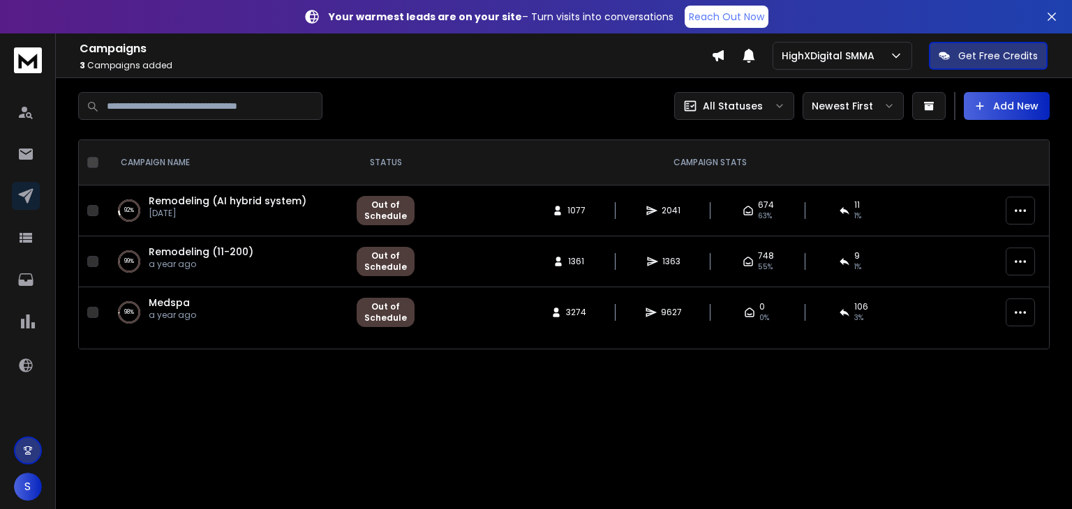
click at [1011, 211] on button "button" at bounding box center [1020, 211] width 29 height 28
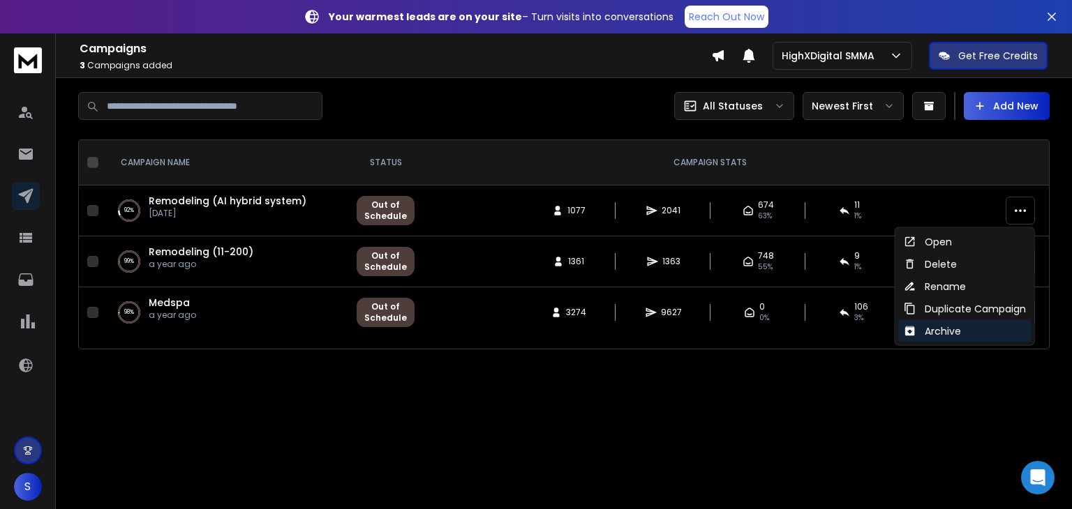
click at [874, 380] on div "Your warmest leads are on your site – Turn visits into conversations Reach Out …" at bounding box center [536, 254] width 1072 height 509
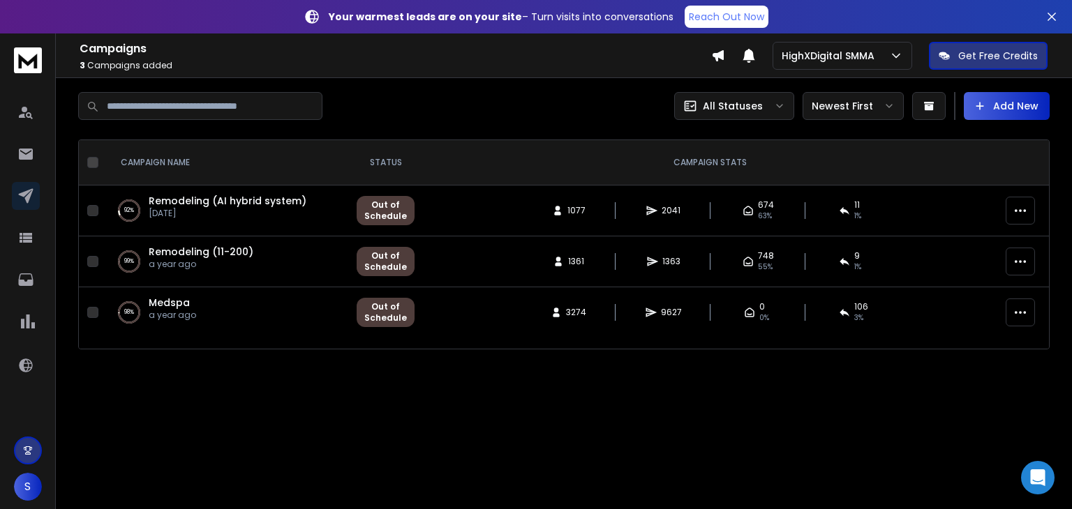
click at [1020, 262] on icon "button" at bounding box center [1020, 262] width 14 height 14
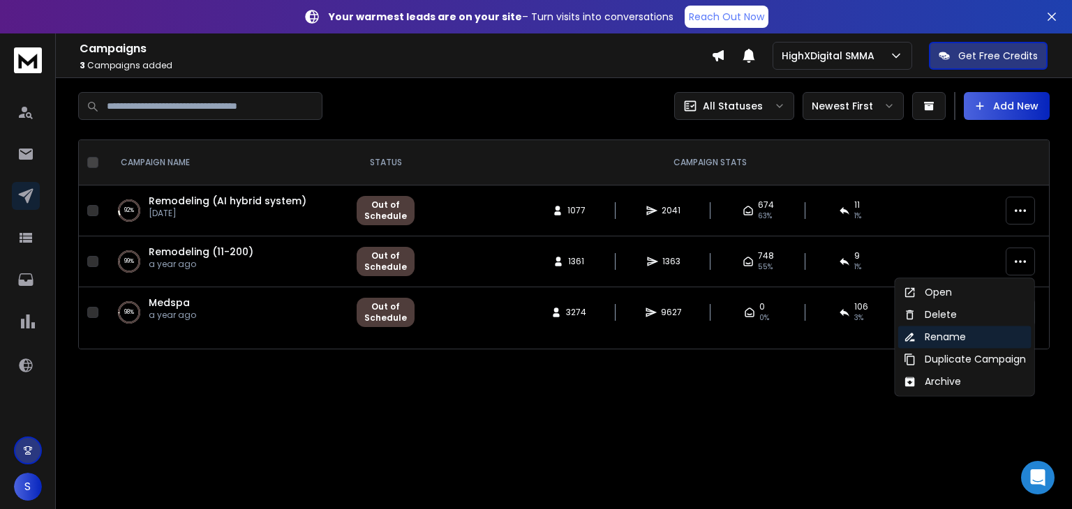
click at [756, 390] on div "Your warmest leads are on your site – Turn visits into conversations Reach Out …" at bounding box center [536, 254] width 1072 height 509
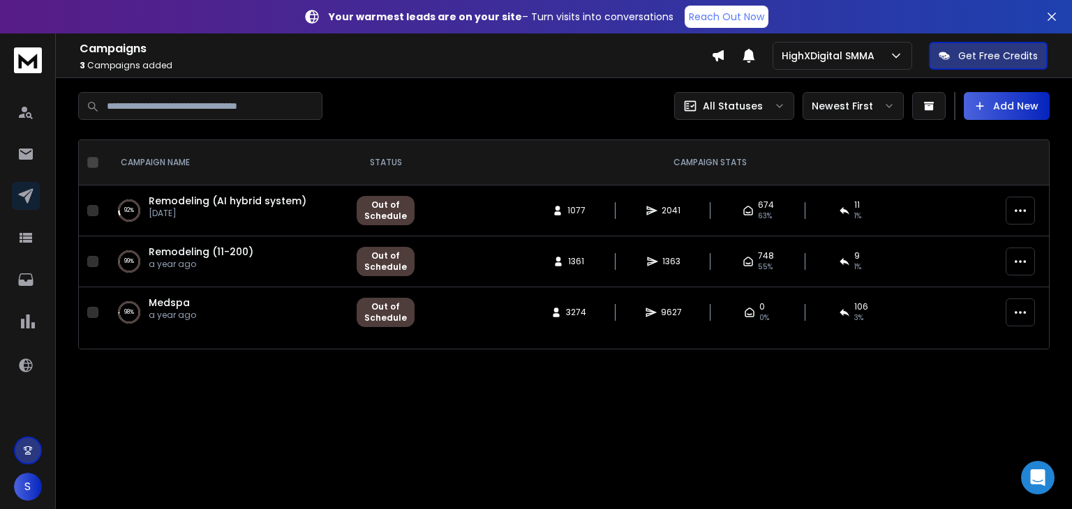
click at [220, 202] on span "Remodeling (AI hybrid system)" at bounding box center [228, 201] width 158 height 14
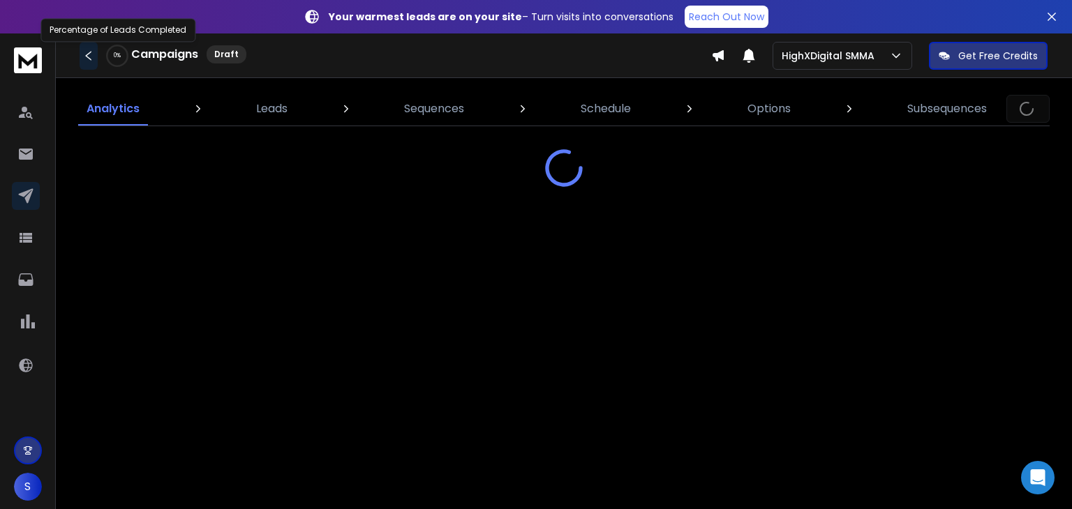
click at [89, 59] on icon at bounding box center [88, 56] width 13 height 13
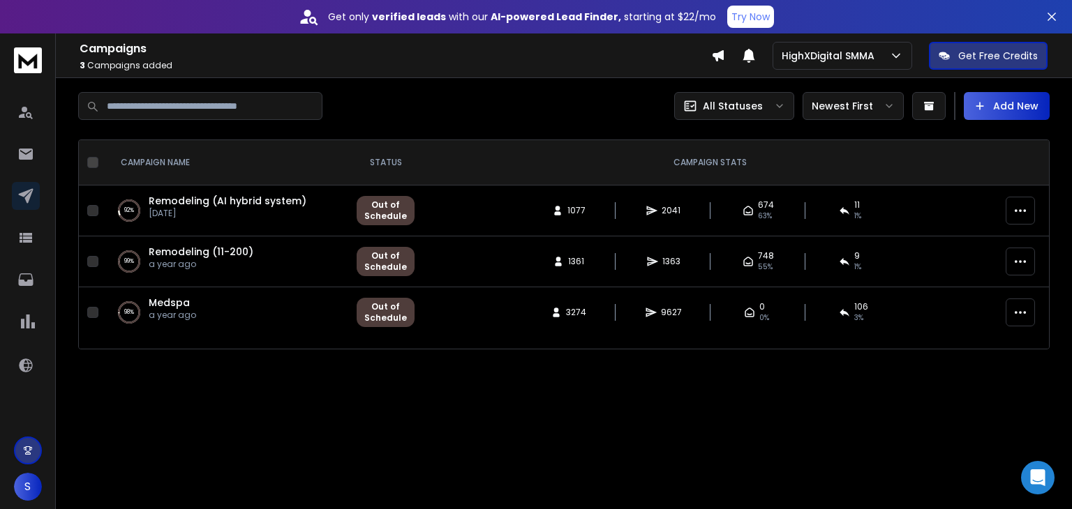
click at [257, 194] on span "Remodeling (AI hybrid system)" at bounding box center [228, 201] width 158 height 14
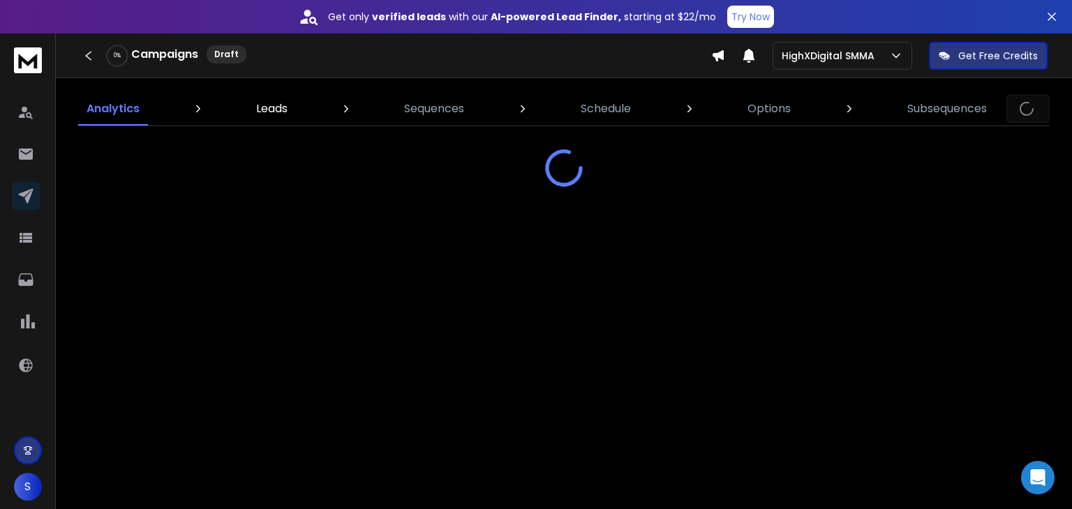
click at [274, 114] on p "Leads" at bounding box center [271, 108] width 31 height 17
click at [421, 106] on p "Sequences" at bounding box center [434, 108] width 60 height 17
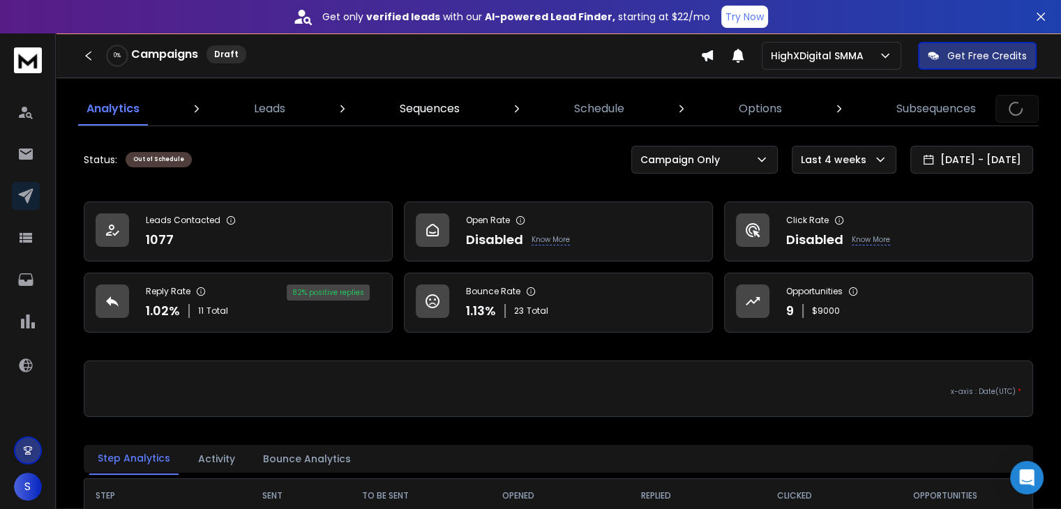
click at [415, 108] on p "Sequences" at bounding box center [430, 108] width 60 height 17
click at [615, 110] on p "Schedule" at bounding box center [599, 108] width 50 height 17
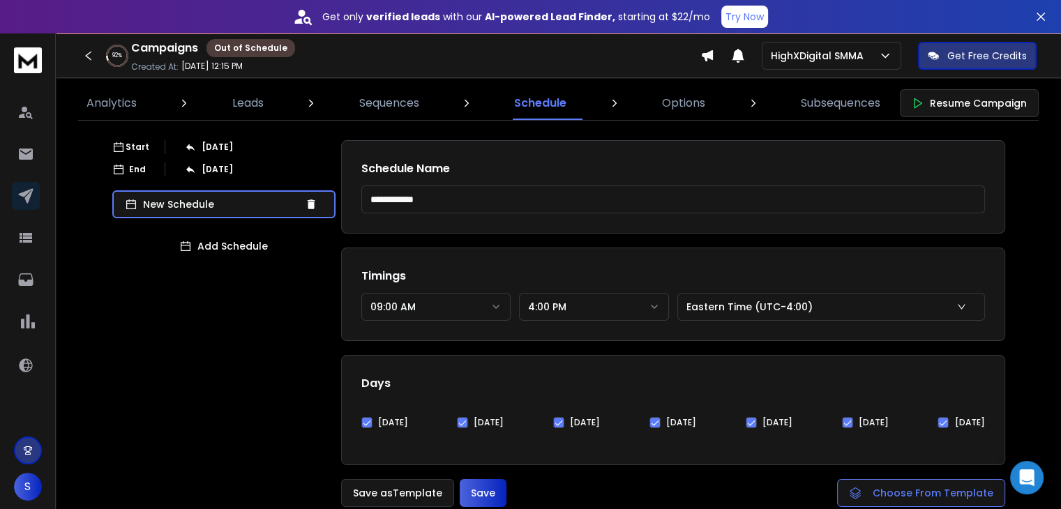
scroll to position [47, 0]
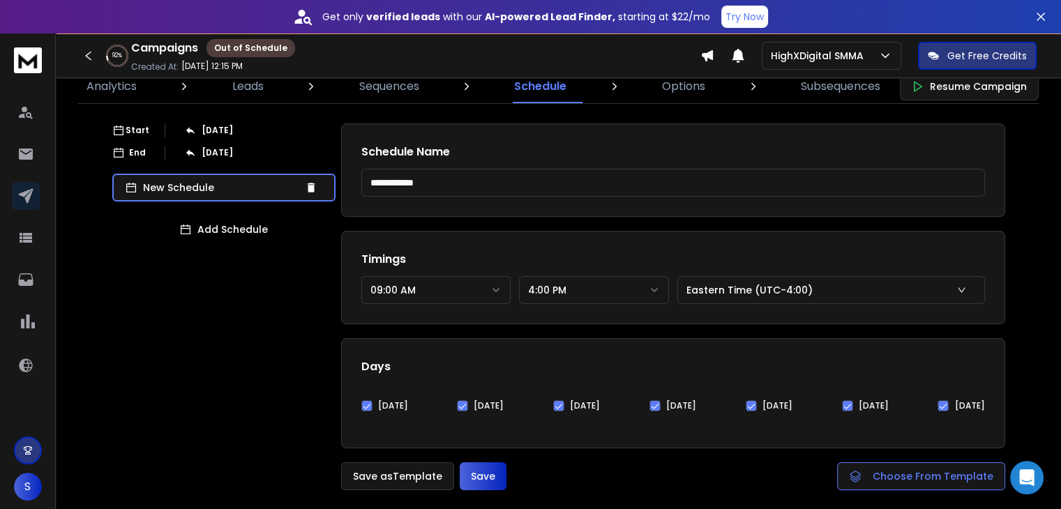
click at [481, 477] on button "Save" at bounding box center [483, 477] width 47 height 28
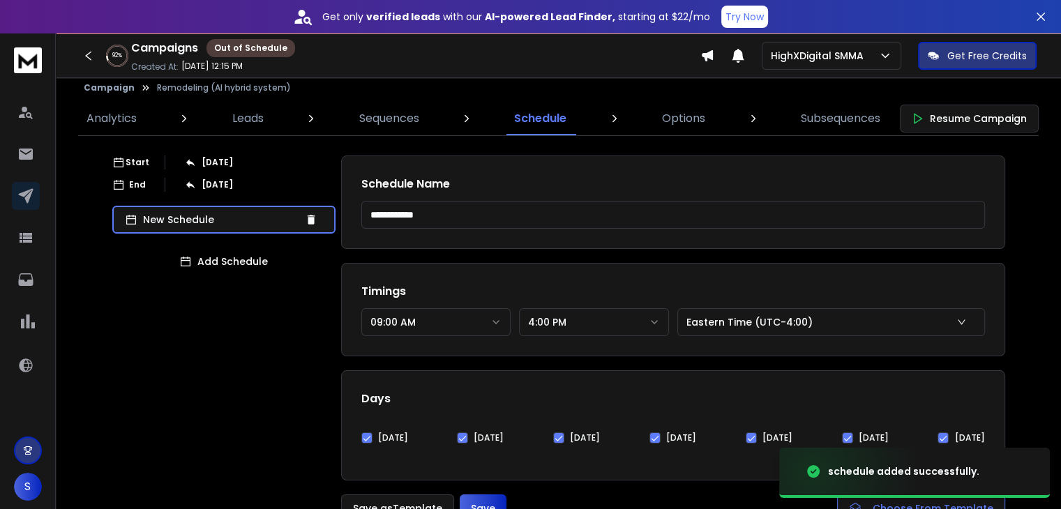
scroll to position [0, 0]
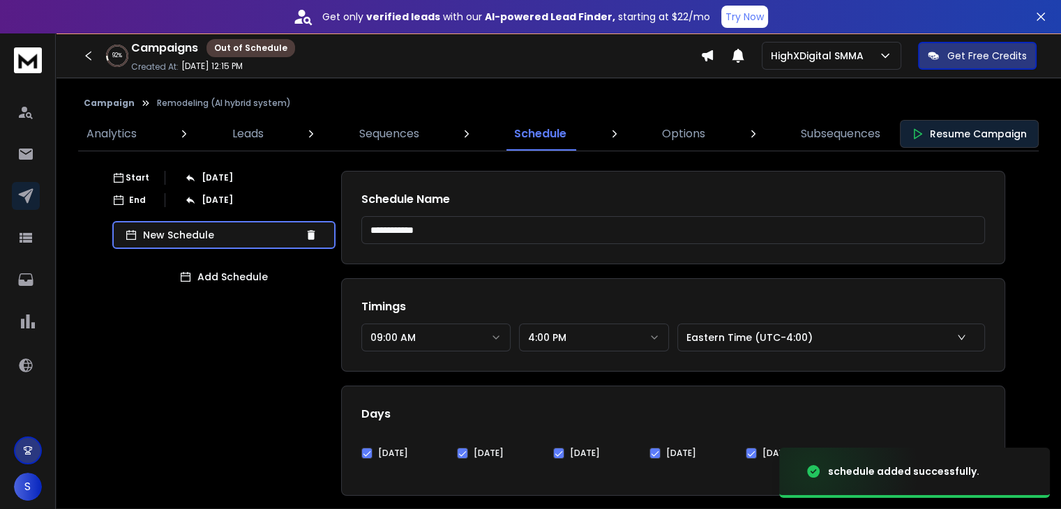
click at [917, 135] on icon at bounding box center [918, 134] width 13 height 13
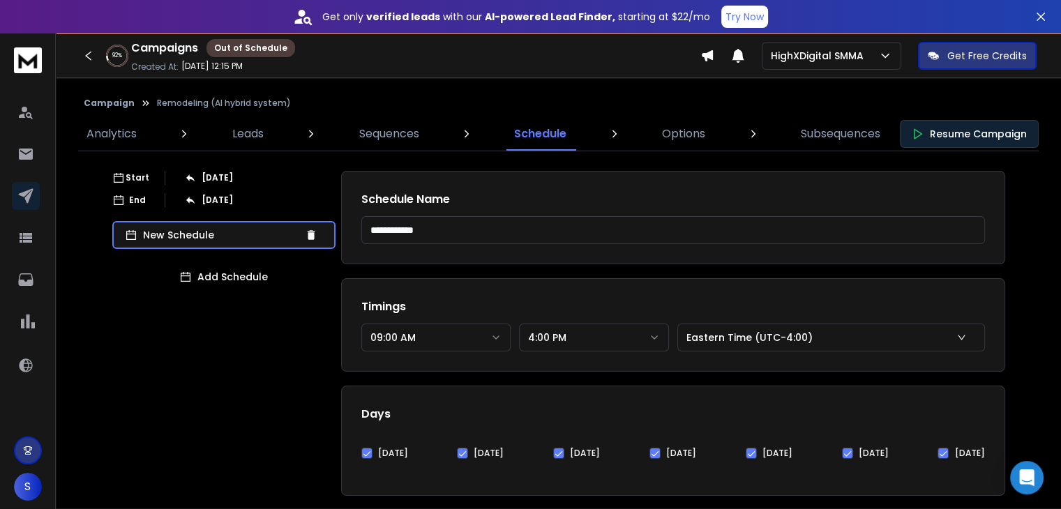
click at [922, 135] on polygon at bounding box center [919, 134] width 8 height 10
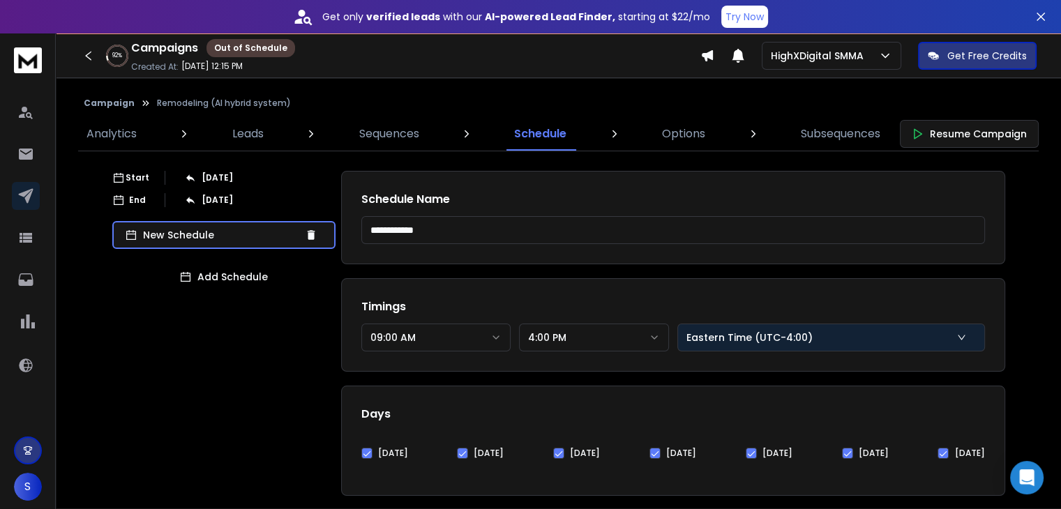
click at [771, 339] on p "Eastern Time (UTC-4:00)" at bounding box center [753, 338] width 132 height 14
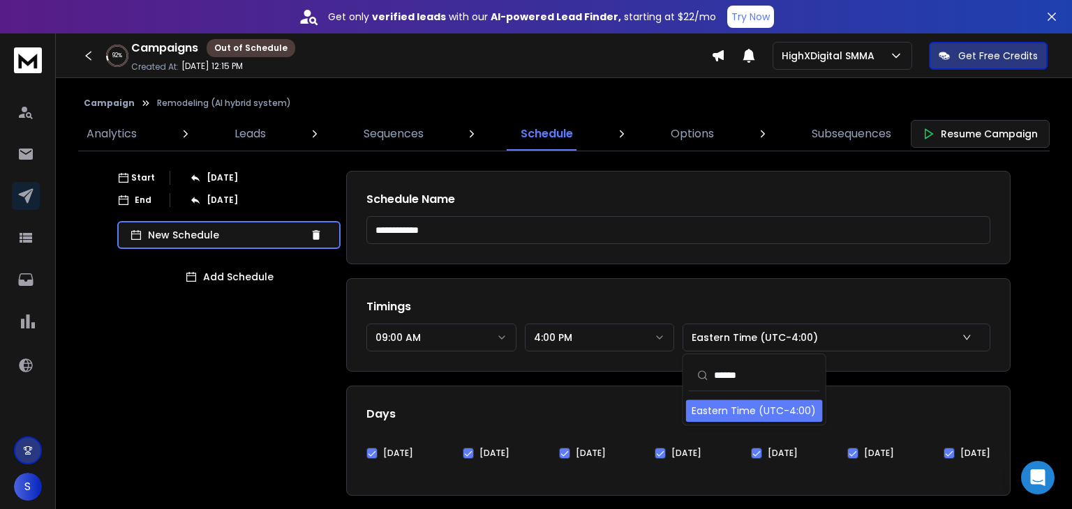
type input "******"
click at [747, 410] on div "Eastern Time (UTC-4:00)" at bounding box center [754, 411] width 124 height 14
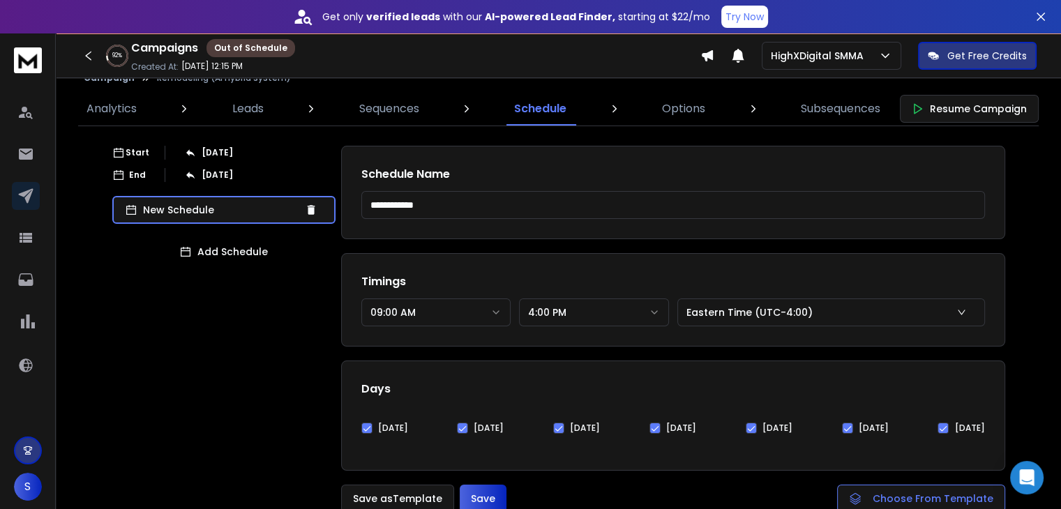
scroll to position [47, 0]
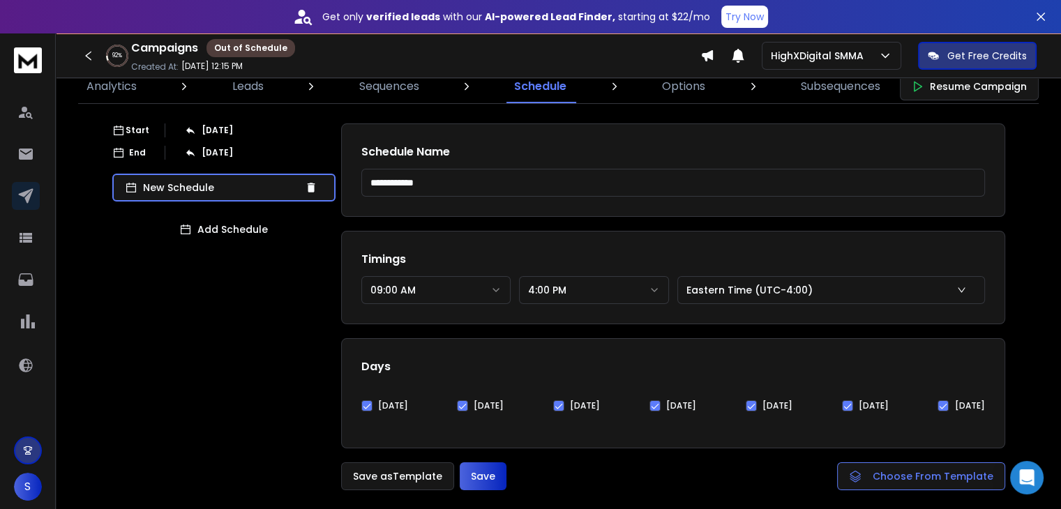
click at [475, 475] on button "Save" at bounding box center [483, 477] width 47 height 28
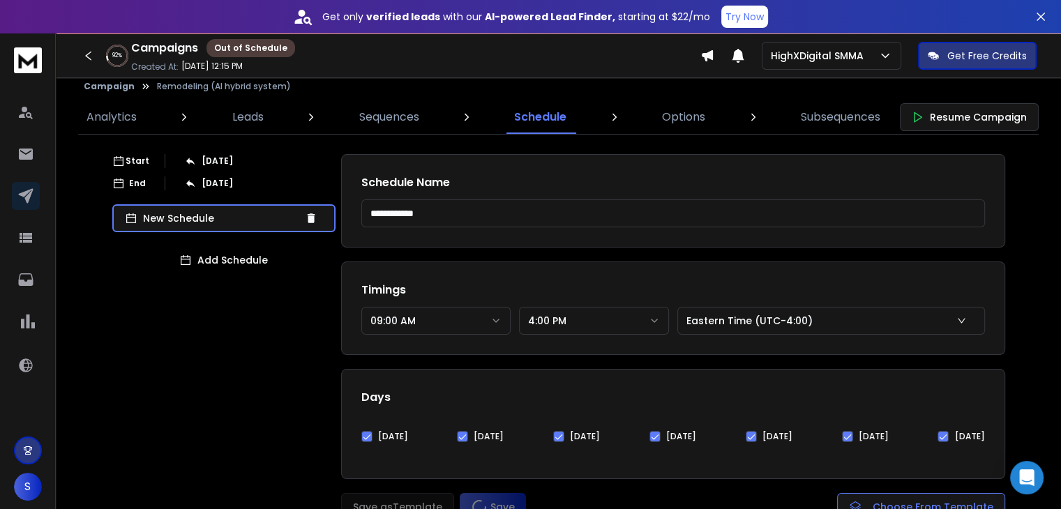
scroll to position [0, 0]
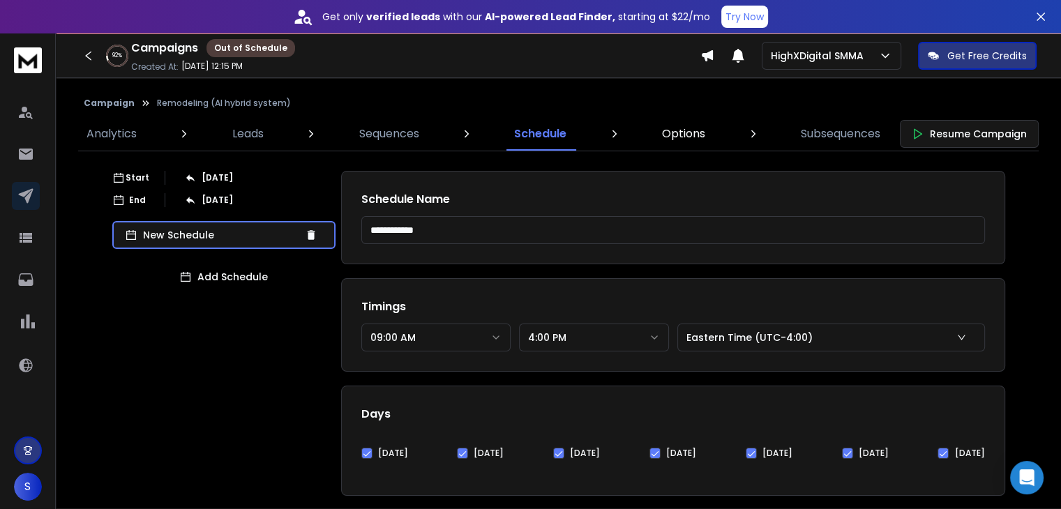
click at [679, 137] on p "Options" at bounding box center [683, 134] width 43 height 17
click at [206, 199] on p "Sun Aug 10 2025" at bounding box center [217, 200] width 31 height 11
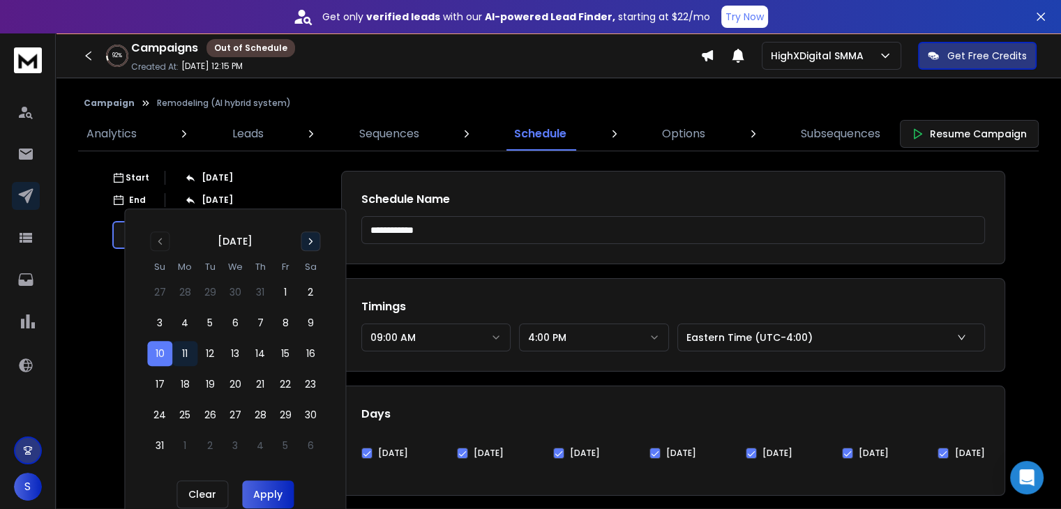
click at [310, 241] on icon "Go to next month" at bounding box center [310, 241] width 11 height 11
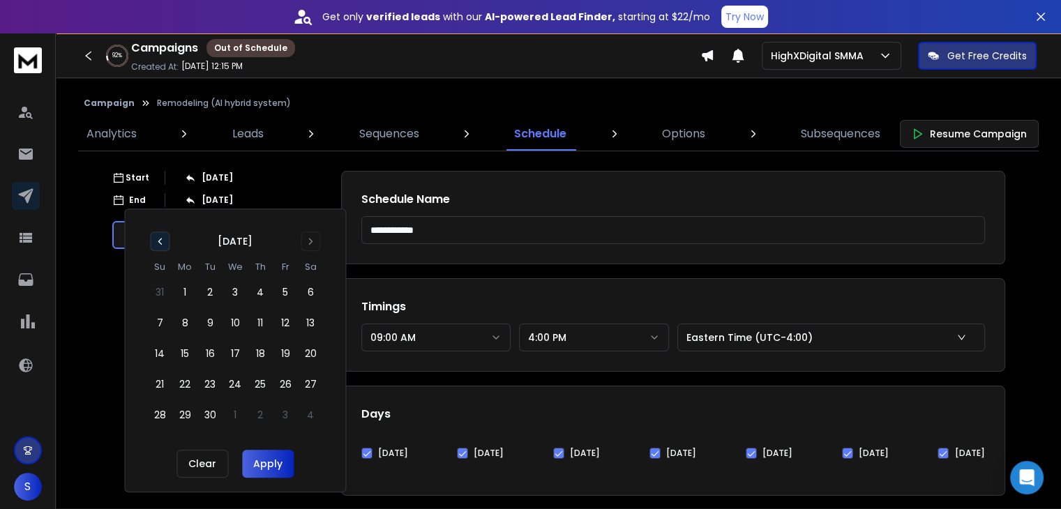
click at [156, 240] on icon "Go to previous month" at bounding box center [159, 241] width 11 height 11
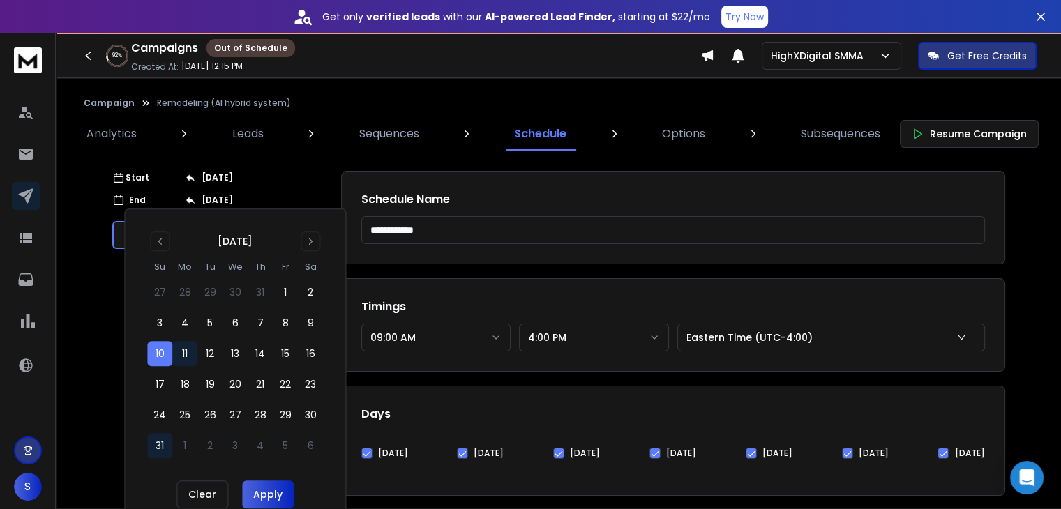
click at [156, 447] on button "31" at bounding box center [159, 445] width 25 height 25
click at [264, 494] on button "Apply" at bounding box center [268, 495] width 52 height 28
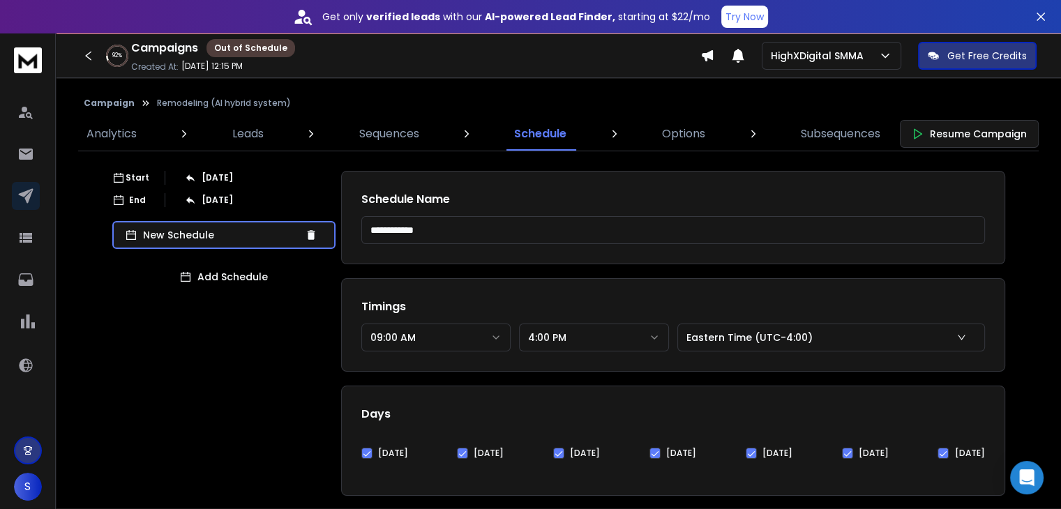
scroll to position [47, 0]
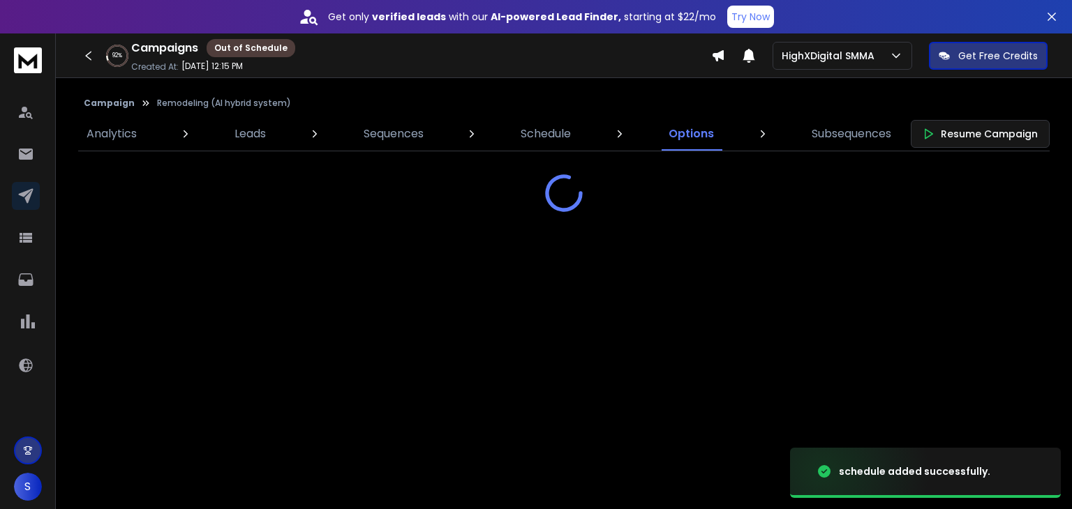
select select "**********"
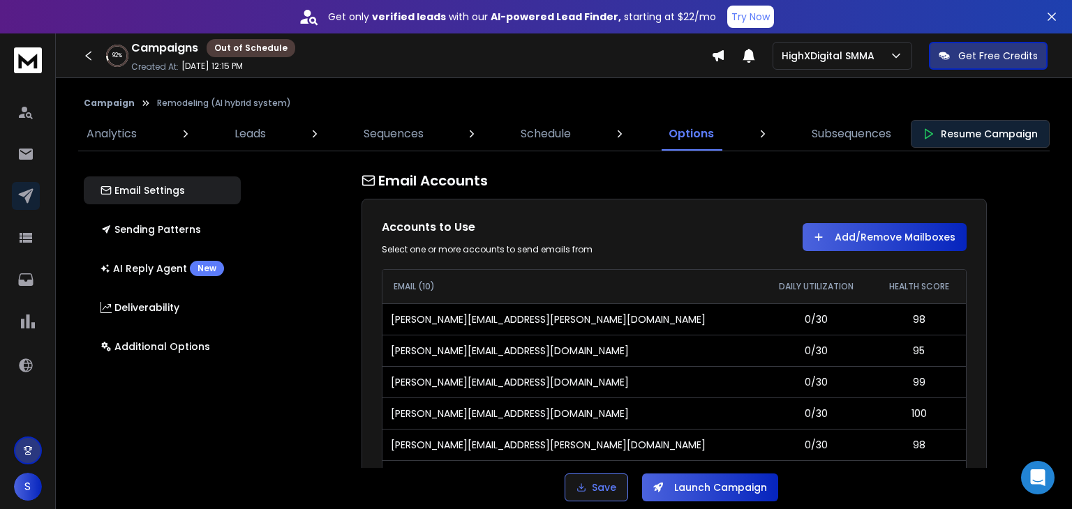
click at [929, 133] on icon at bounding box center [929, 134] width 13 height 13
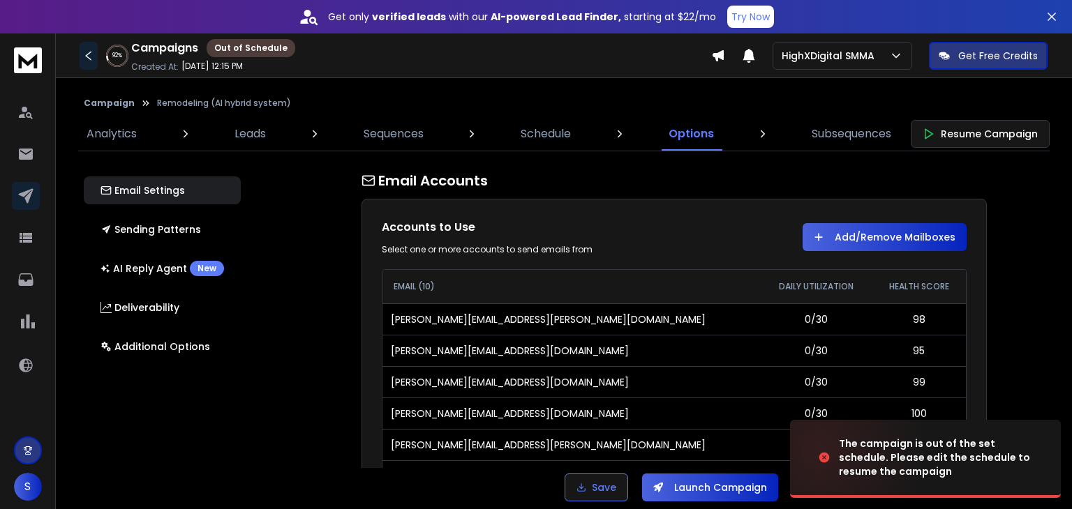
click at [87, 56] on icon at bounding box center [88, 55] width 6 height 9
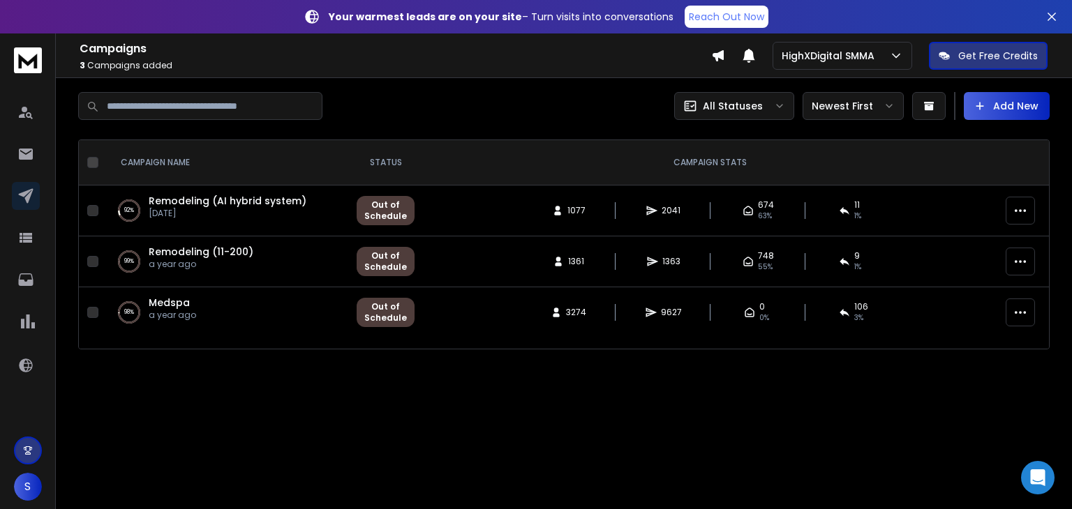
click at [250, 198] on span "Remodeling (AI hybrid system)" at bounding box center [228, 201] width 158 height 14
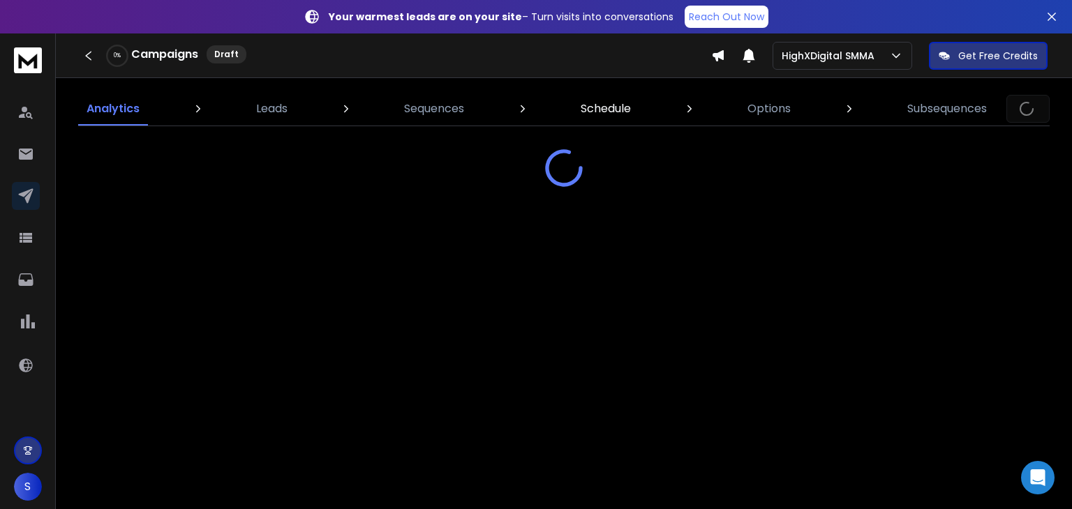
click at [608, 107] on p "Schedule" at bounding box center [606, 108] width 50 height 17
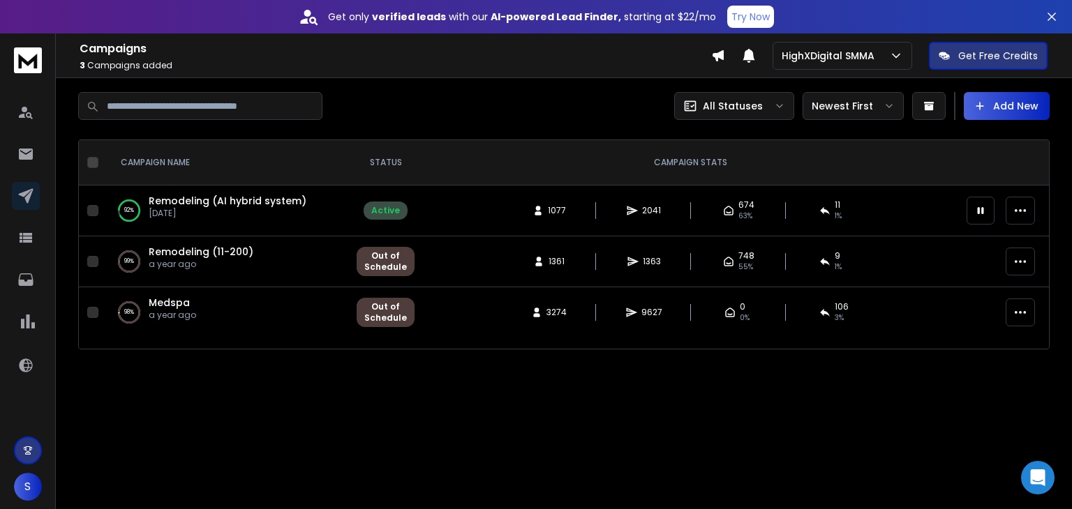
click at [254, 200] on span "Remodeling (AI hybrid system)" at bounding box center [228, 201] width 158 height 14
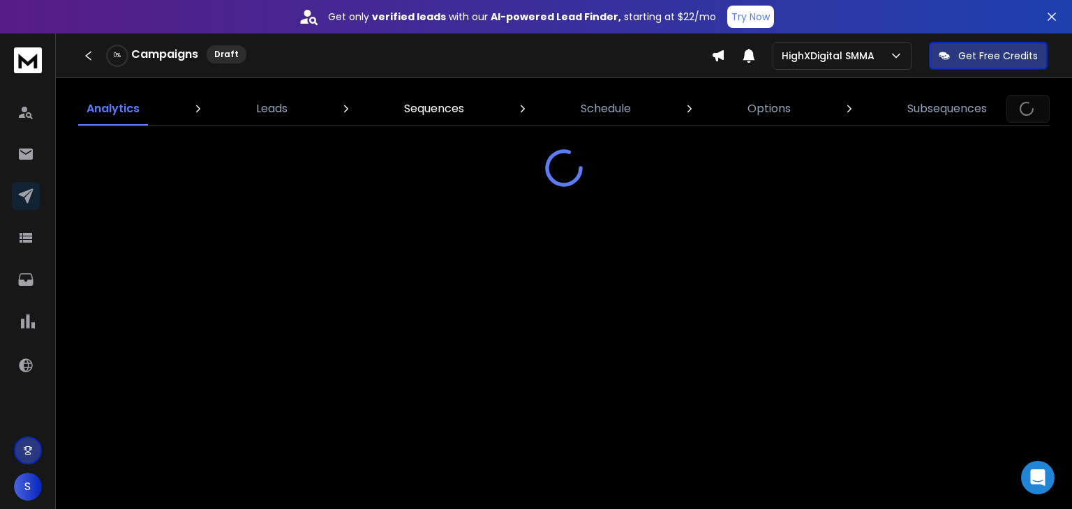
click at [440, 110] on p "Sequences" at bounding box center [434, 108] width 60 height 17
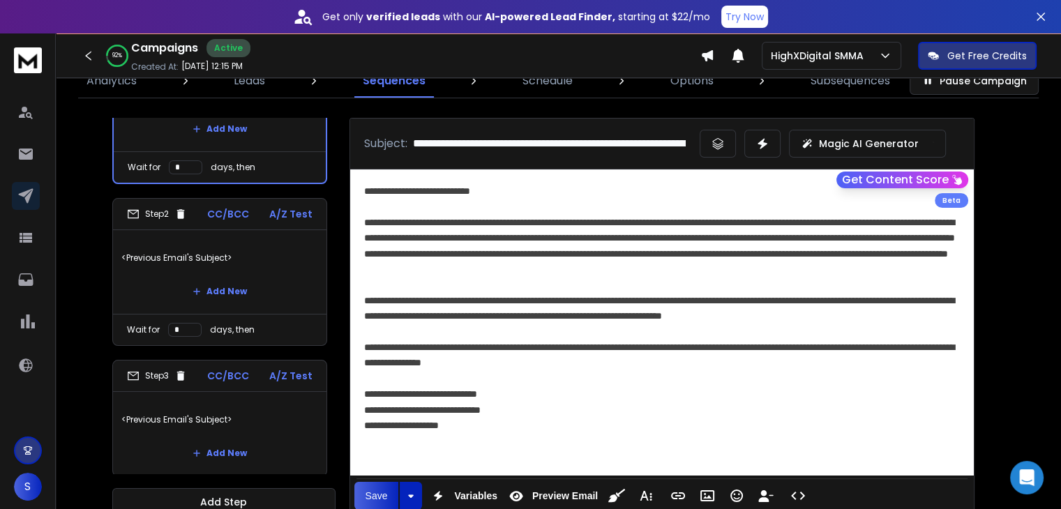
scroll to position [79, 0]
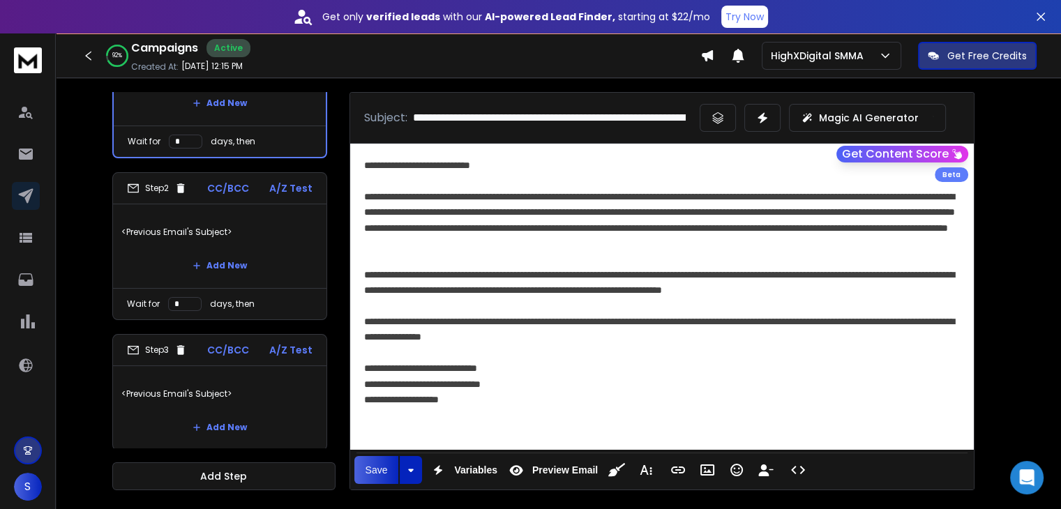
click at [221, 389] on p "<Previous Email's Subject>" at bounding box center [219, 394] width 197 height 39
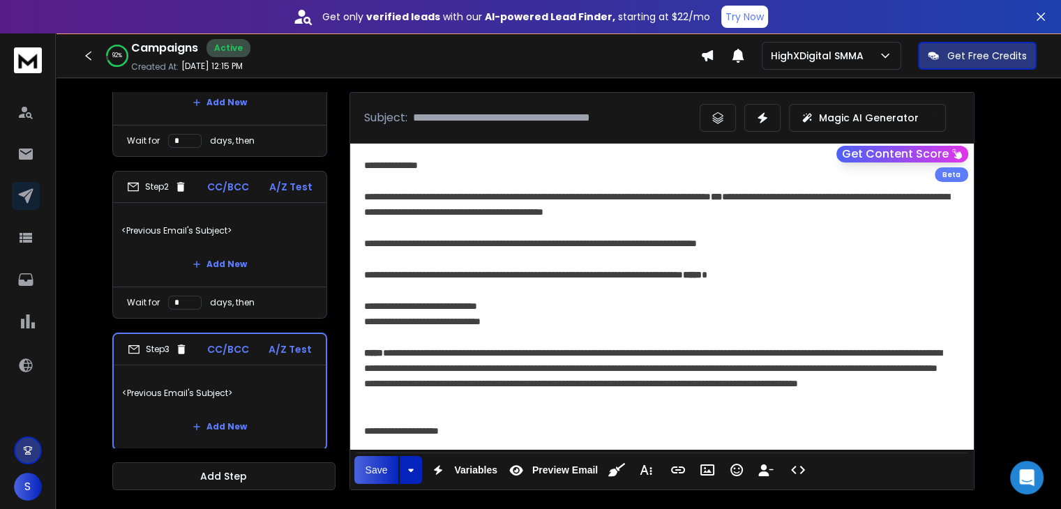
click at [221, 389] on p "<Previous Email's Subject>" at bounding box center [219, 393] width 195 height 39
click at [246, 230] on p "<Previous Email's Subject>" at bounding box center [219, 230] width 197 height 39
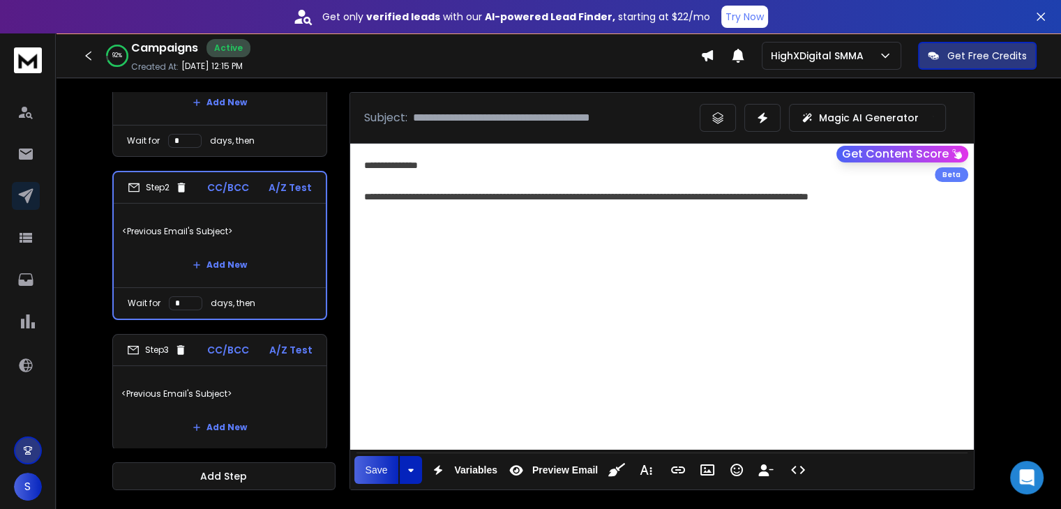
click at [216, 380] on p "<Previous Email's Subject>" at bounding box center [219, 394] width 197 height 39
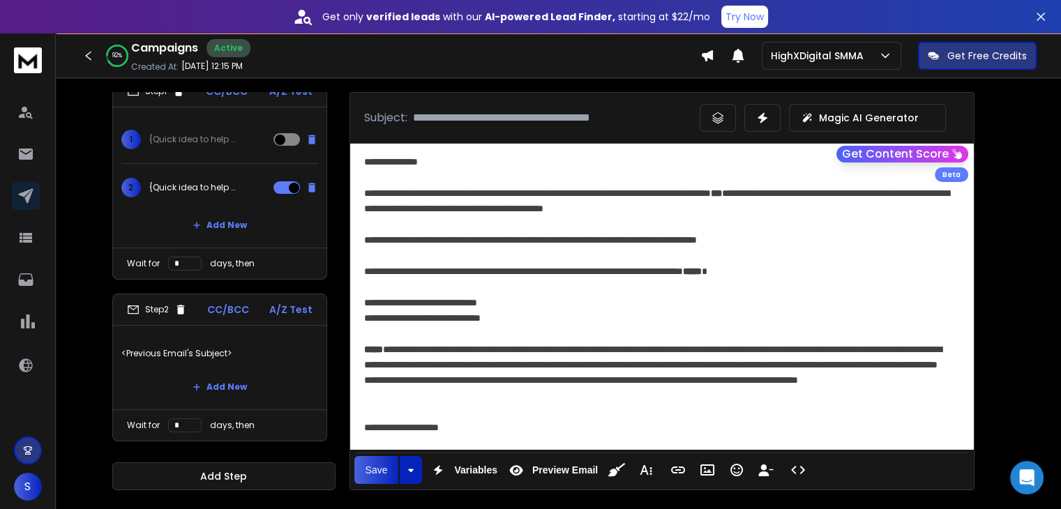
scroll to position [0, 0]
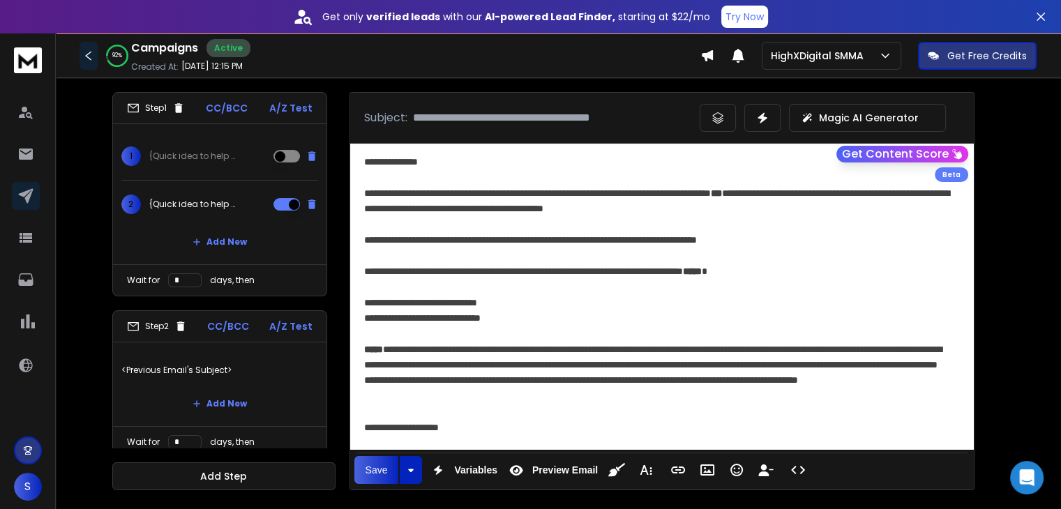
click at [86, 56] on icon at bounding box center [88, 55] width 6 height 9
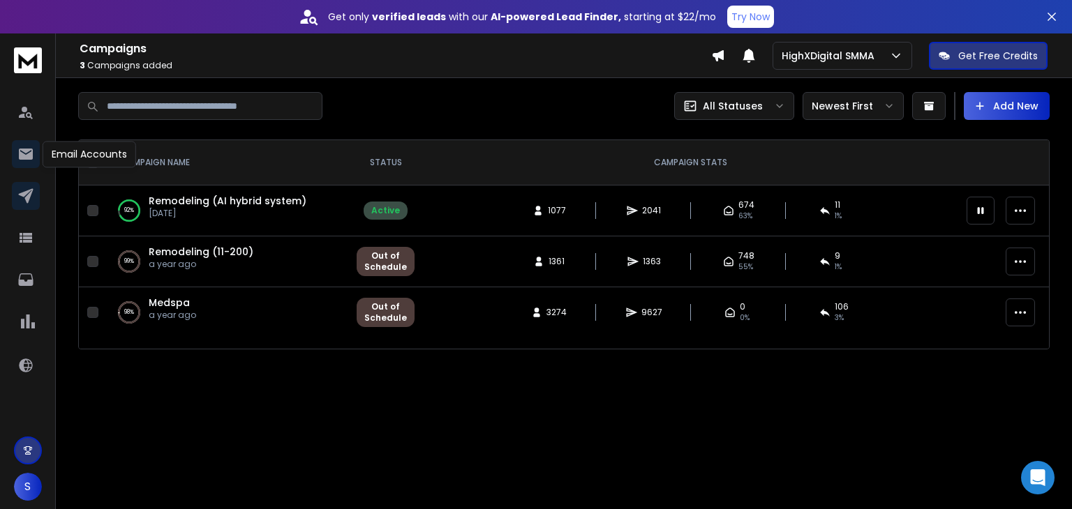
click at [32, 146] on icon at bounding box center [25, 154] width 17 height 17
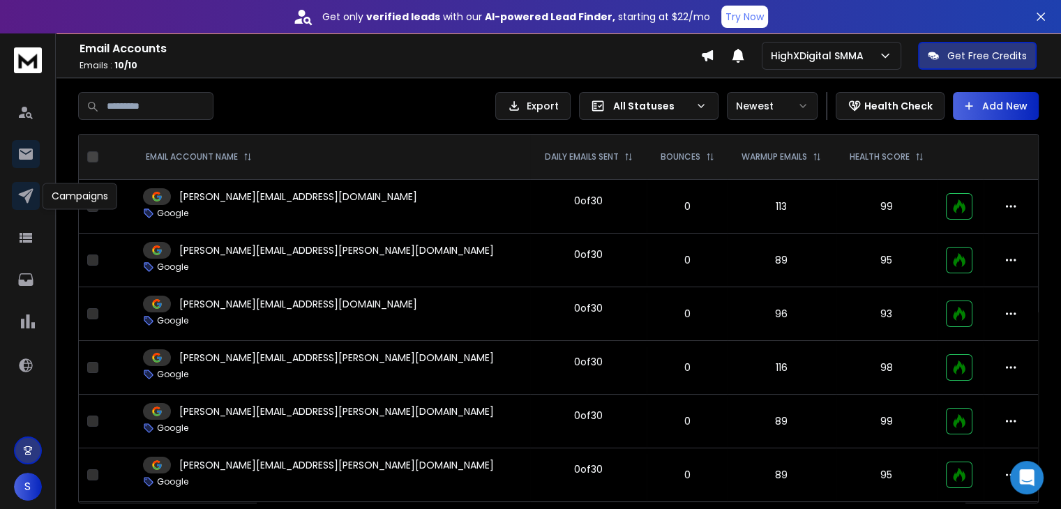
click at [29, 188] on icon at bounding box center [25, 196] width 17 height 17
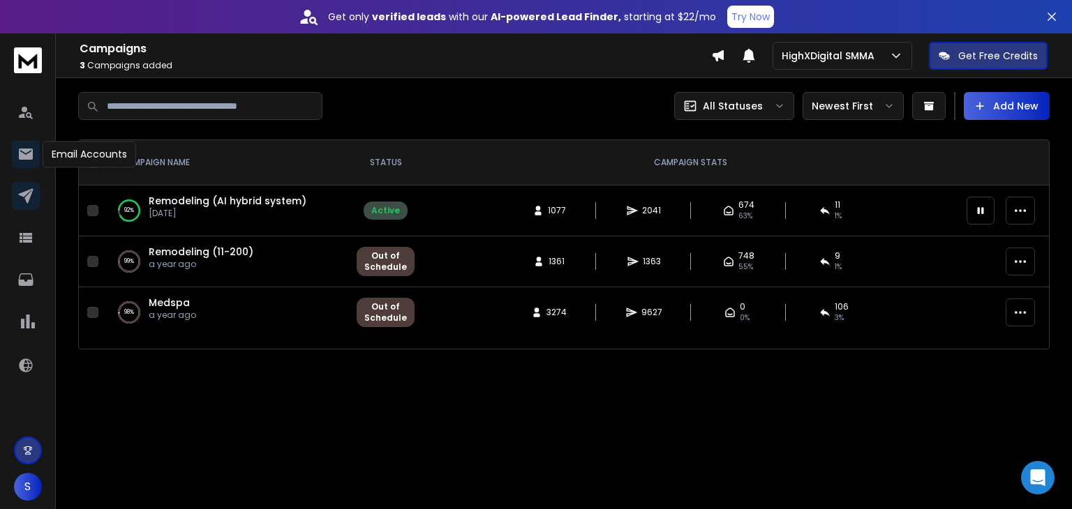
click at [29, 154] on icon at bounding box center [26, 154] width 14 height 11
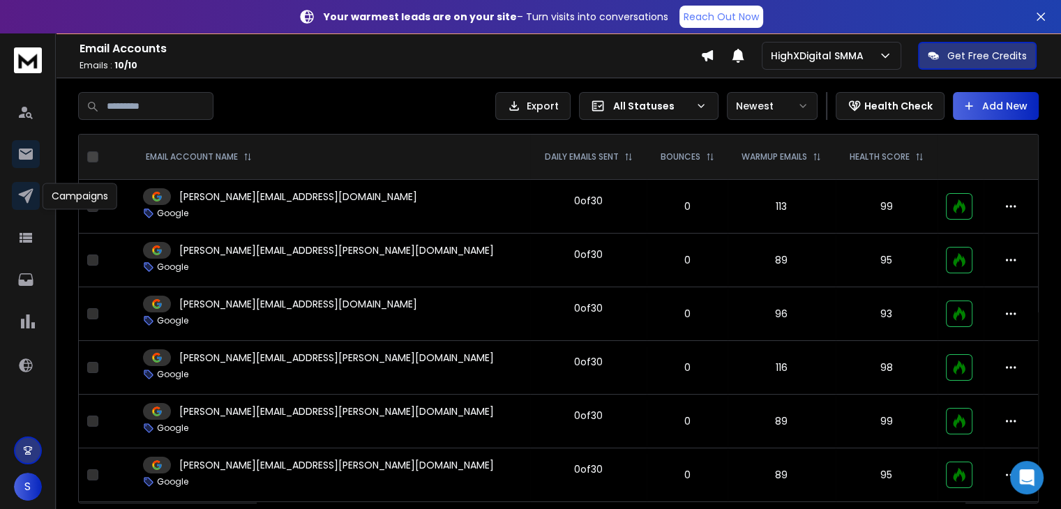
click at [24, 193] on icon at bounding box center [25, 195] width 15 height 15
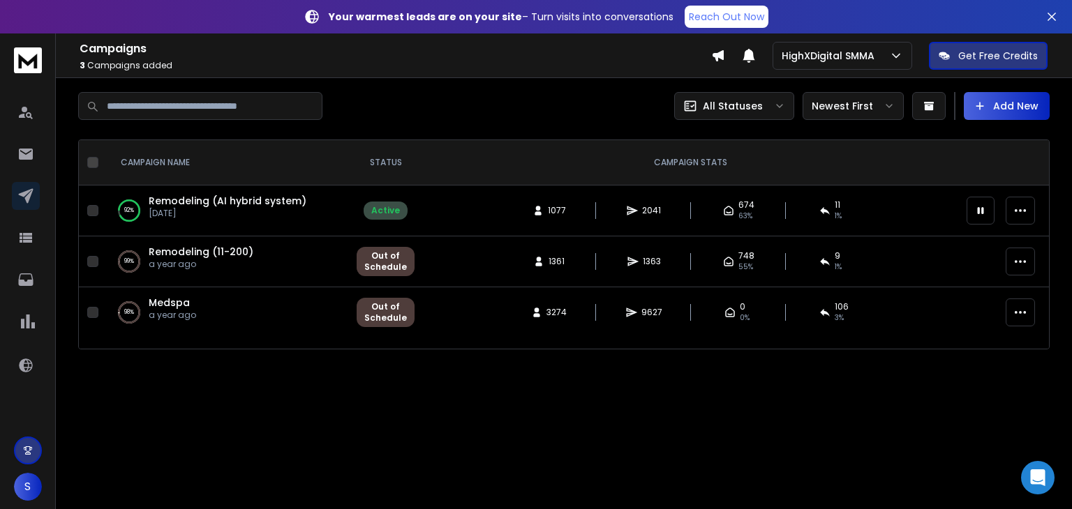
click at [276, 197] on span "Remodeling (AI hybrid system)" at bounding box center [228, 201] width 158 height 14
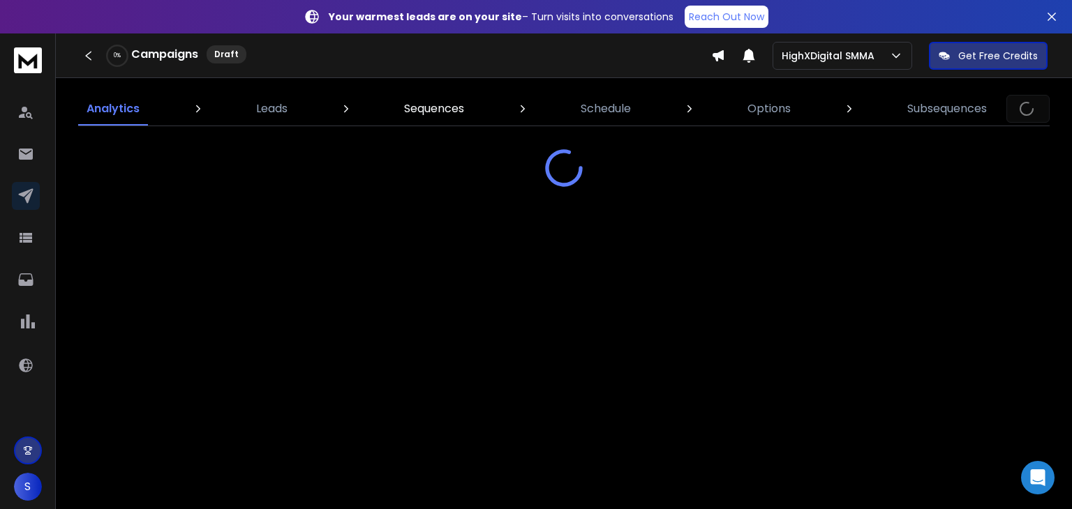
click at [445, 102] on p "Sequences" at bounding box center [434, 108] width 60 height 17
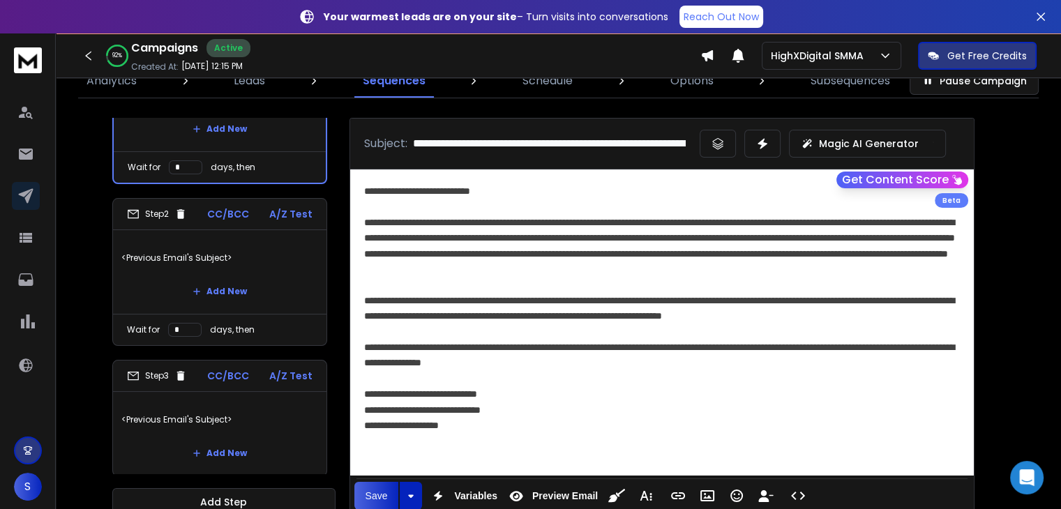
scroll to position [79, 0]
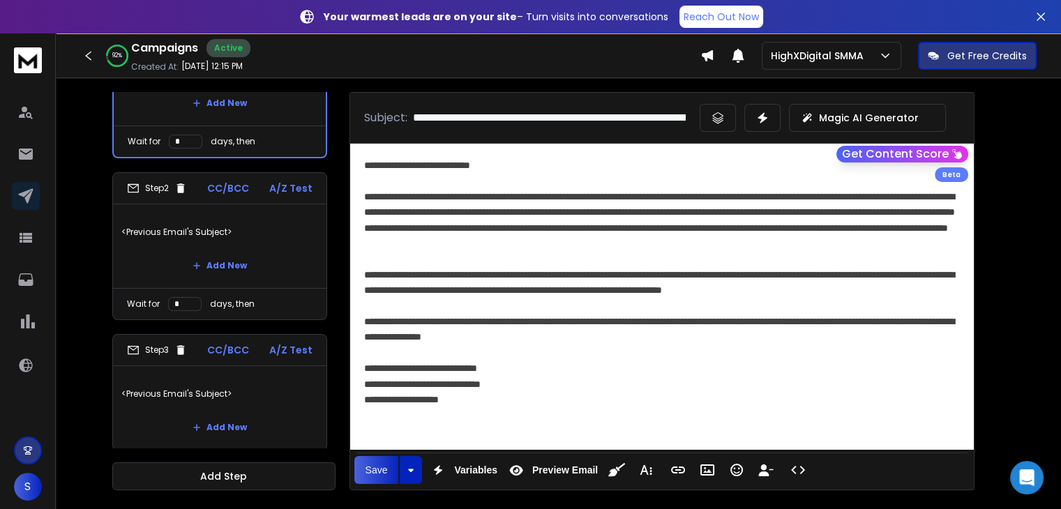
drag, startPoint x: 186, startPoint y: 302, endPoint x: 164, endPoint y: 304, distance: 21.7
click at [164, 304] on div "Wait for * days, then" at bounding box center [220, 303] width 214 height 31
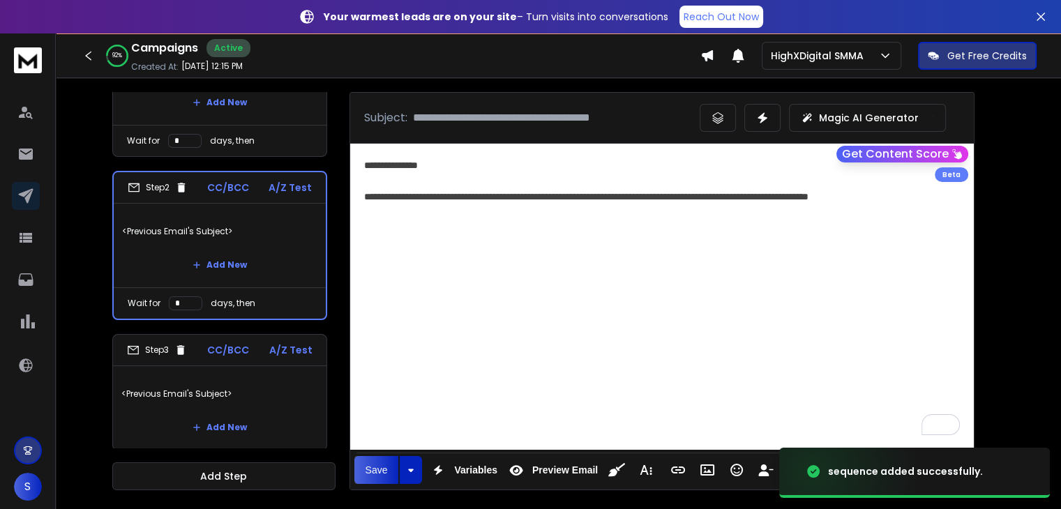
drag, startPoint x: 179, startPoint y: 302, endPoint x: 163, endPoint y: 302, distance: 16.0
click at [163, 302] on div "Wait for * days, then" at bounding box center [220, 303] width 212 height 31
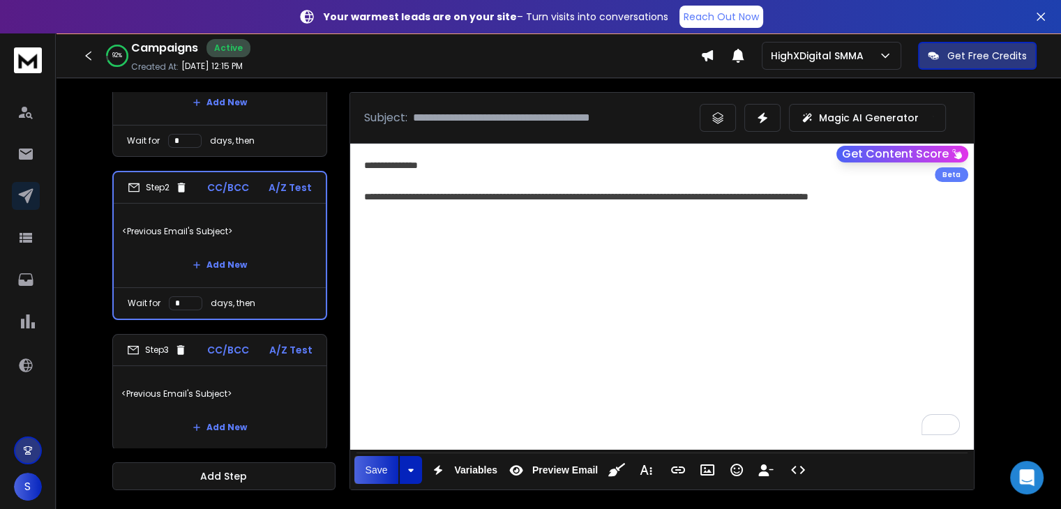
type input "*"
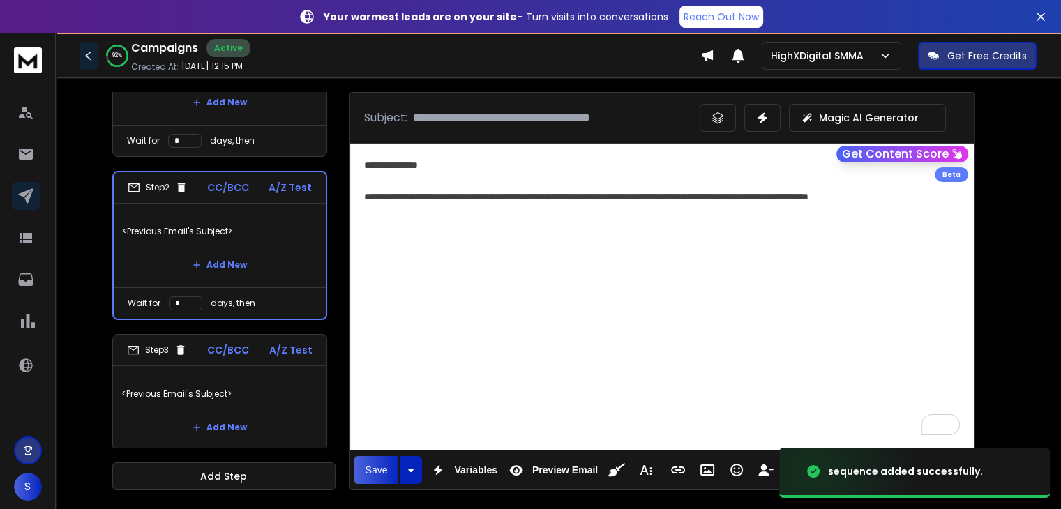
click at [93, 57] on icon at bounding box center [88, 56] width 13 height 13
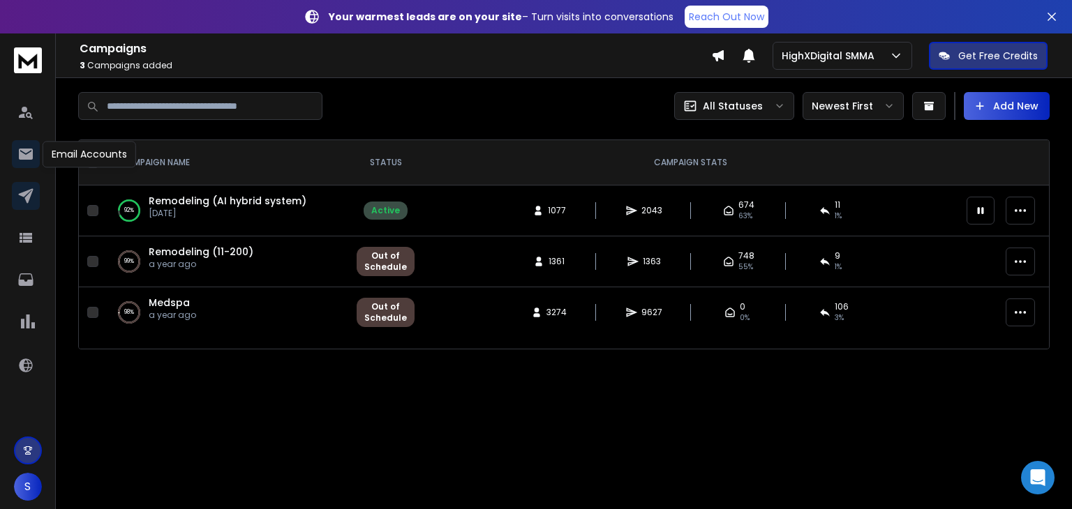
click at [19, 153] on icon at bounding box center [26, 154] width 14 height 11
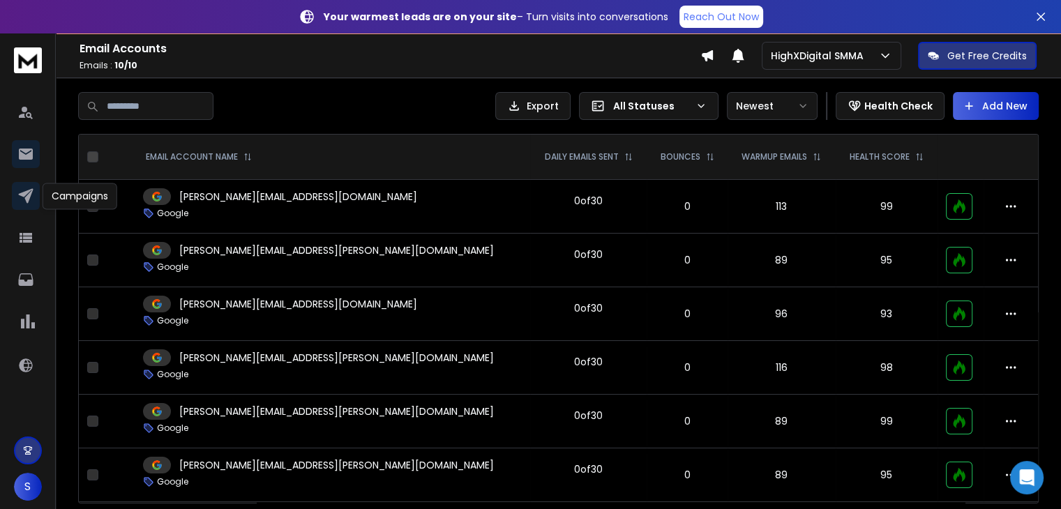
click at [31, 195] on icon at bounding box center [25, 196] width 17 height 17
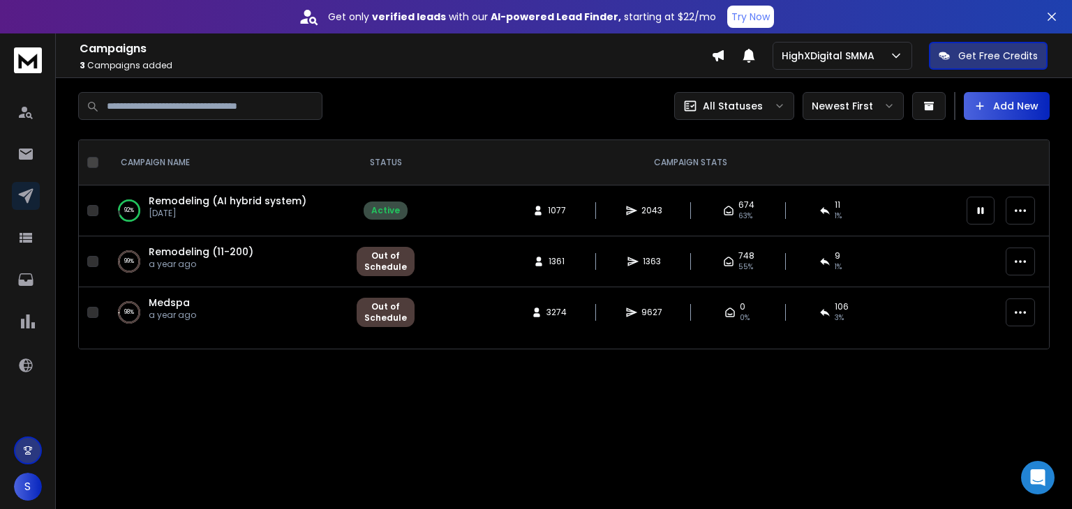
click at [206, 204] on span "Remodeling (AI hybrid system)" at bounding box center [228, 201] width 158 height 14
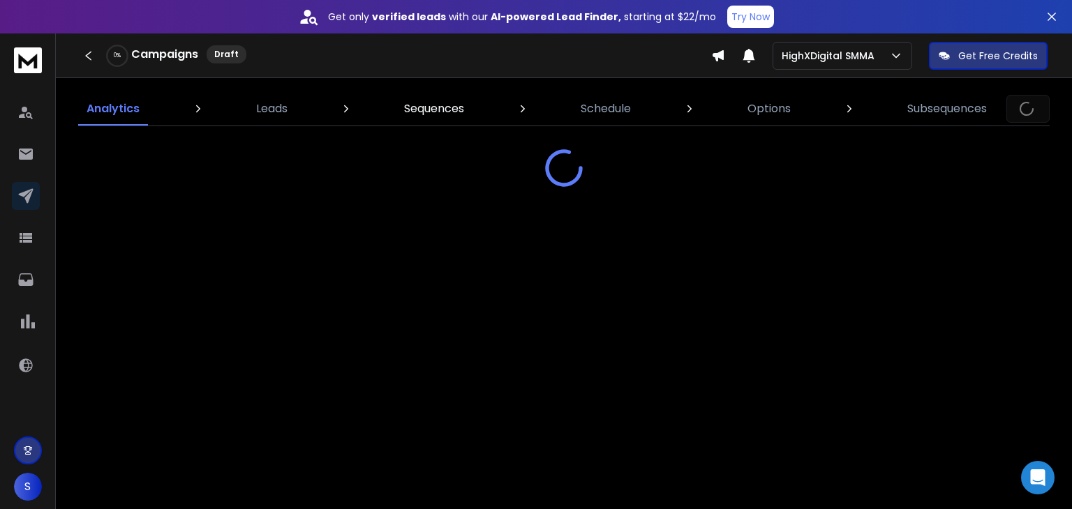
click at [433, 109] on p "Sequences" at bounding box center [434, 108] width 60 height 17
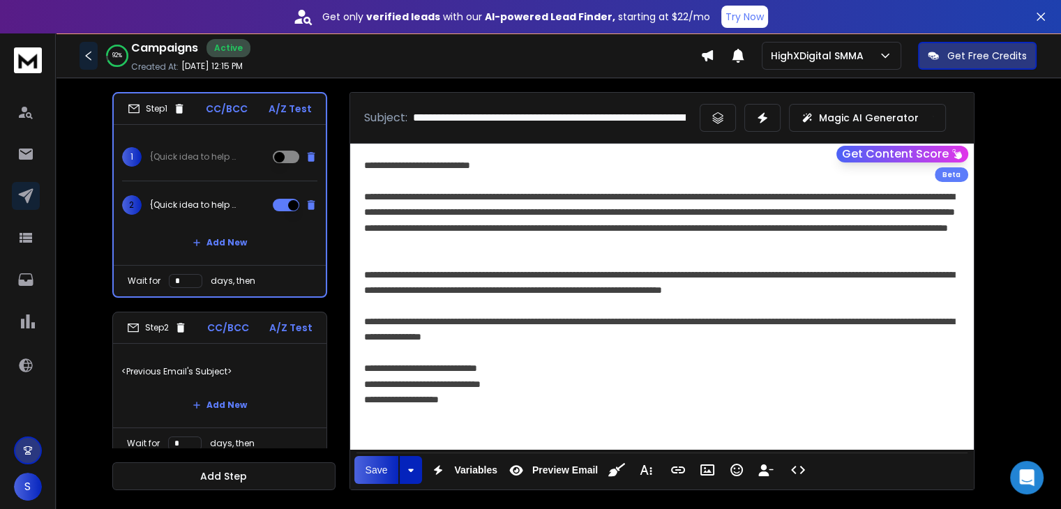
click at [85, 59] on icon at bounding box center [88, 56] width 13 height 13
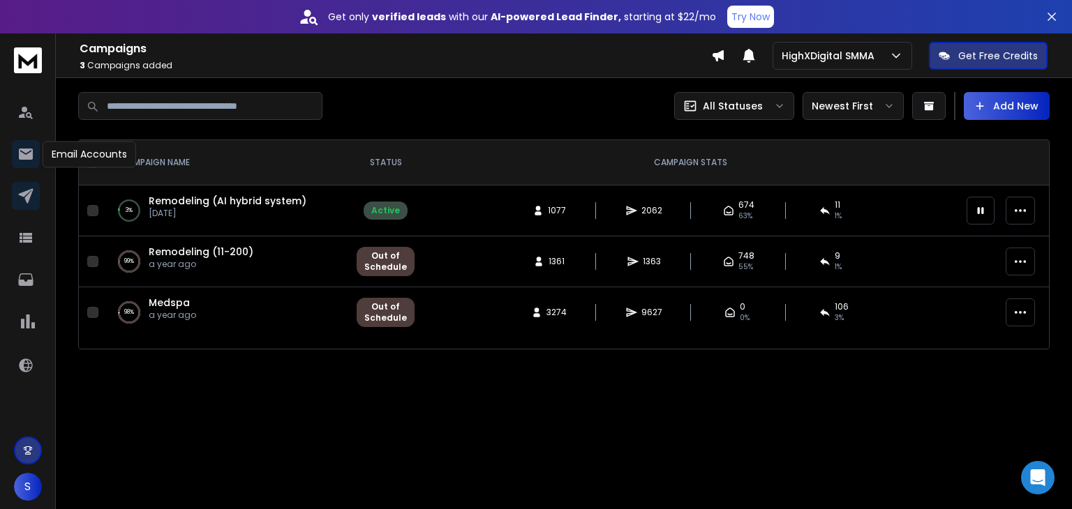
click at [22, 153] on icon at bounding box center [26, 154] width 14 height 11
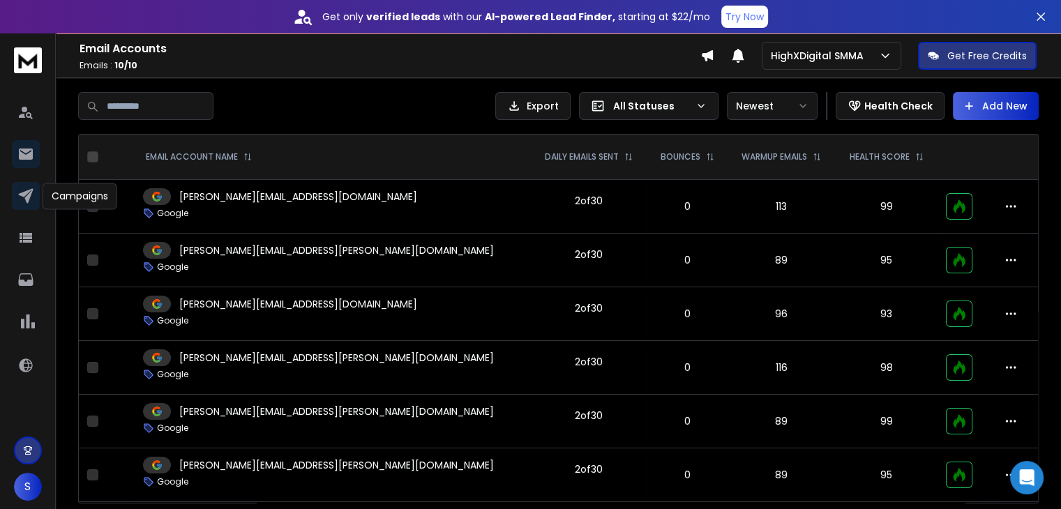
click at [27, 194] on icon at bounding box center [25, 196] width 17 height 17
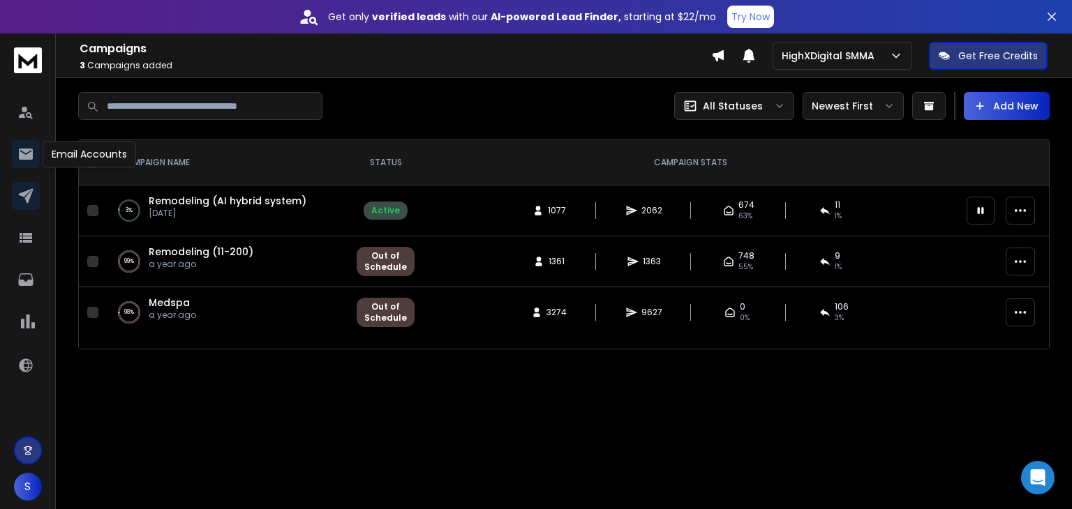
click at [22, 152] on icon at bounding box center [25, 154] width 17 height 17
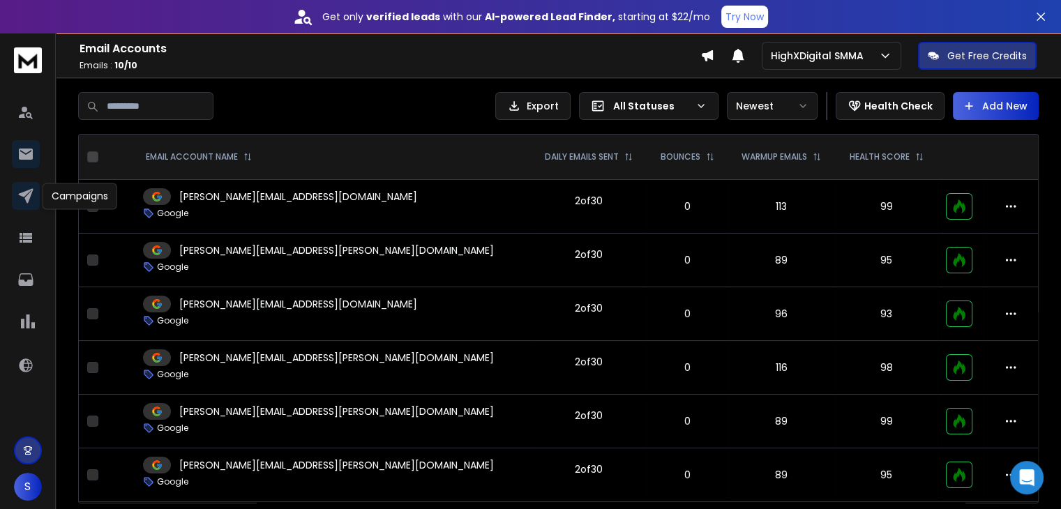
click at [23, 199] on icon at bounding box center [25, 196] width 17 height 17
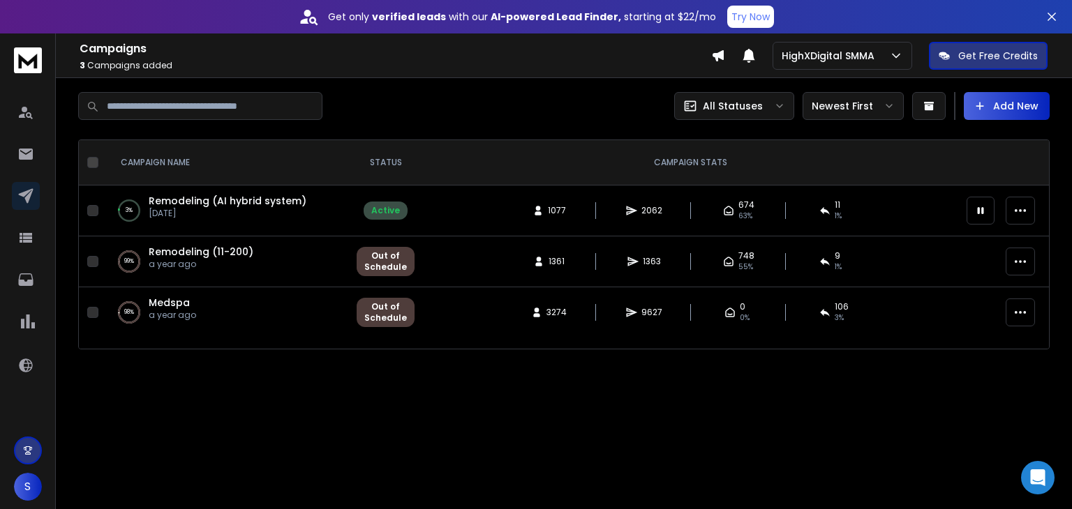
click at [261, 202] on span "Remodeling (AI hybrid system)" at bounding box center [228, 201] width 158 height 14
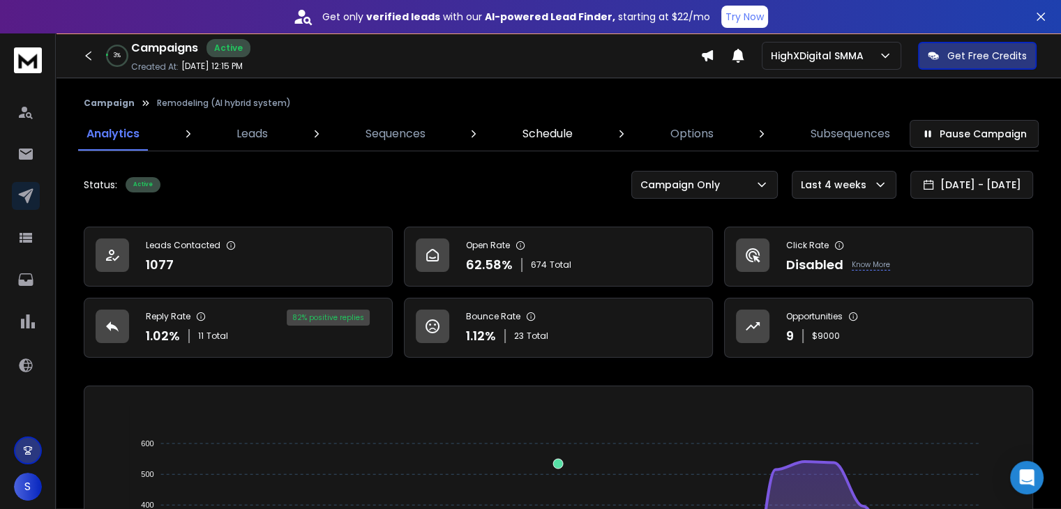
click at [548, 133] on p "Schedule" at bounding box center [548, 134] width 50 height 17
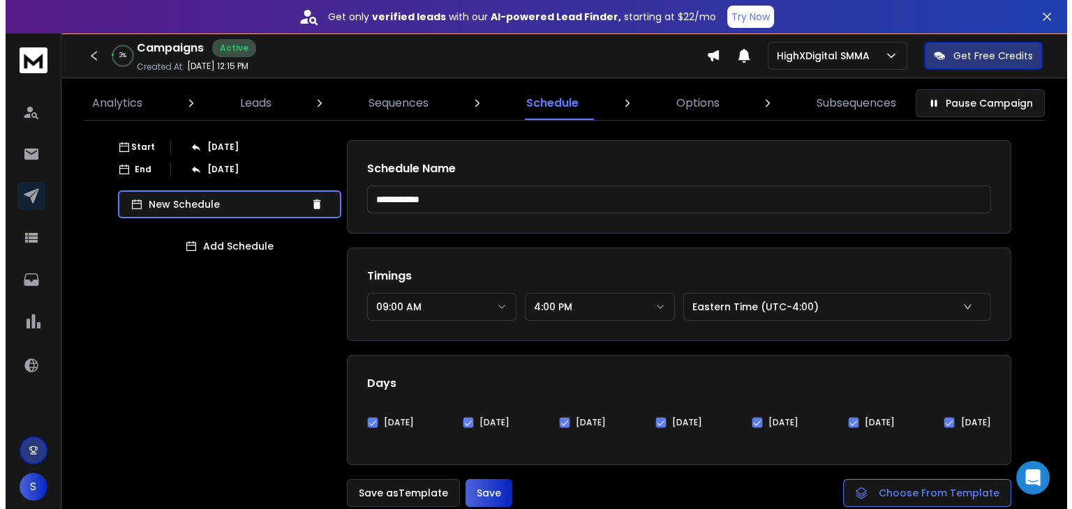
scroll to position [47, 0]
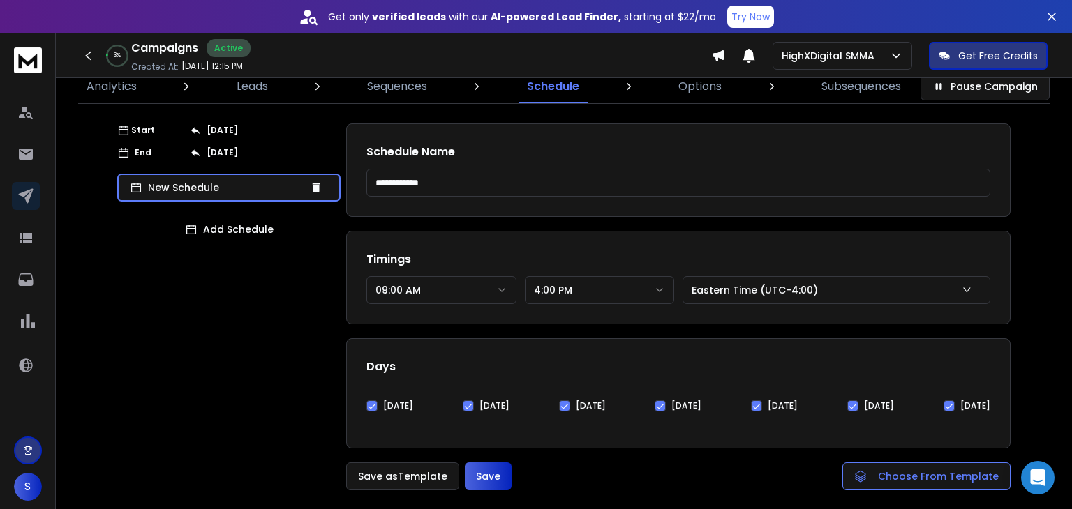
click at [637, 283] on button "4:00 PM" at bounding box center [600, 290] width 150 height 28
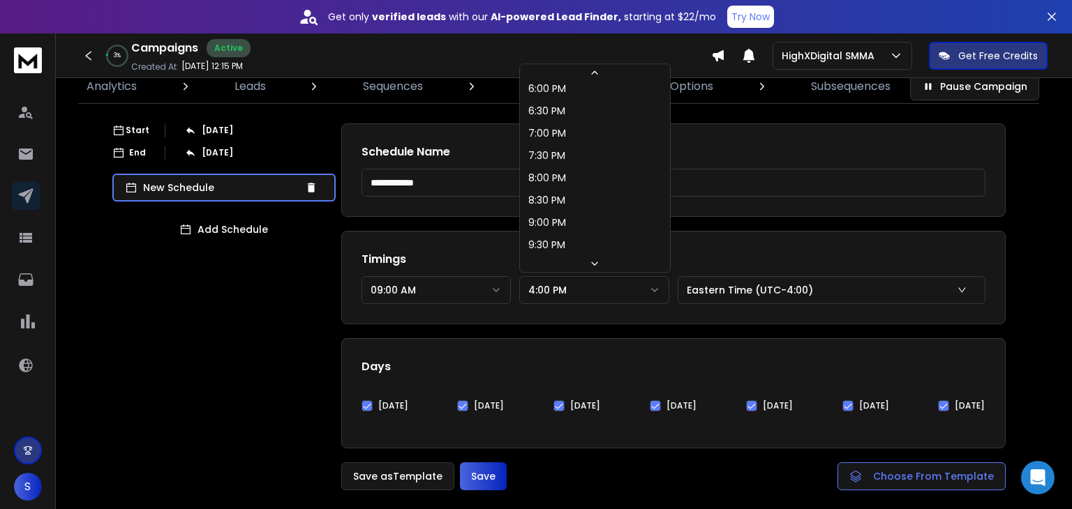
scroll to position [408, 0]
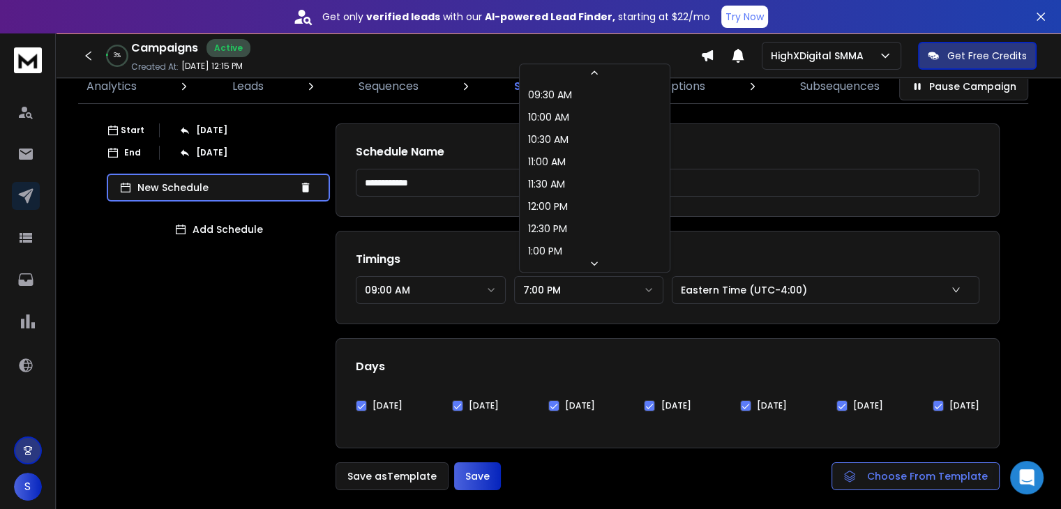
click at [570, 297] on button "7:00 PM" at bounding box center [589, 290] width 150 height 28
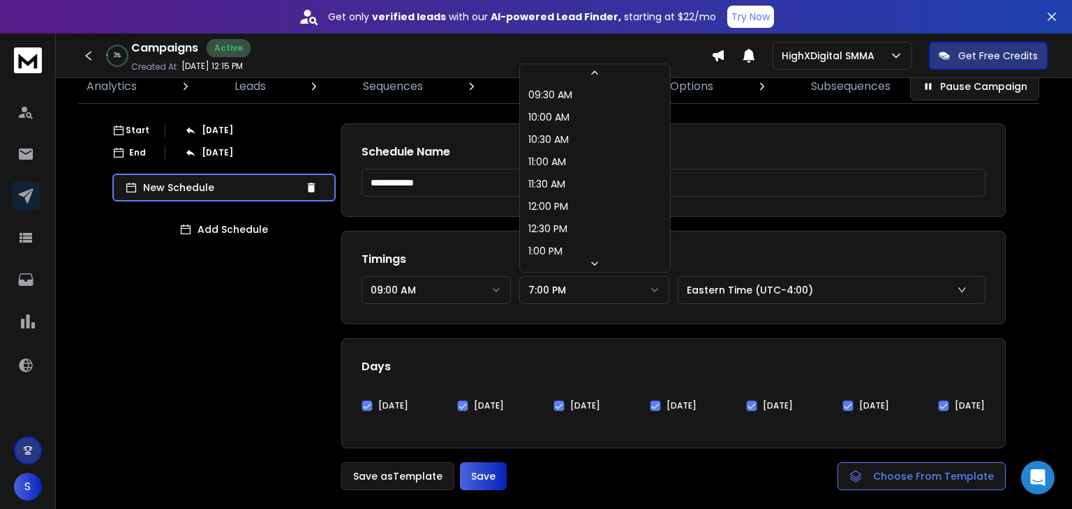
scroll to position [274, 0]
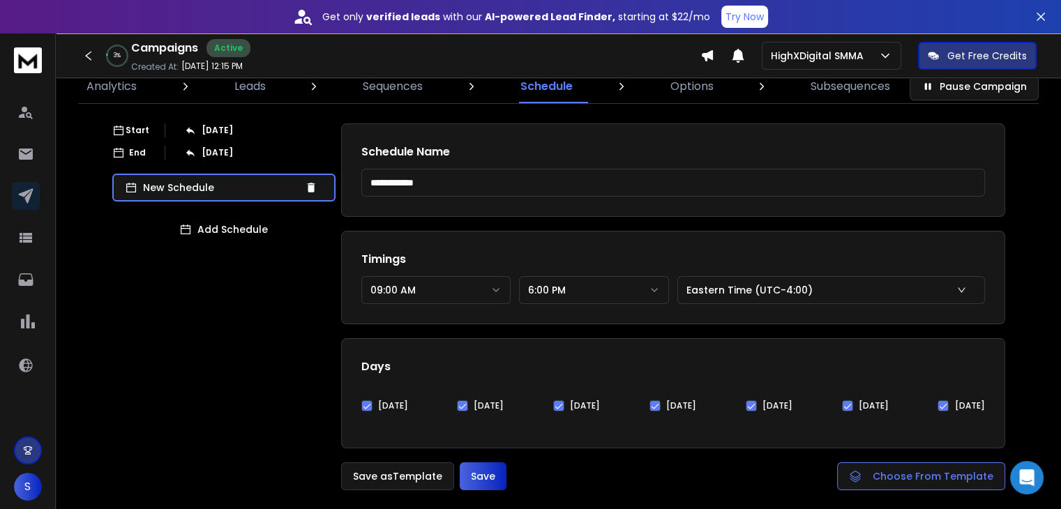
click at [478, 476] on button "Save" at bounding box center [483, 477] width 47 height 28
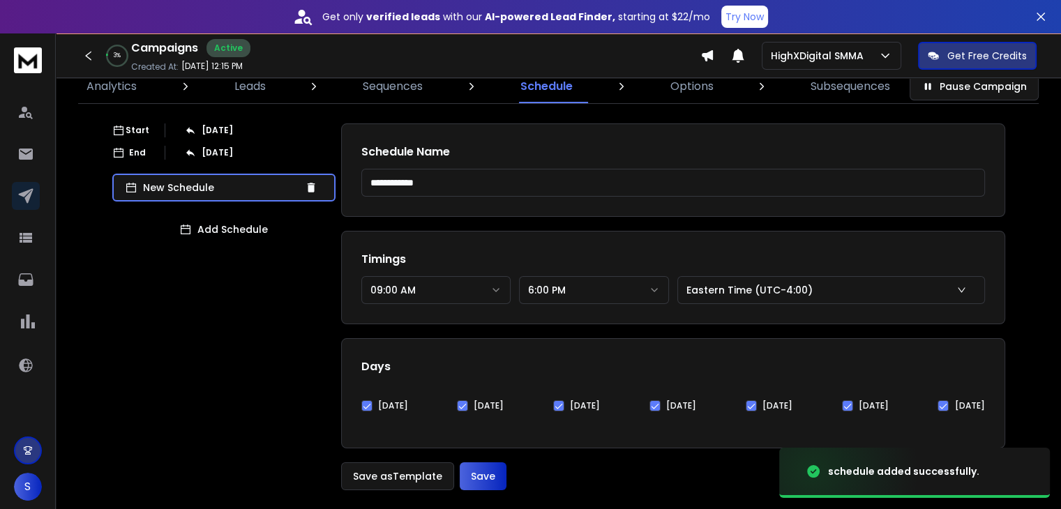
click at [578, 288] on button "6:00 PM" at bounding box center [594, 290] width 150 height 28
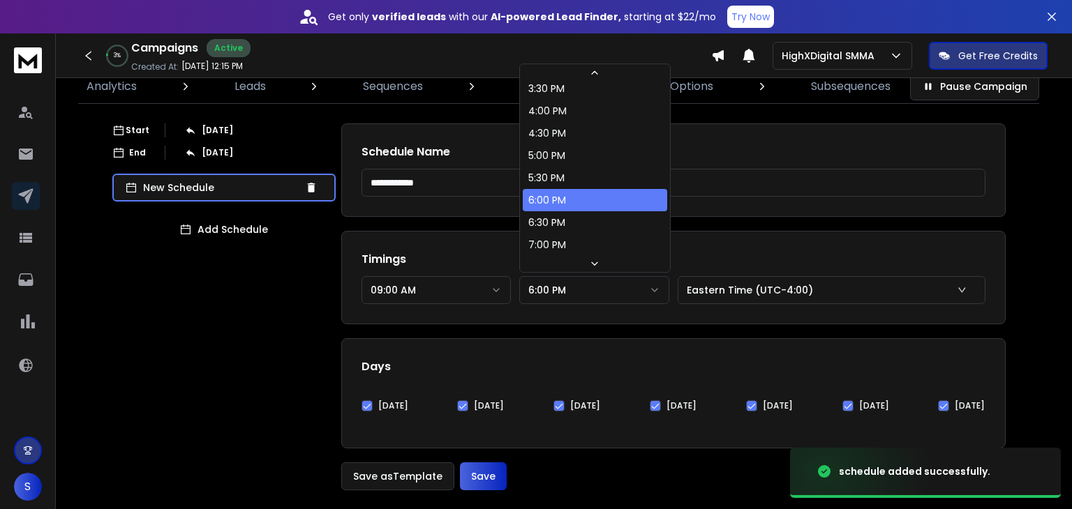
select select "********"
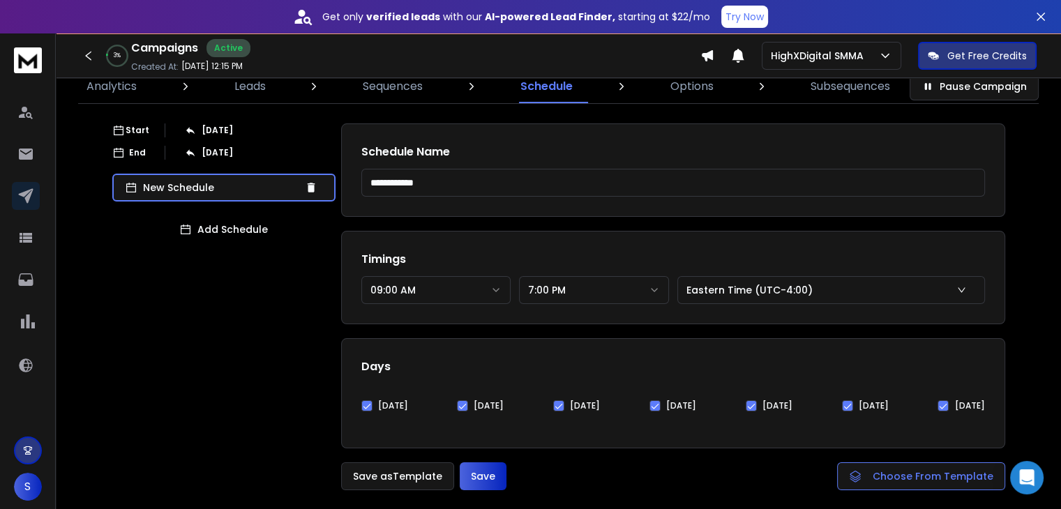
click at [478, 481] on button "Save" at bounding box center [483, 477] width 47 height 28
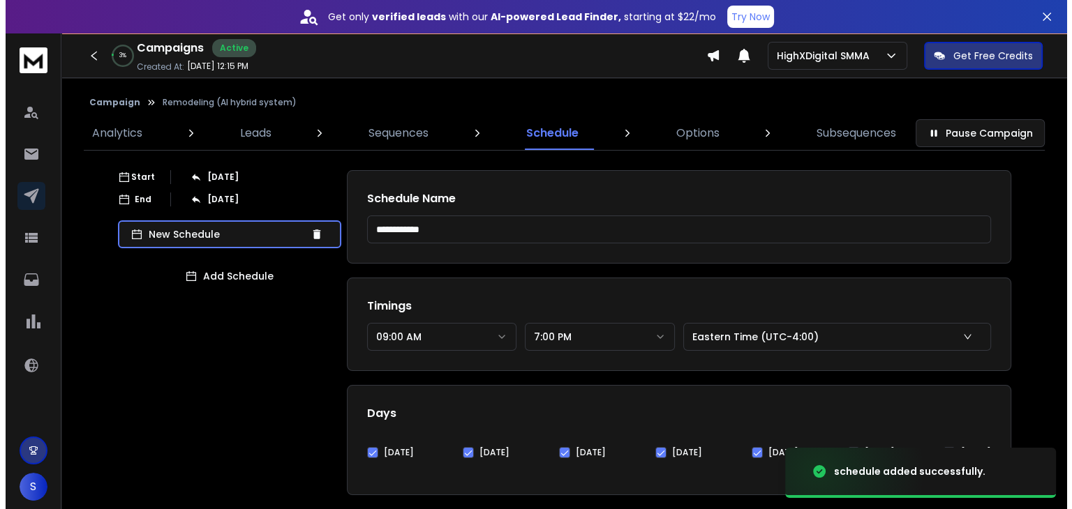
scroll to position [0, 0]
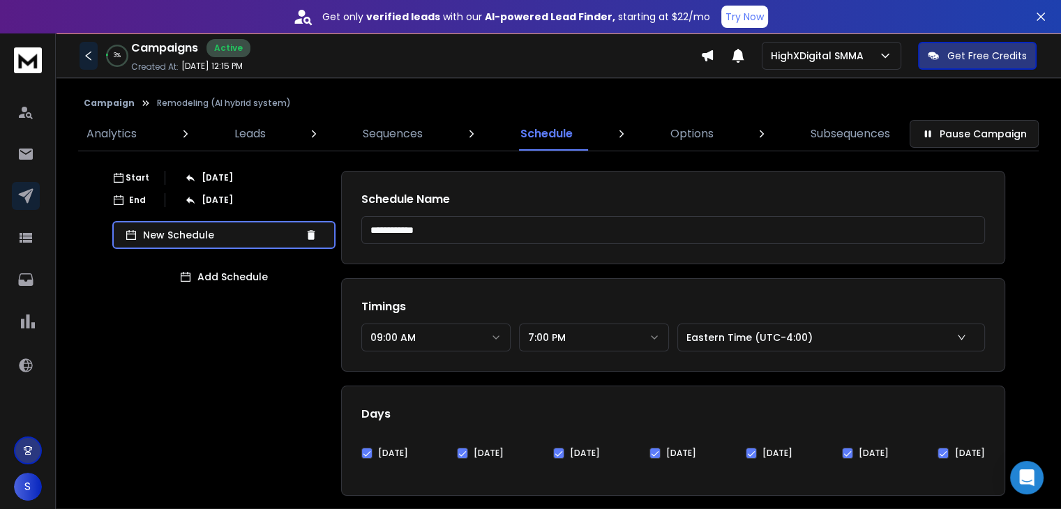
click at [87, 58] on icon at bounding box center [88, 56] width 13 height 13
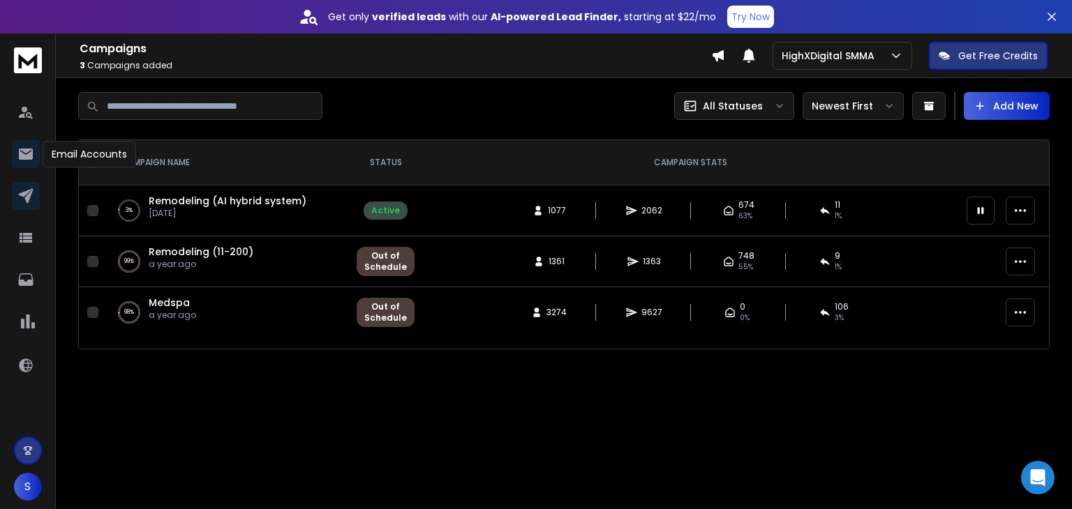
click at [25, 152] on icon at bounding box center [26, 154] width 14 height 11
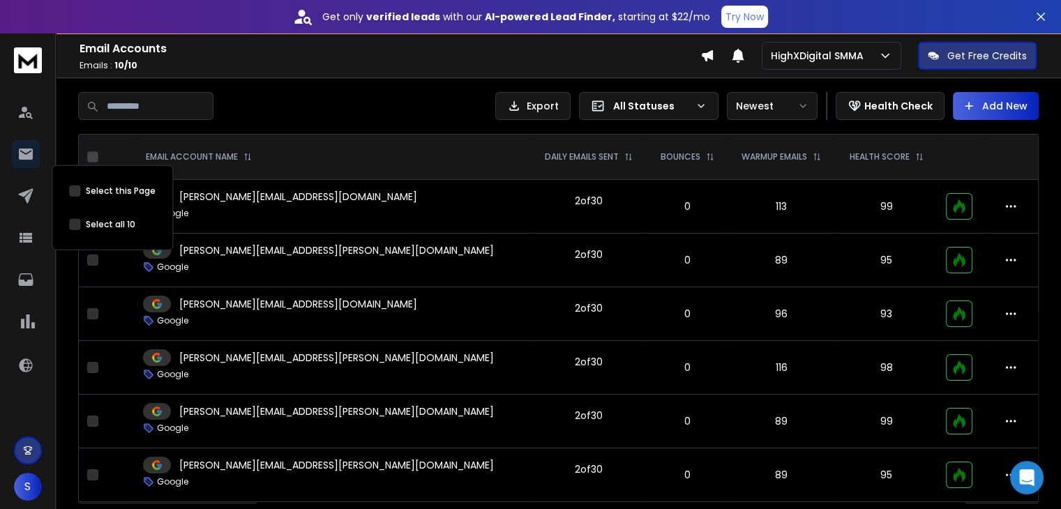
click at [80, 222] on div "Select all 10" at bounding box center [112, 224] width 87 height 11
click at [75, 226] on button "Select this Page" at bounding box center [74, 224] width 11 height 11
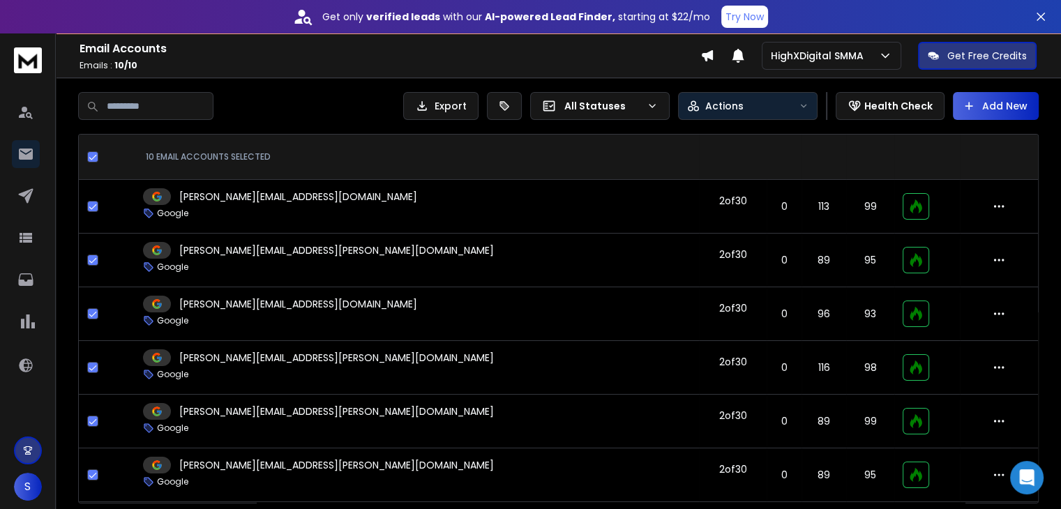
click at [730, 110] on p "Actions" at bounding box center [724, 106] width 38 height 14
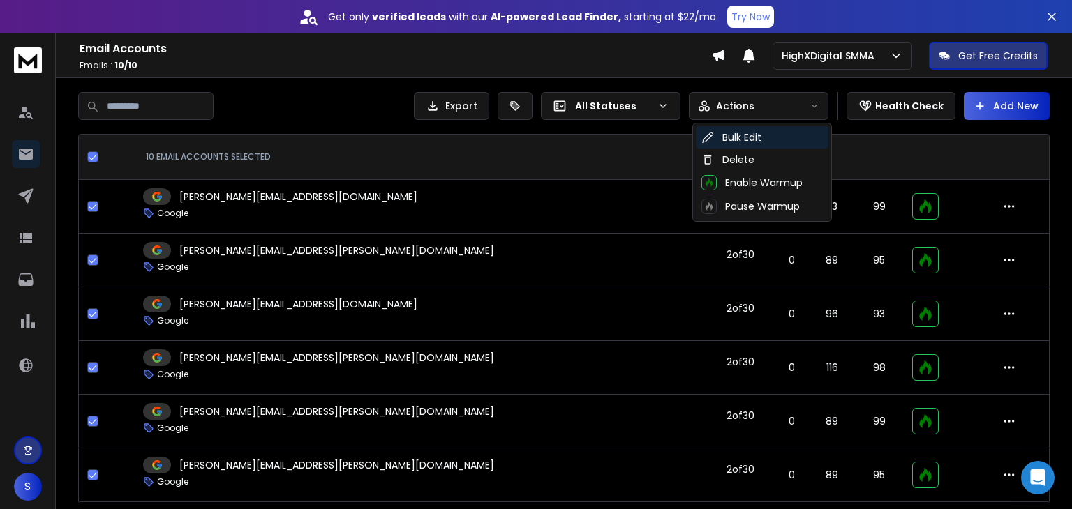
click at [718, 133] on div "Bulk Edit" at bounding box center [731, 137] width 60 height 14
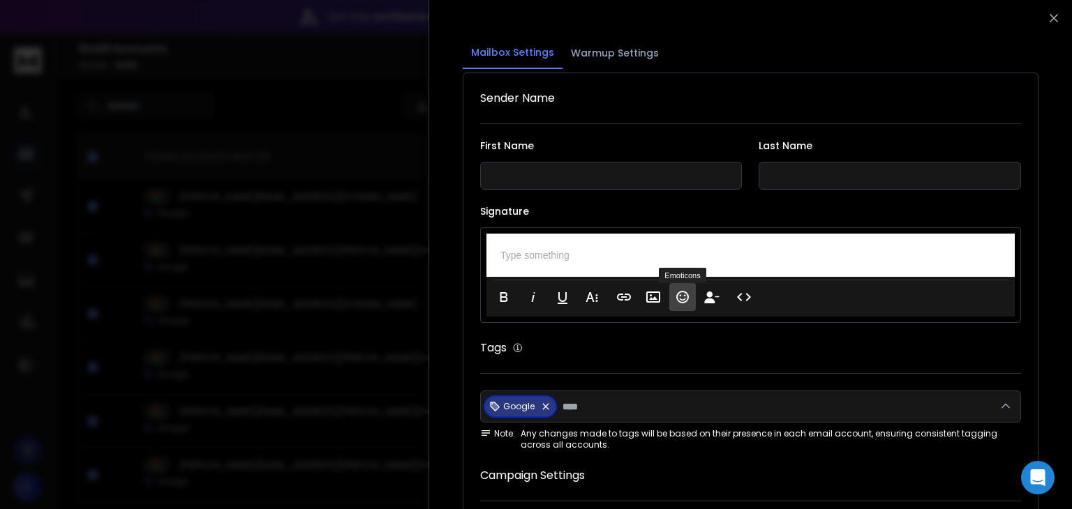
scroll to position [352, 0]
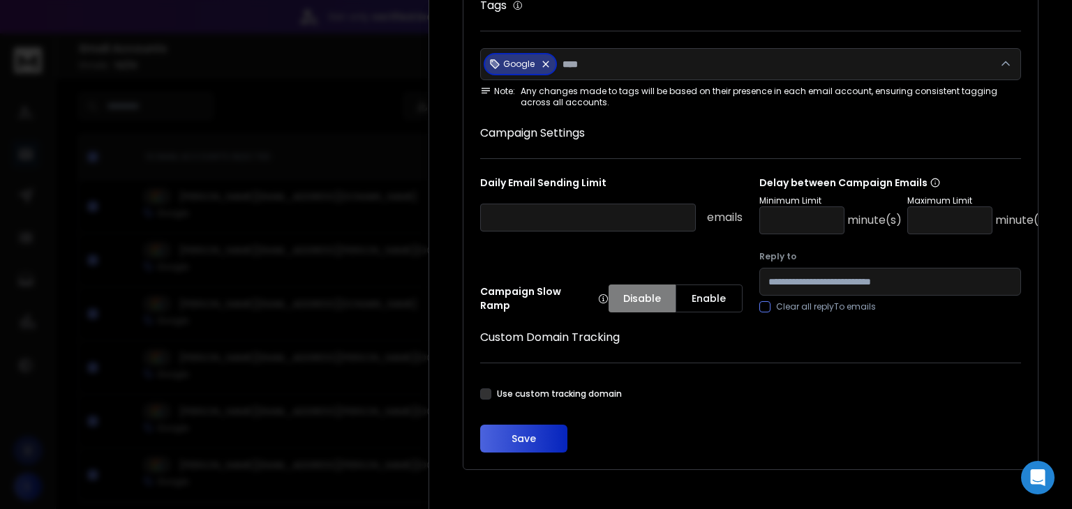
click at [557, 211] on input "number" at bounding box center [587, 218] width 215 height 28
type input "**"
click at [531, 426] on button "Save" at bounding box center [523, 439] width 87 height 28
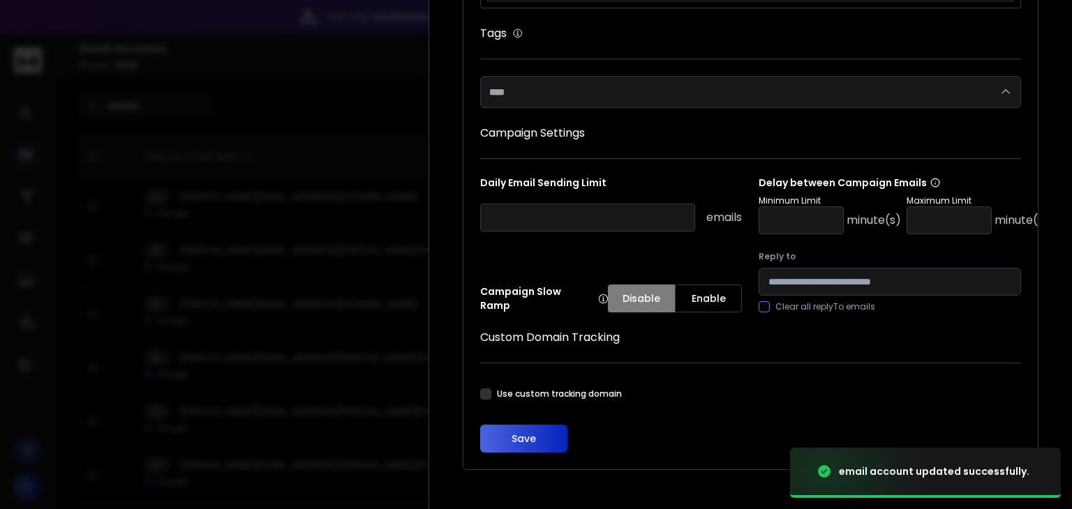
scroll to position [324, 0]
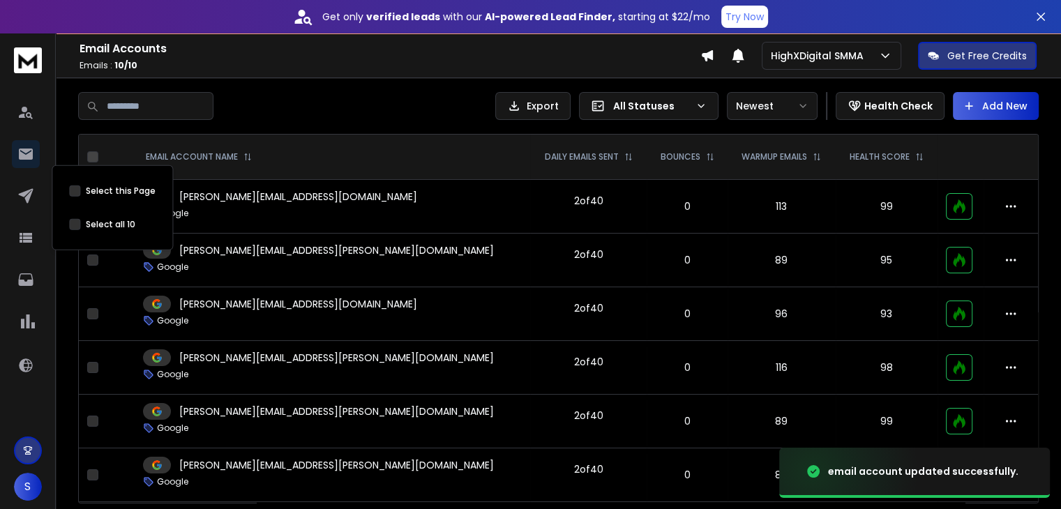
click at [78, 224] on button "Select this Page" at bounding box center [74, 224] width 11 height 11
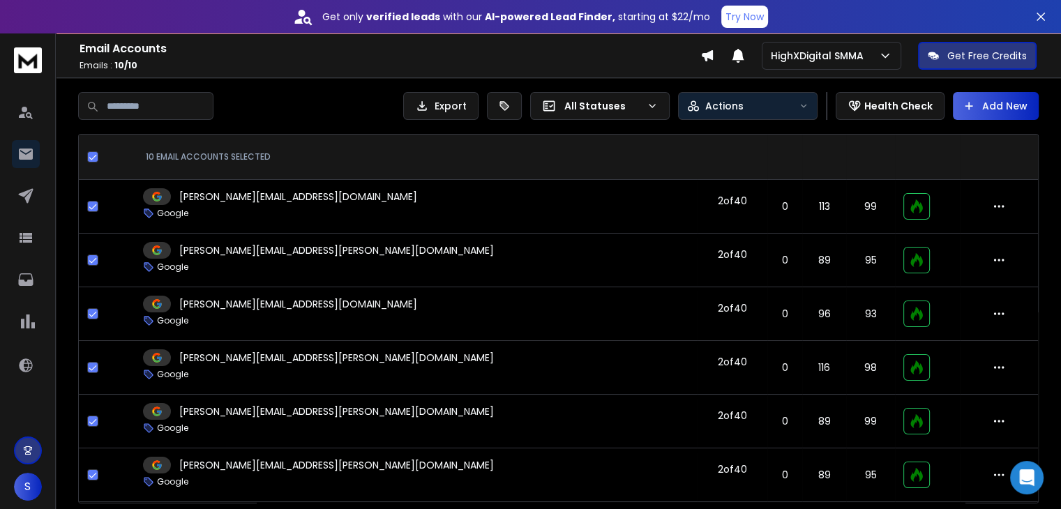
click at [734, 107] on p "Actions" at bounding box center [724, 106] width 38 height 14
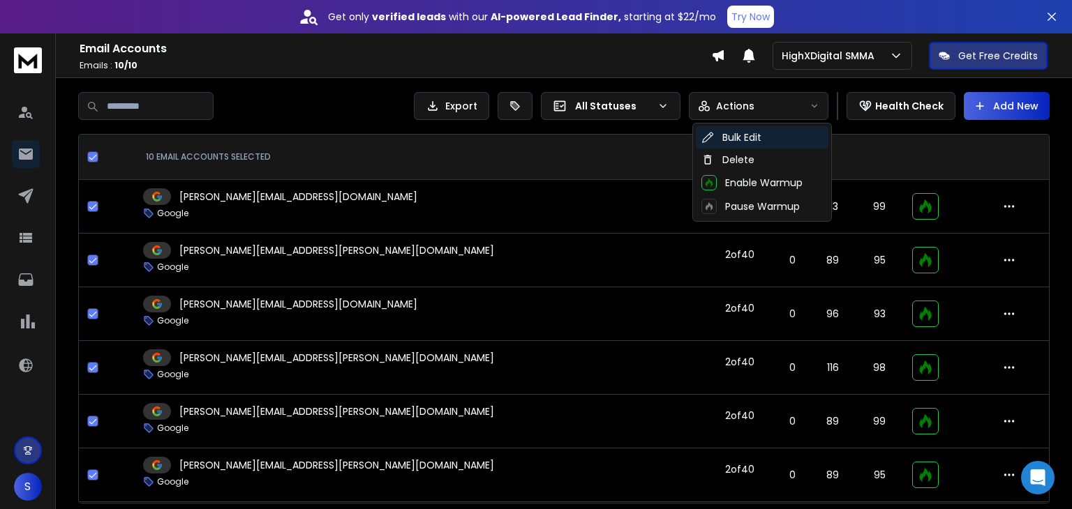
click at [726, 132] on div "Bulk Edit" at bounding box center [731, 137] width 60 height 14
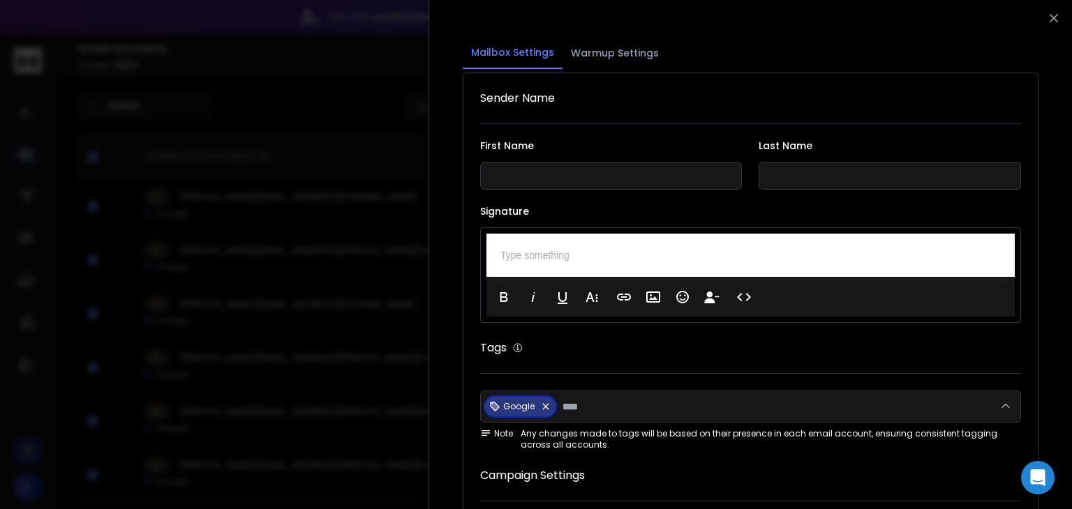
click at [626, 54] on button "Warmup Settings" at bounding box center [614, 53] width 105 height 31
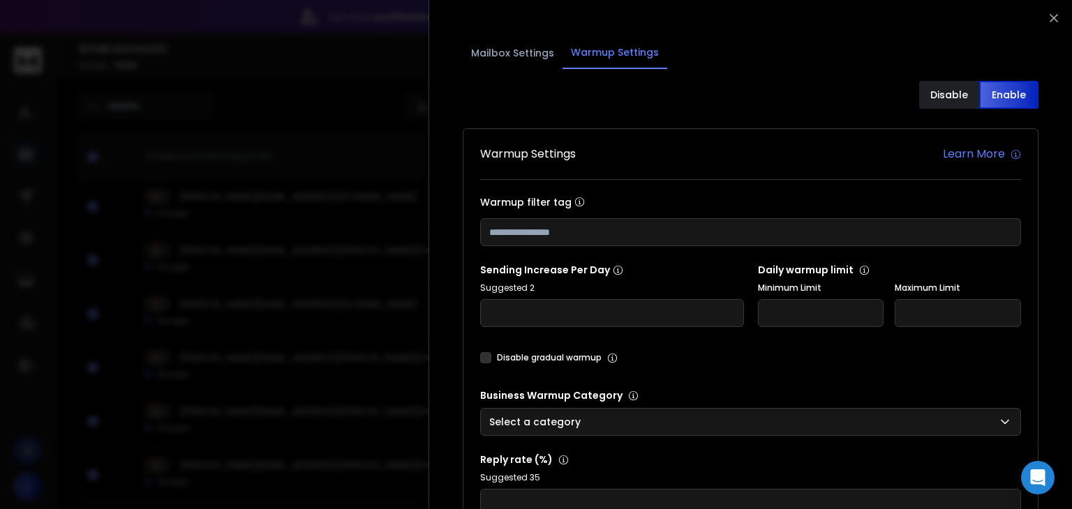
click at [929, 311] on input "number" at bounding box center [958, 313] width 126 height 28
type input "**"
click at [847, 323] on input "number" at bounding box center [821, 313] width 126 height 28
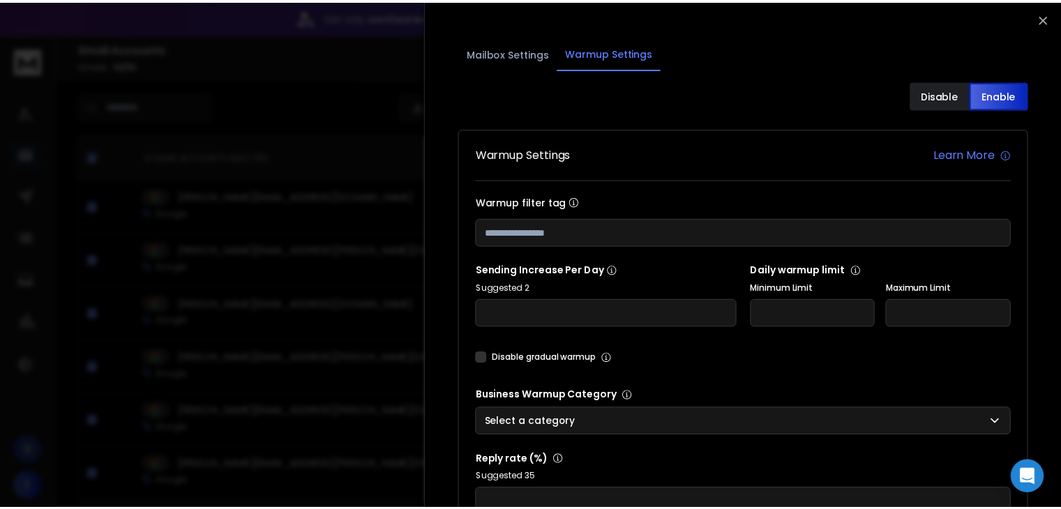
scroll to position [223, 0]
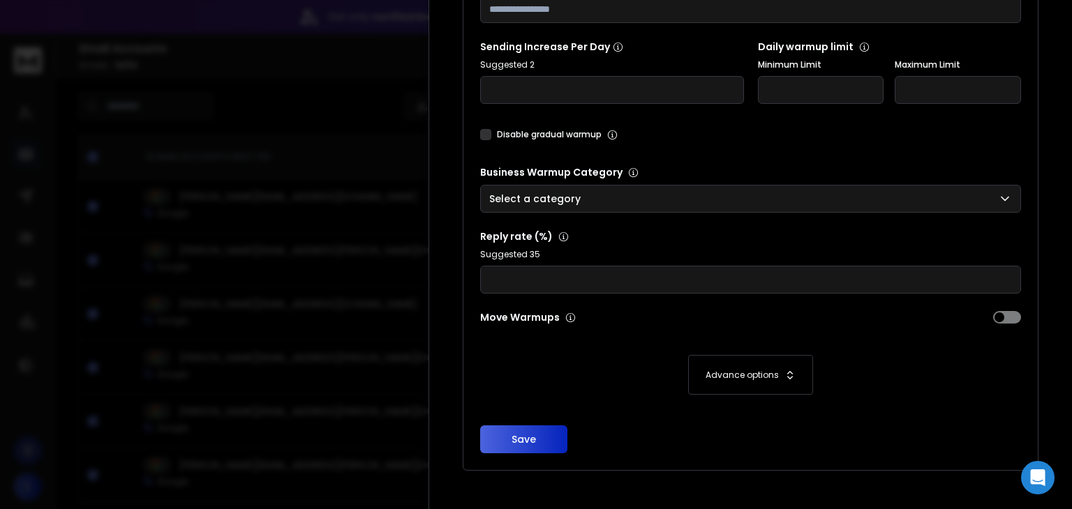
type input "*"
click at [523, 442] on button "Save" at bounding box center [523, 440] width 87 height 28
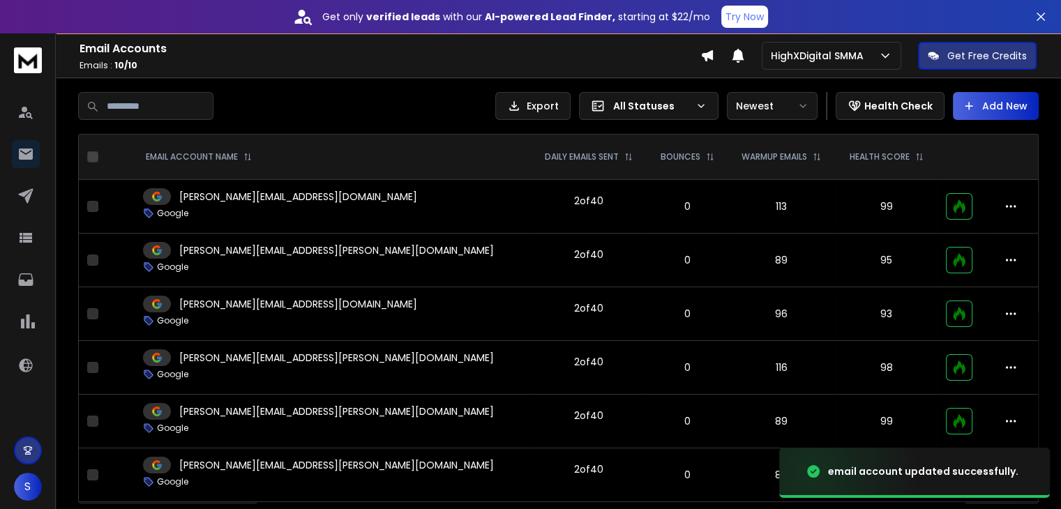
click at [313, 202] on div "[PERSON_NAME][EMAIL_ADDRESS][DOMAIN_NAME]" at bounding box center [332, 196] width 379 height 17
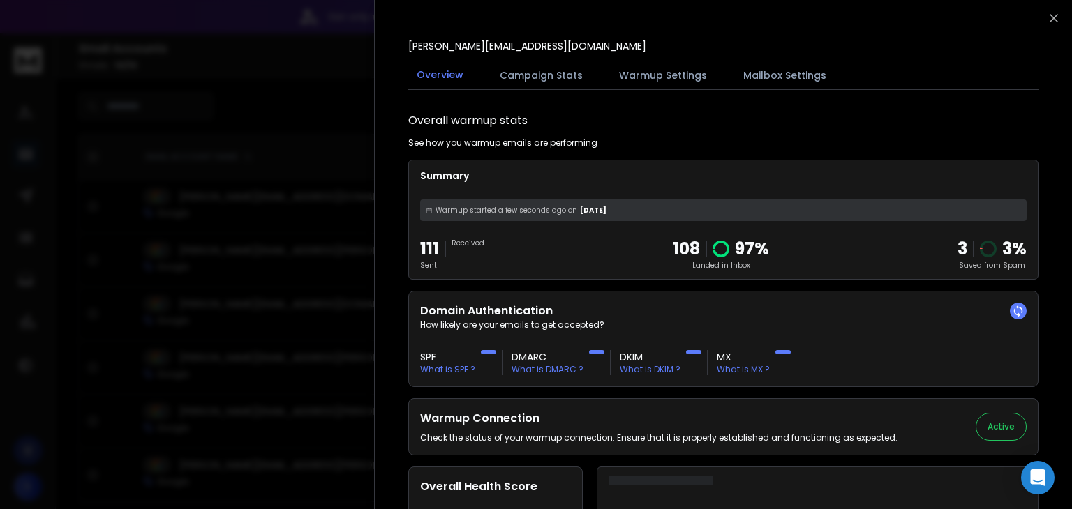
click at [652, 70] on button "Warmup Settings" at bounding box center [663, 75] width 105 height 31
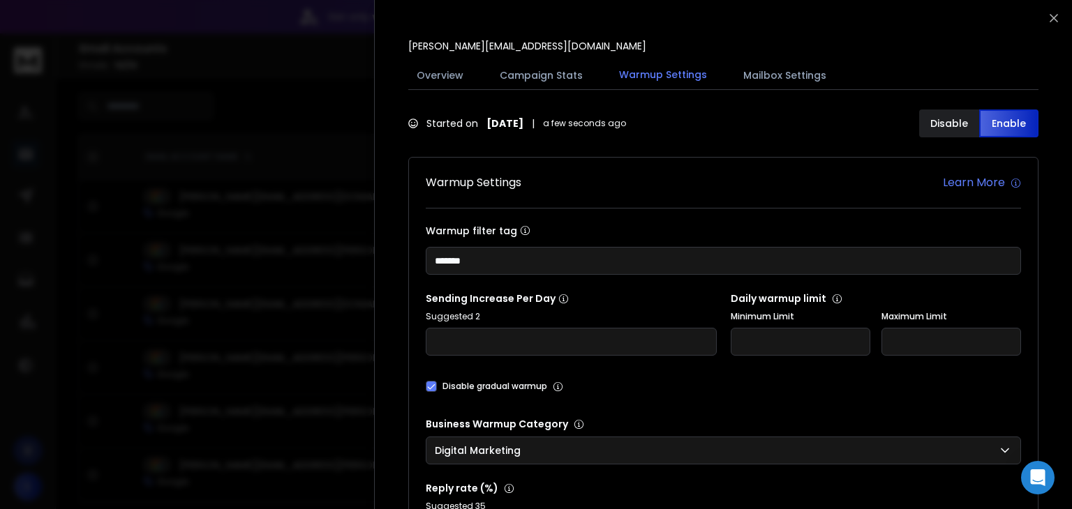
click at [758, 67] on button "Mailbox Settings" at bounding box center [785, 75] width 100 height 31
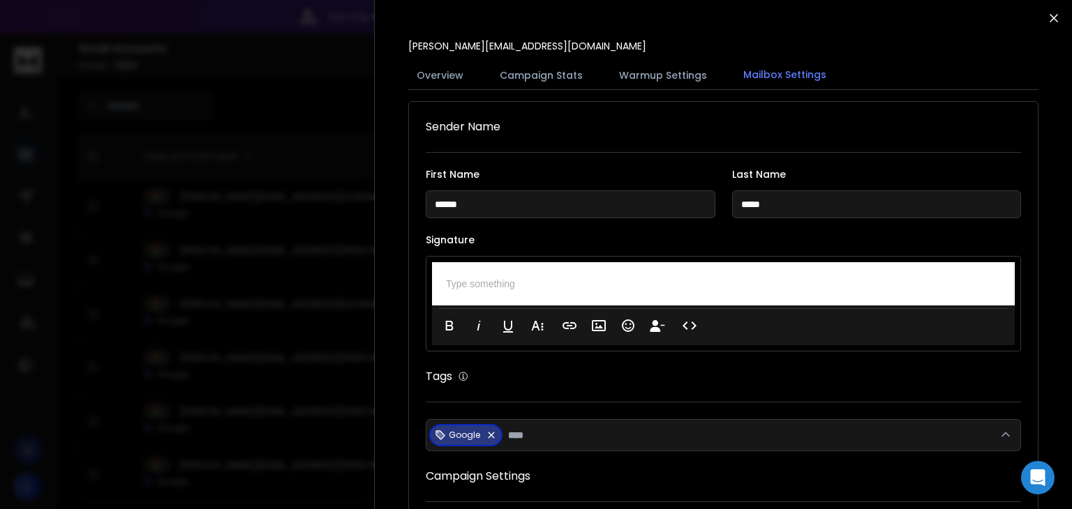
click at [1047, 18] on icon "button" at bounding box center [1054, 18] width 14 height 14
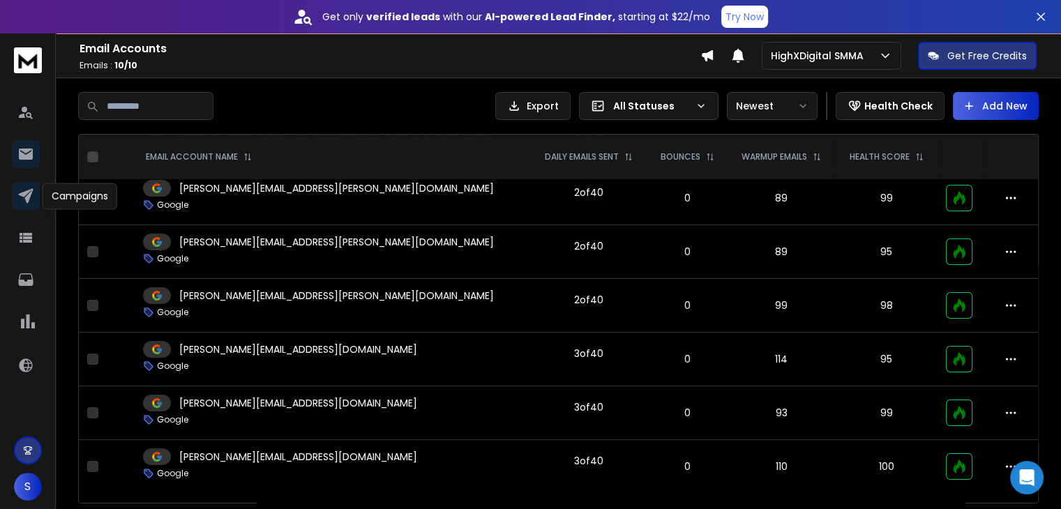
click at [29, 197] on icon at bounding box center [25, 195] width 15 height 15
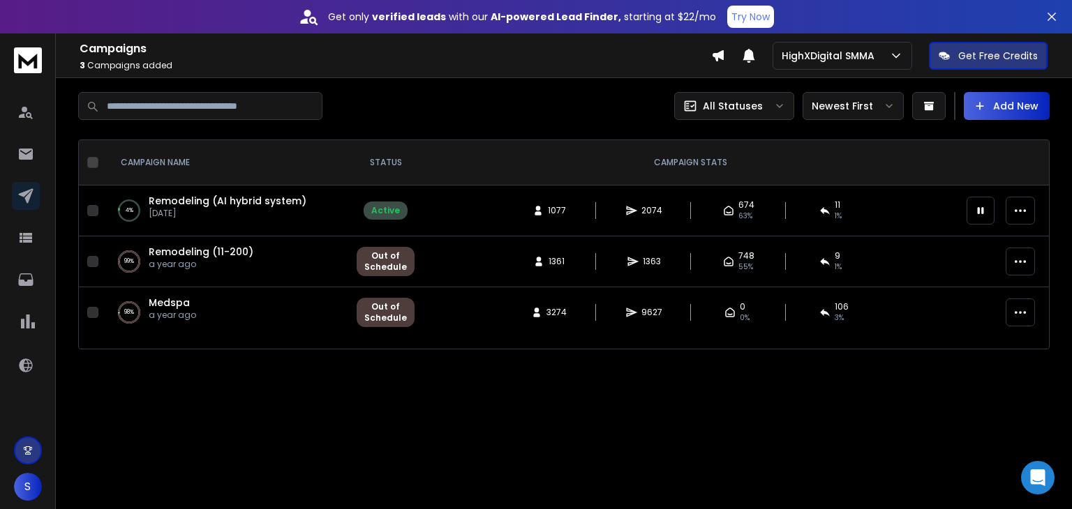
click at [235, 199] on span "Remodeling (AI hybrid system)" at bounding box center [228, 201] width 158 height 14
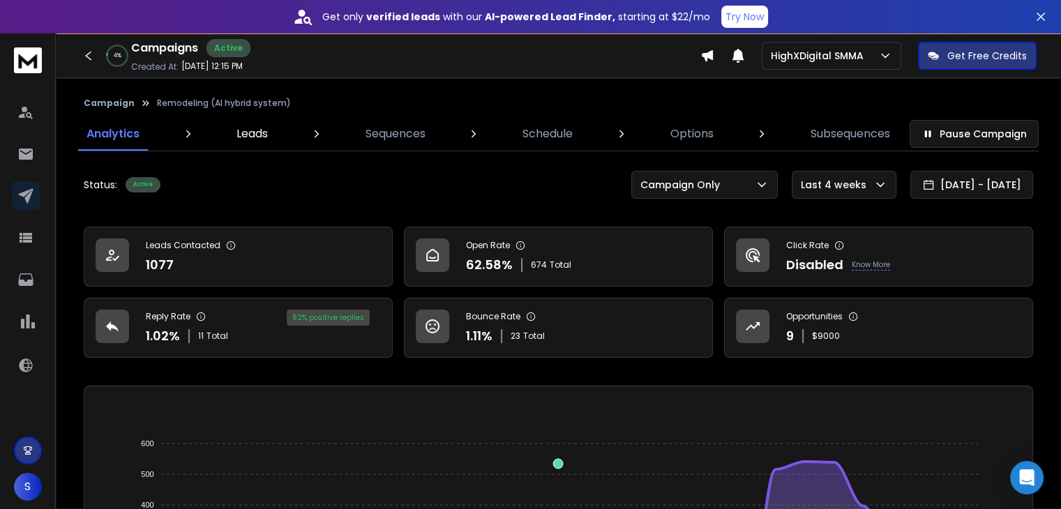
click at [251, 137] on p "Leads" at bounding box center [252, 134] width 31 height 17
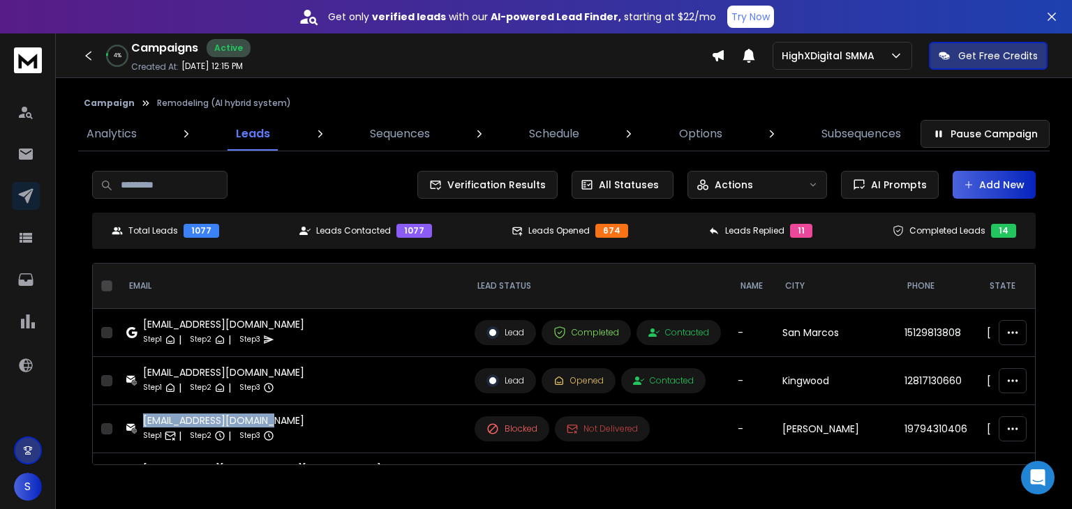
drag, startPoint x: 281, startPoint y: 419, endPoint x: 145, endPoint y: 422, distance: 136.1
click at [145, 422] on div "[EMAIL_ADDRESS][DOMAIN_NAME] Step 1 | Step 2 | Step 3" at bounding box center [291, 429] width 331 height 31
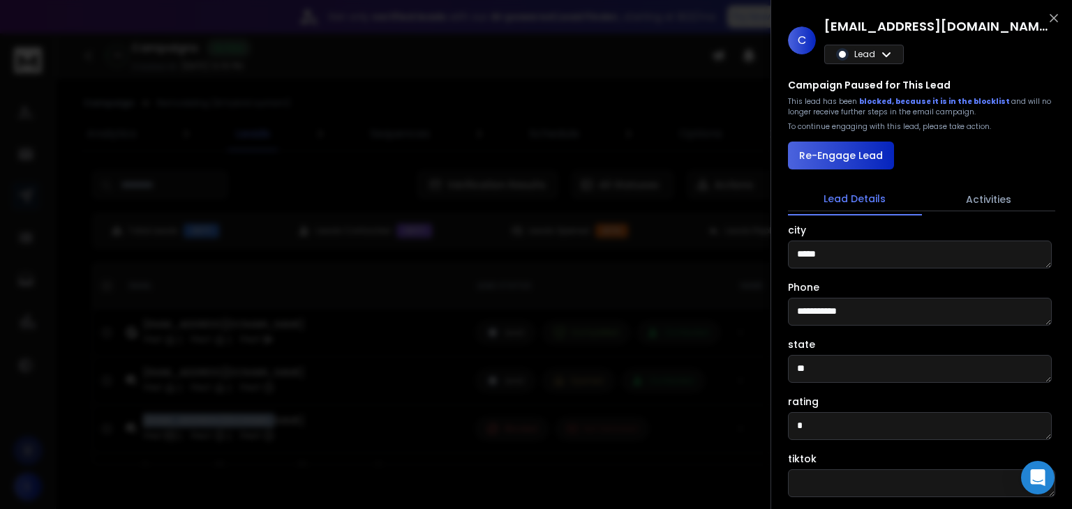
copy div "[EMAIL_ADDRESS][DOMAIN_NAME]"
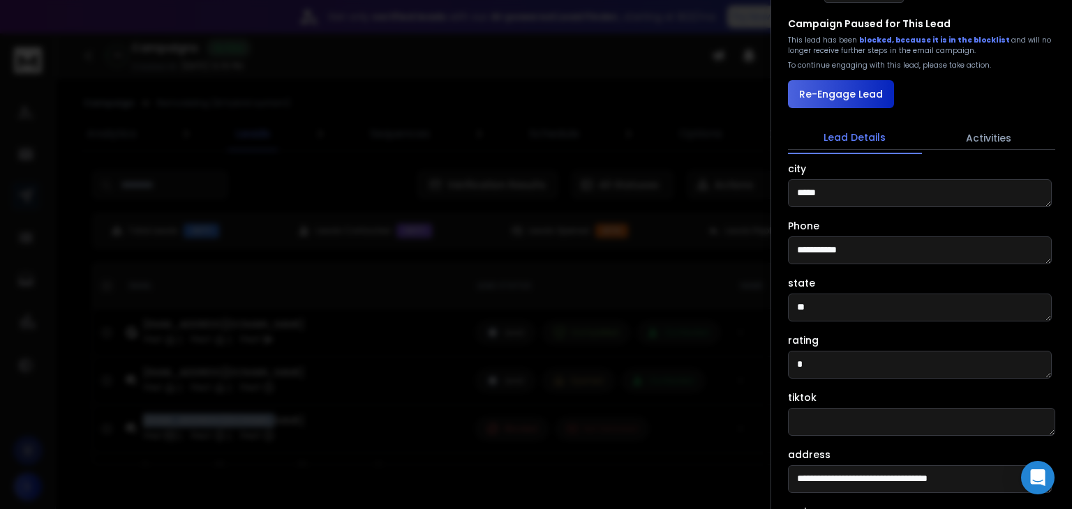
scroll to position [54, 0]
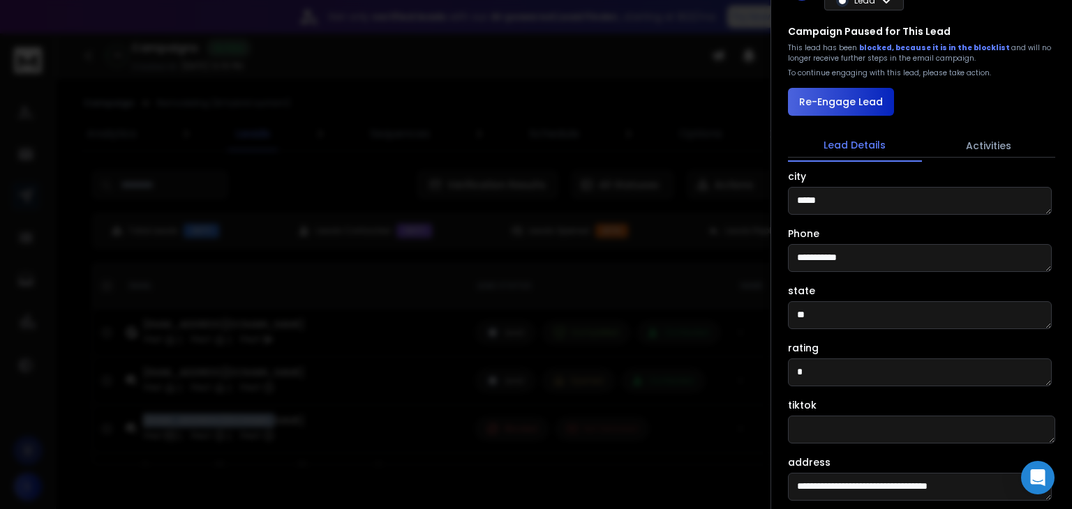
click at [977, 140] on button "Activities" at bounding box center [989, 145] width 134 height 31
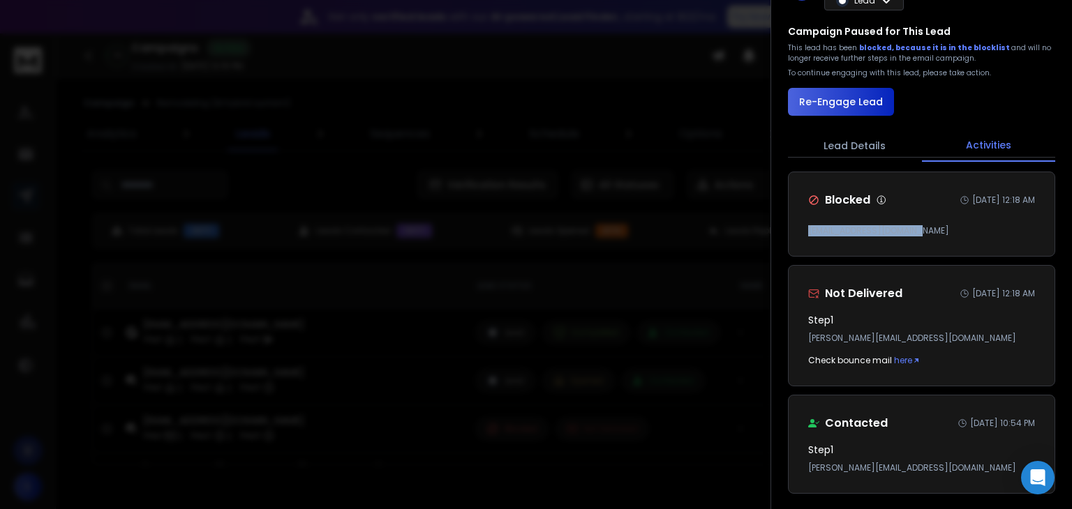
drag, startPoint x: 809, startPoint y: 232, endPoint x: 928, endPoint y: 232, distance: 119.3
click at [928, 232] on p "[EMAIL_ADDRESS][DOMAIN_NAME]" at bounding box center [921, 230] width 227 height 11
copy p "[EMAIL_ADDRESS][DOMAIN_NAME]"
click at [674, 85] on div at bounding box center [536, 254] width 1072 height 509
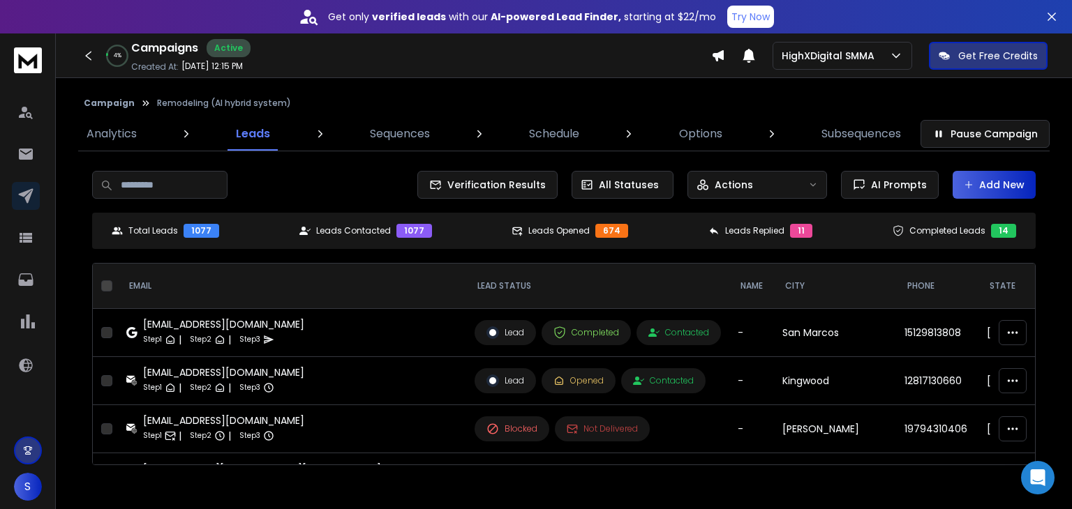
scroll to position [465, 0]
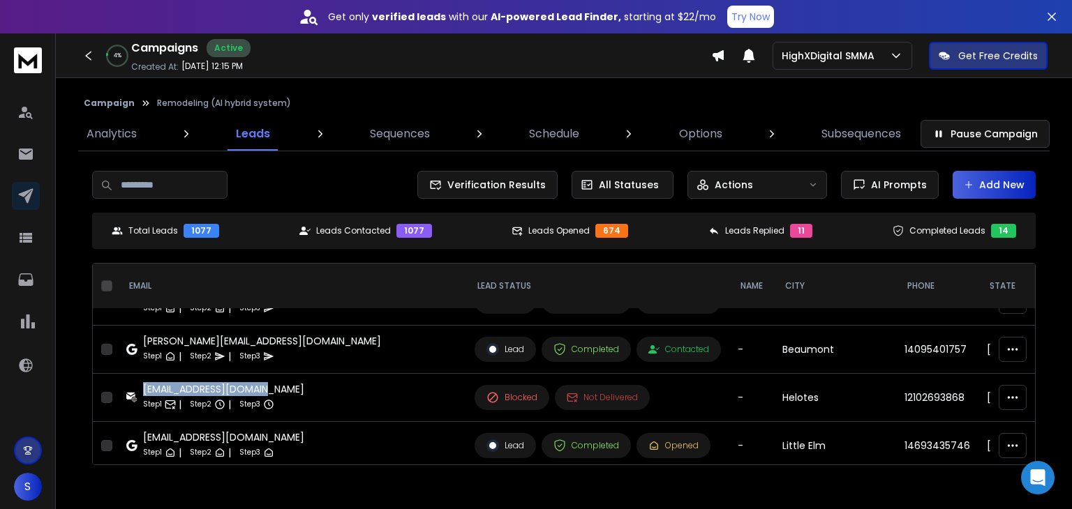
drag, startPoint x: 282, startPoint y: 389, endPoint x: 142, endPoint y: 390, distance: 139.6
click at [142, 390] on div "[EMAIL_ADDRESS][DOMAIN_NAME] Step 1 | Step 2 | Step 3" at bounding box center [291, 397] width 331 height 31
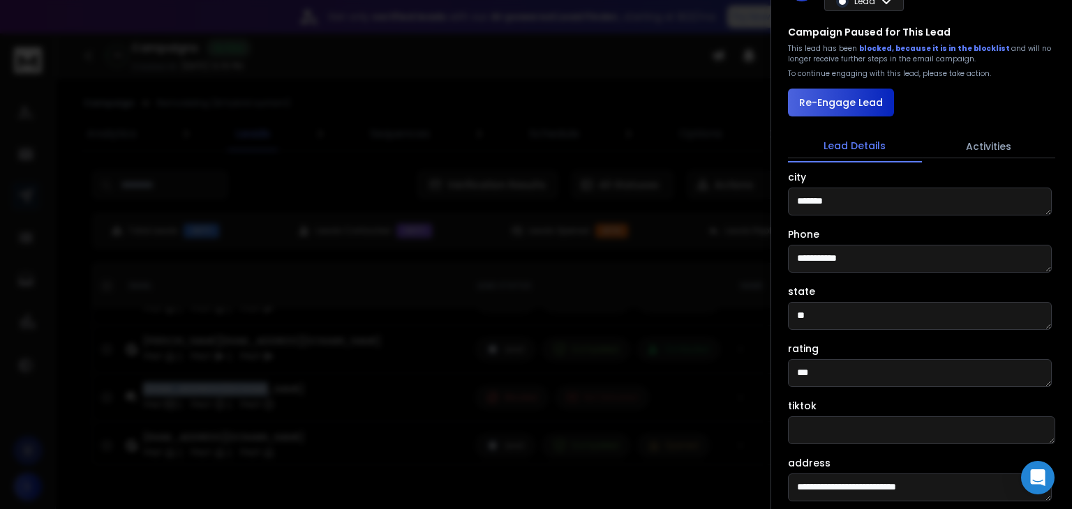
scroll to position [14, 0]
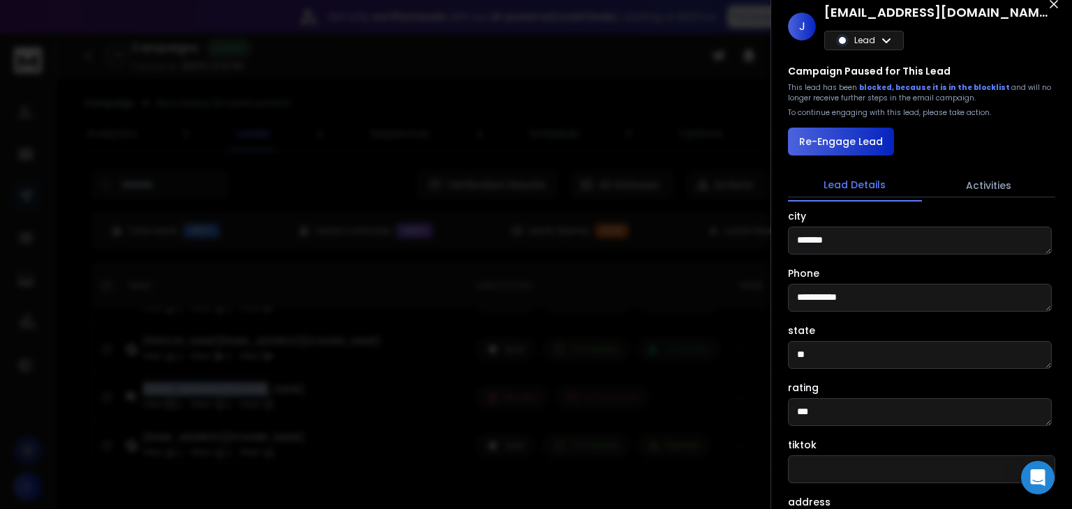
click at [1051, 6] on icon "button" at bounding box center [1054, 4] width 14 height 14
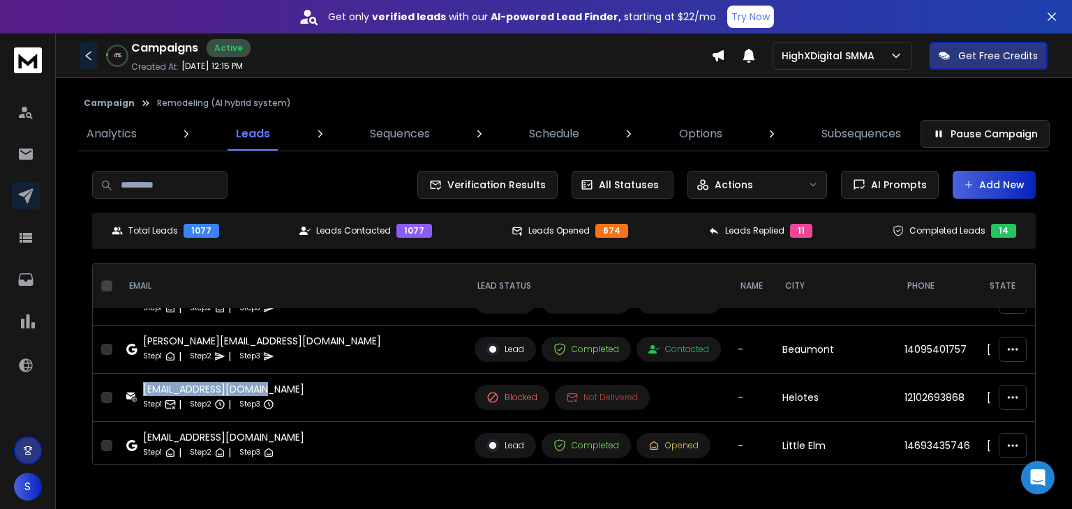
click at [83, 54] on icon at bounding box center [88, 56] width 13 height 13
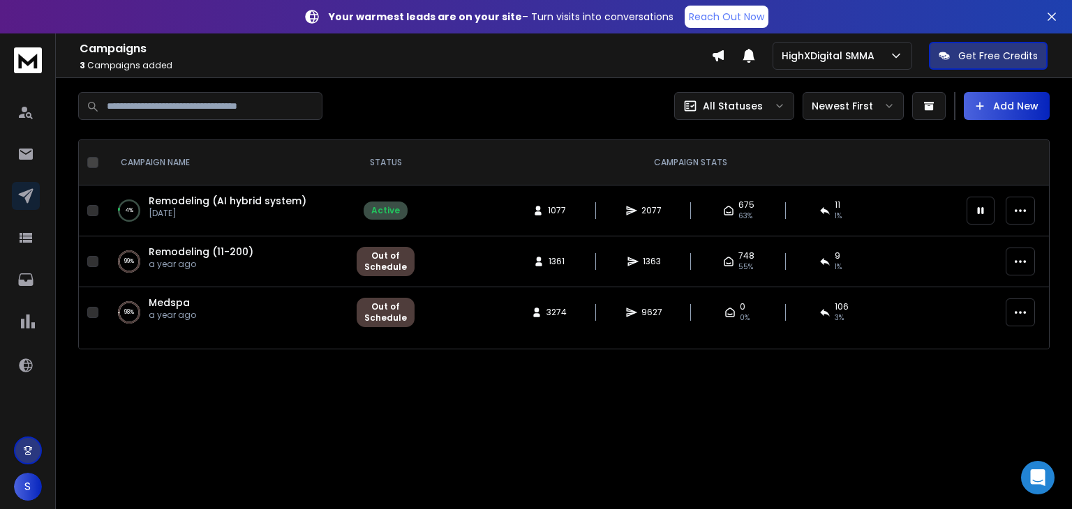
click at [726, 397] on div "Your warmest leads are on your site – Turn visits into conversations Reach Out …" at bounding box center [536, 254] width 1072 height 509
click at [28, 151] on icon at bounding box center [26, 154] width 14 height 11
